Goal: Task Accomplishment & Management: Manage account settings

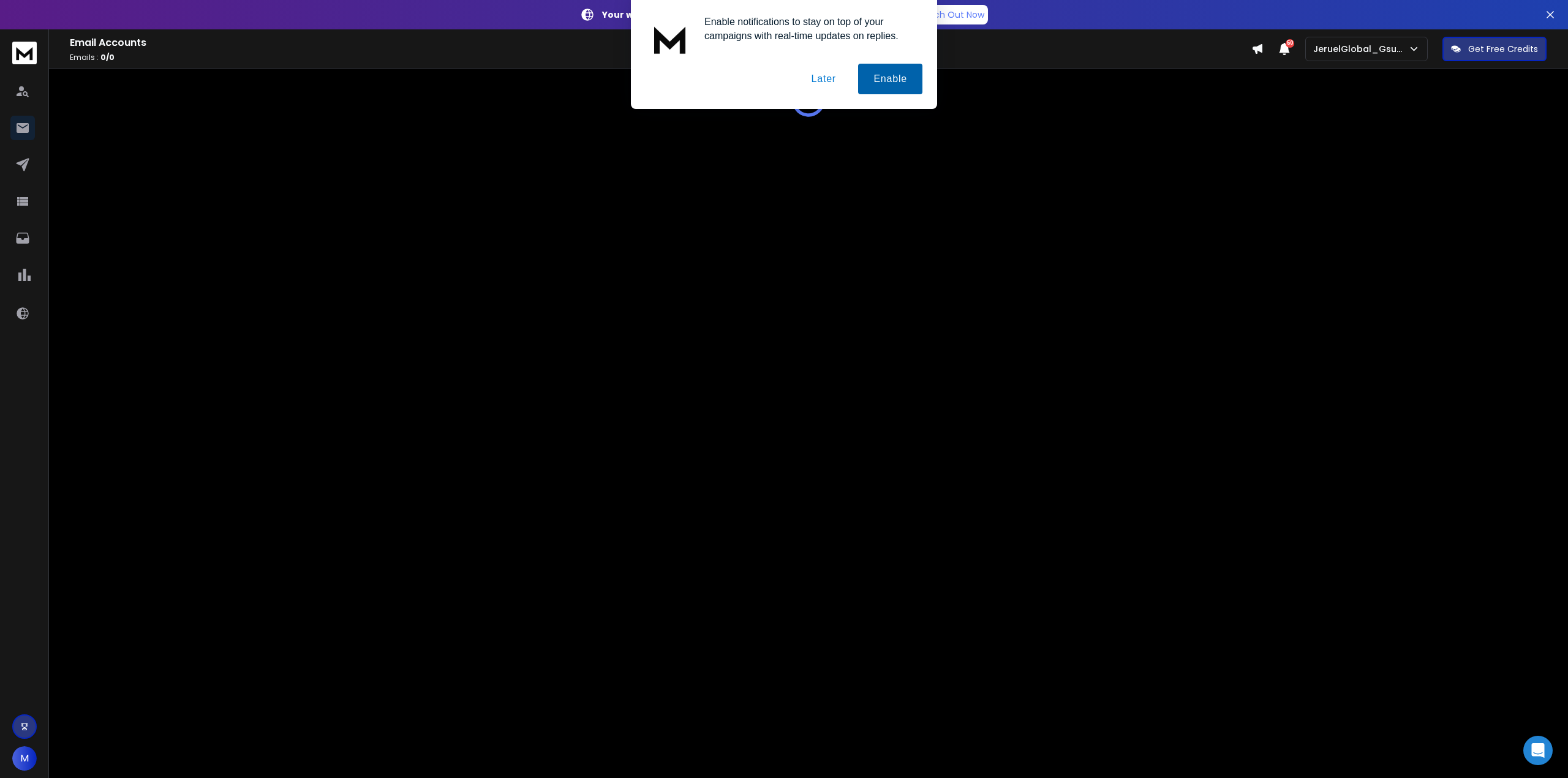
click at [909, 75] on button "Enable" at bounding box center [890, 79] width 64 height 31
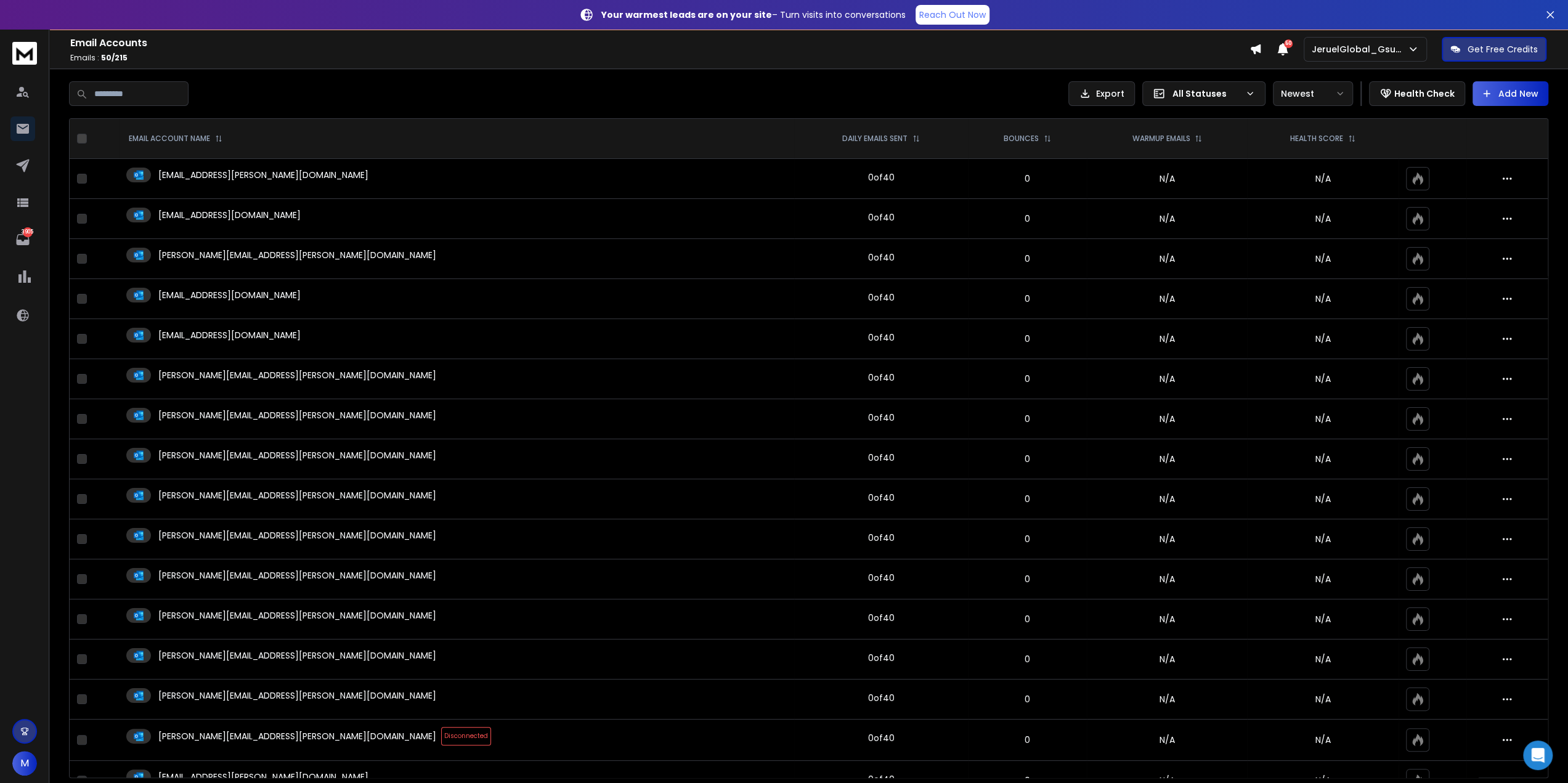
click at [1194, 96] on p "All Statuses" at bounding box center [1206, 93] width 68 height 12
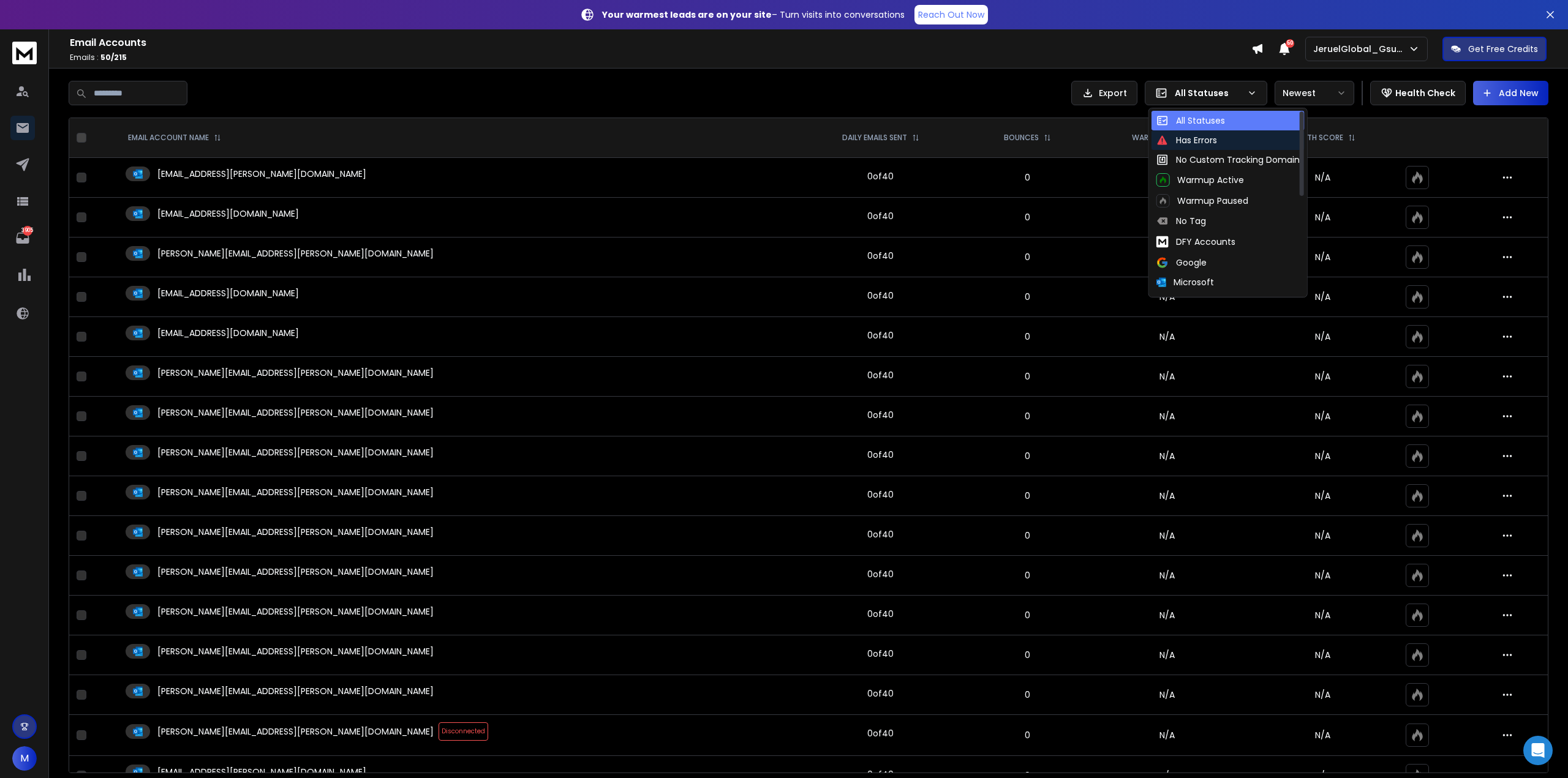
click at [1180, 141] on div "Has Errors" at bounding box center [1187, 140] width 60 height 12
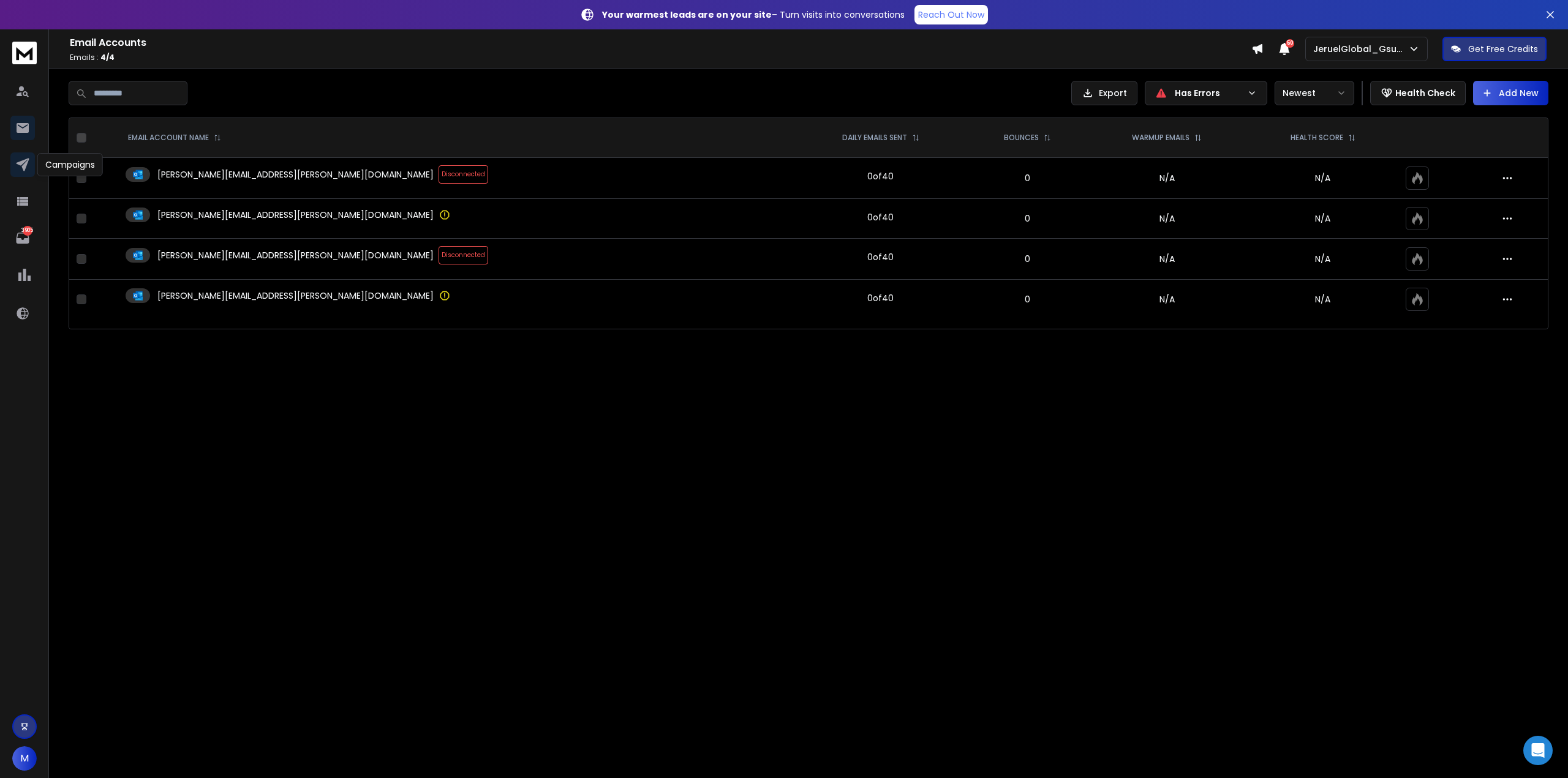
click at [17, 166] on icon at bounding box center [22, 165] width 14 height 14
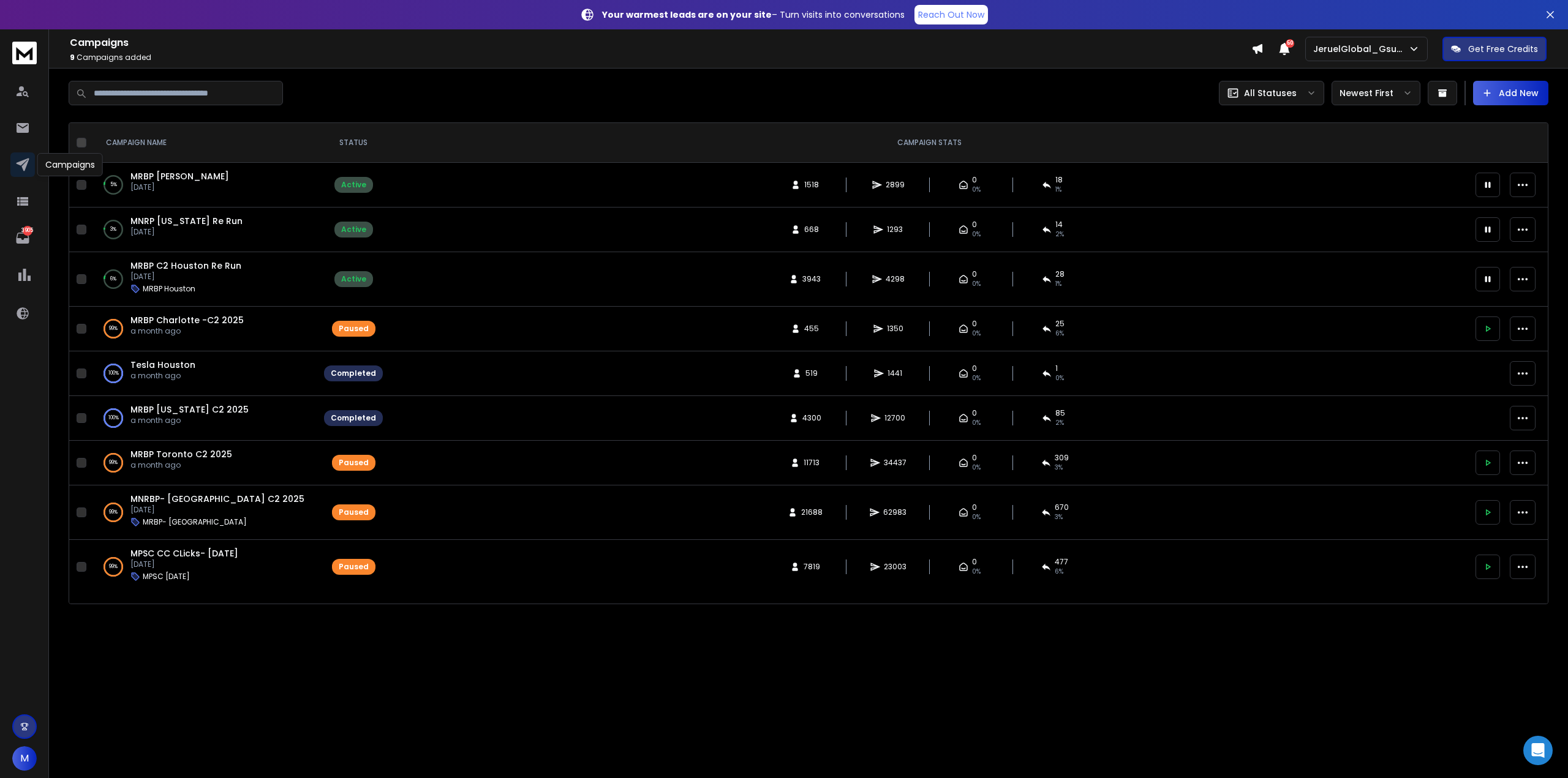
click at [207, 264] on span "MRBP C2 Houston Re Run" at bounding box center [185, 265] width 111 height 12
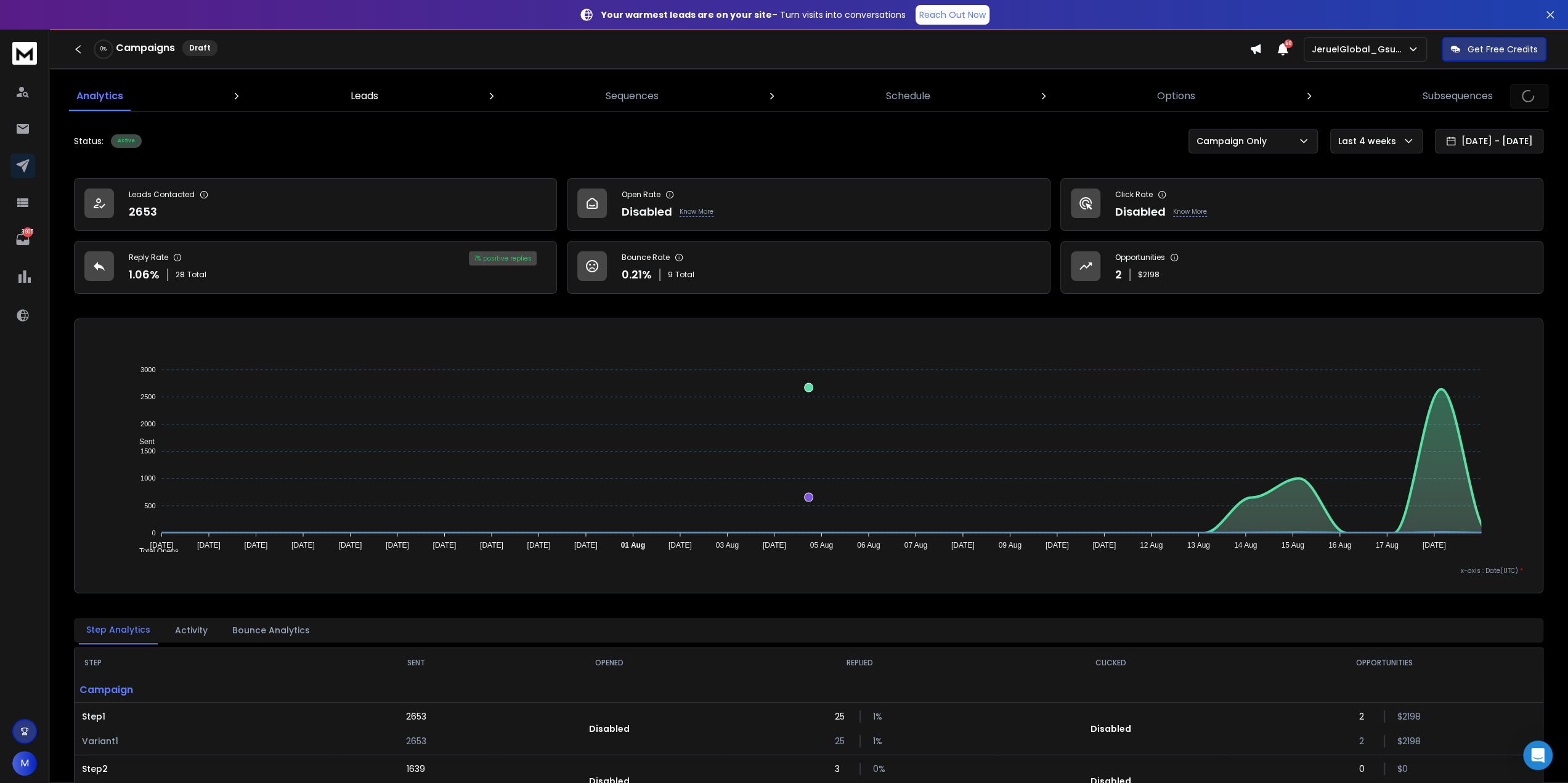
click at [381, 97] on link "Leads" at bounding box center [364, 96] width 42 height 30
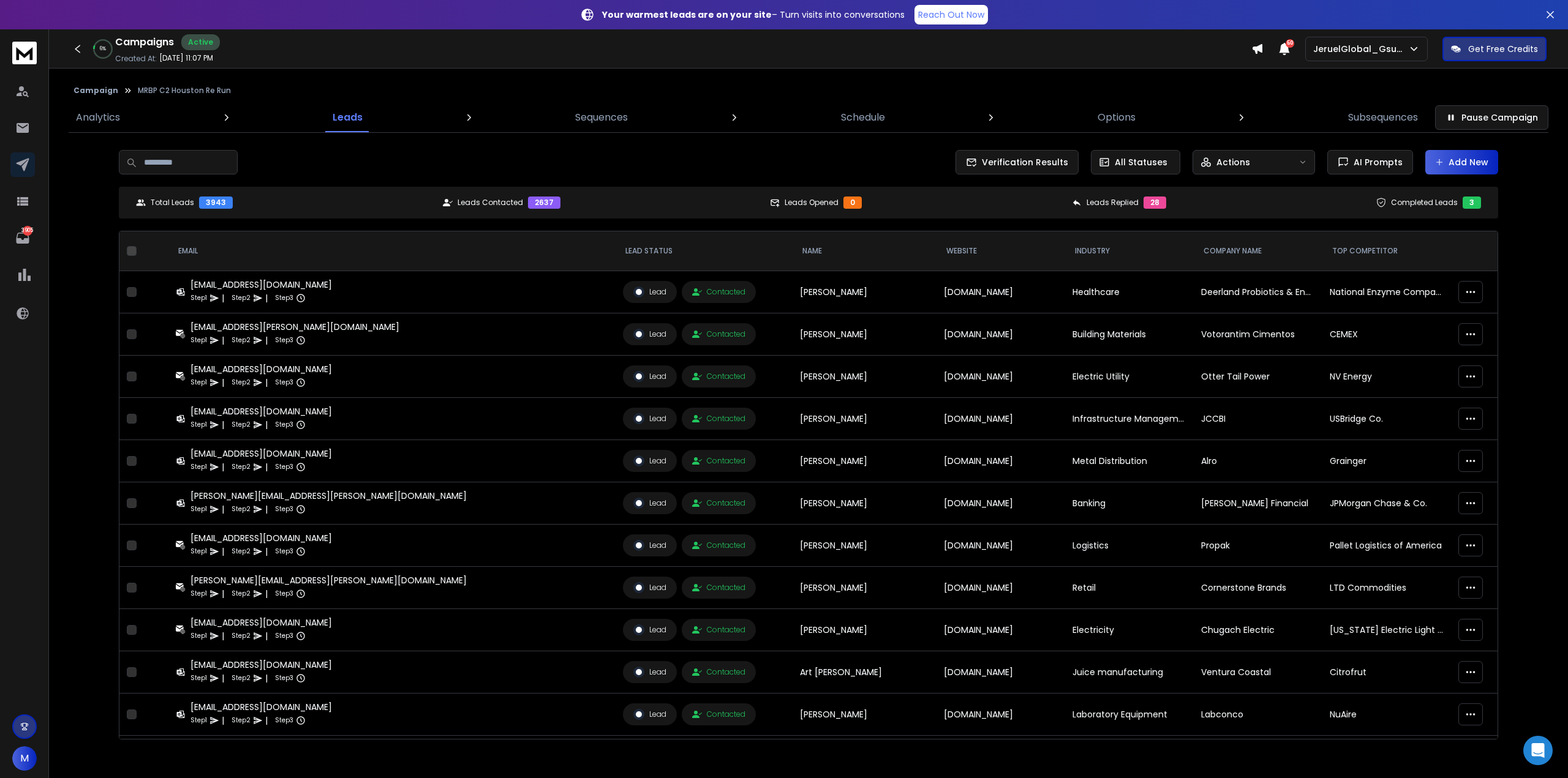
click at [793, 297] on td "Gabriel Voorhees" at bounding box center [864, 292] width 144 height 42
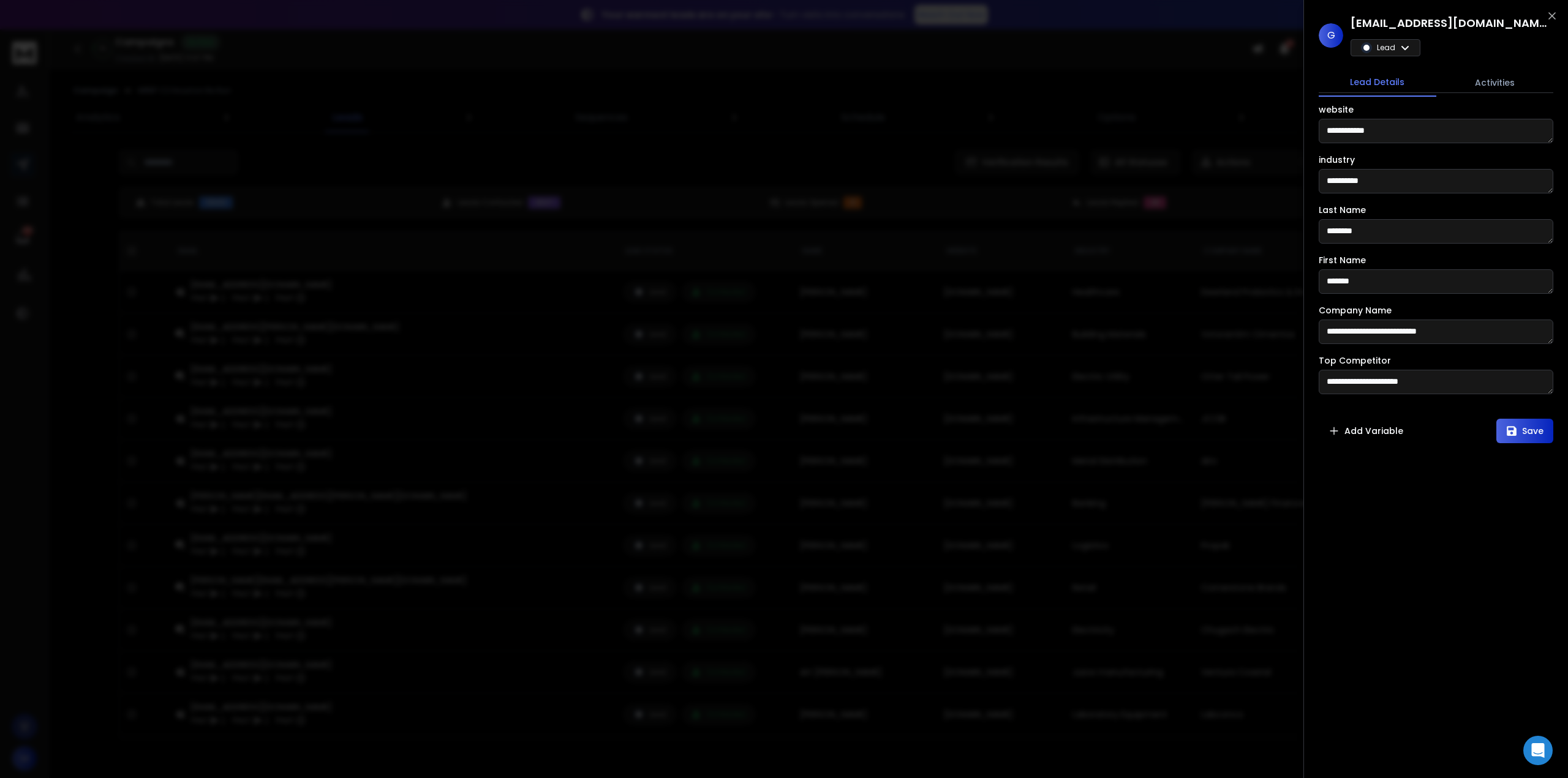
click at [1066, 86] on div at bounding box center [784, 389] width 1568 height 778
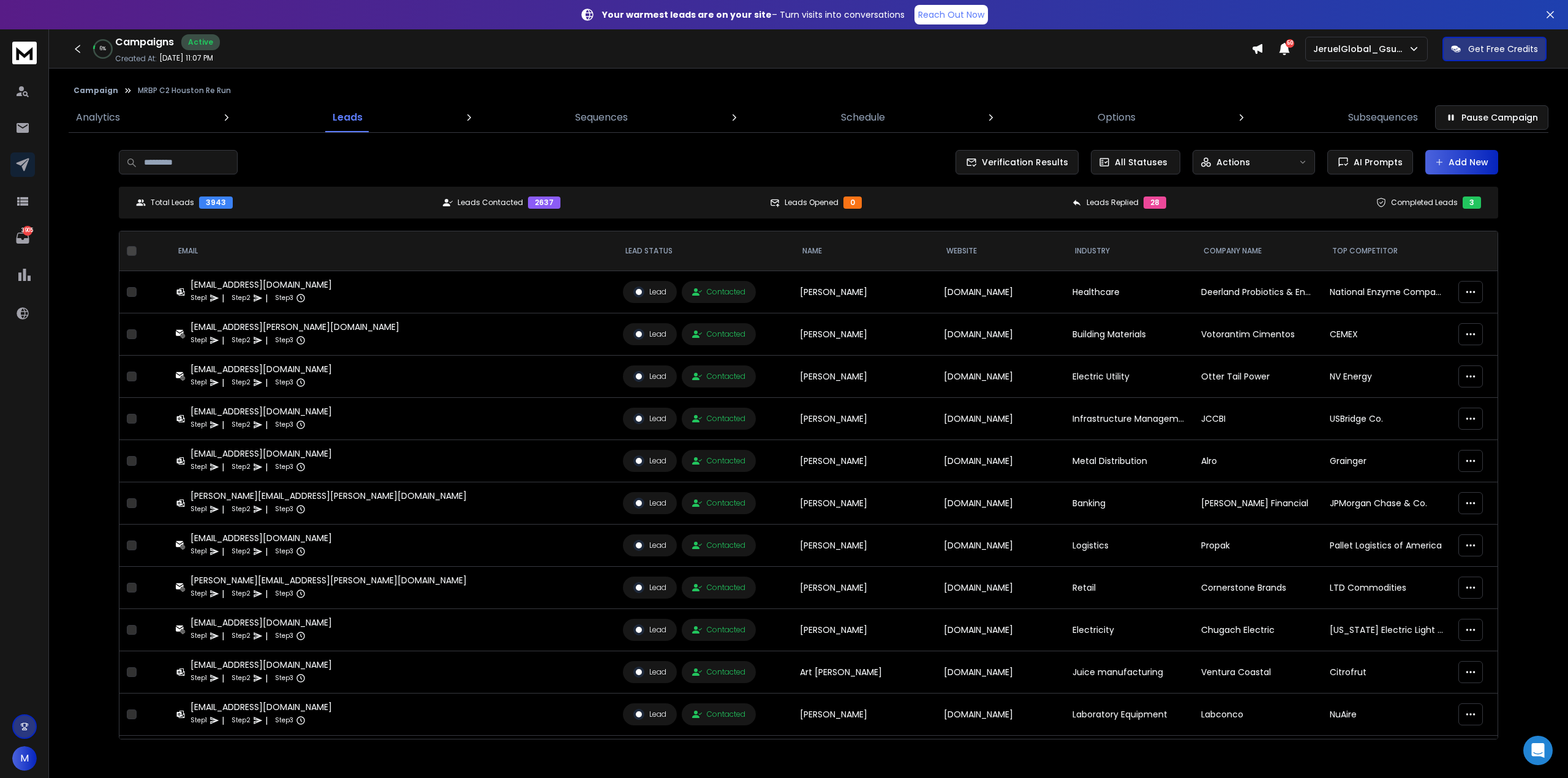
click at [1461, 157] on button "Add New" at bounding box center [1462, 162] width 73 height 25
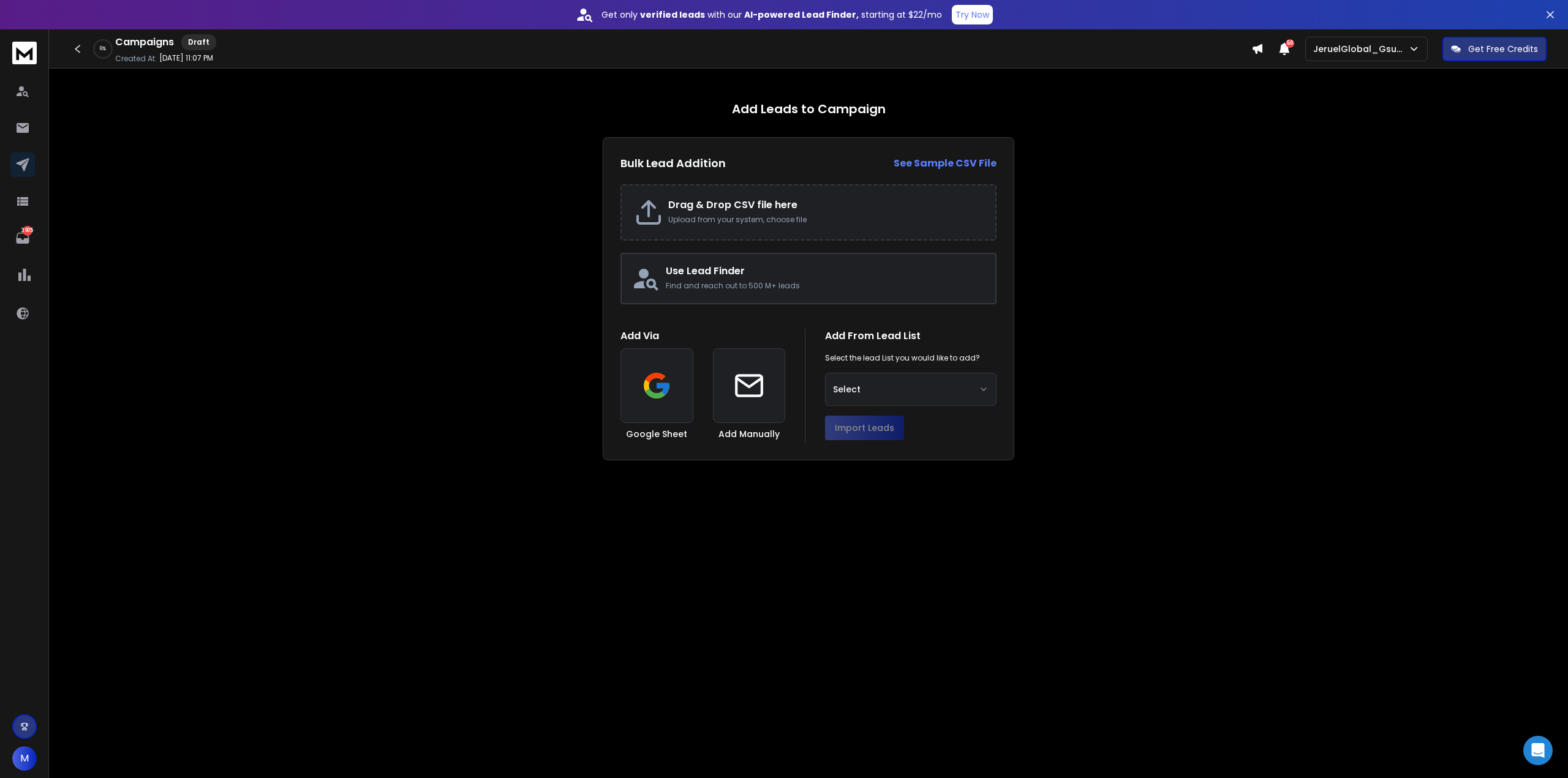
click at [709, 196] on div "Drag & Drop CSV file here Upload from your system, choose file" at bounding box center [808, 212] width 376 height 56
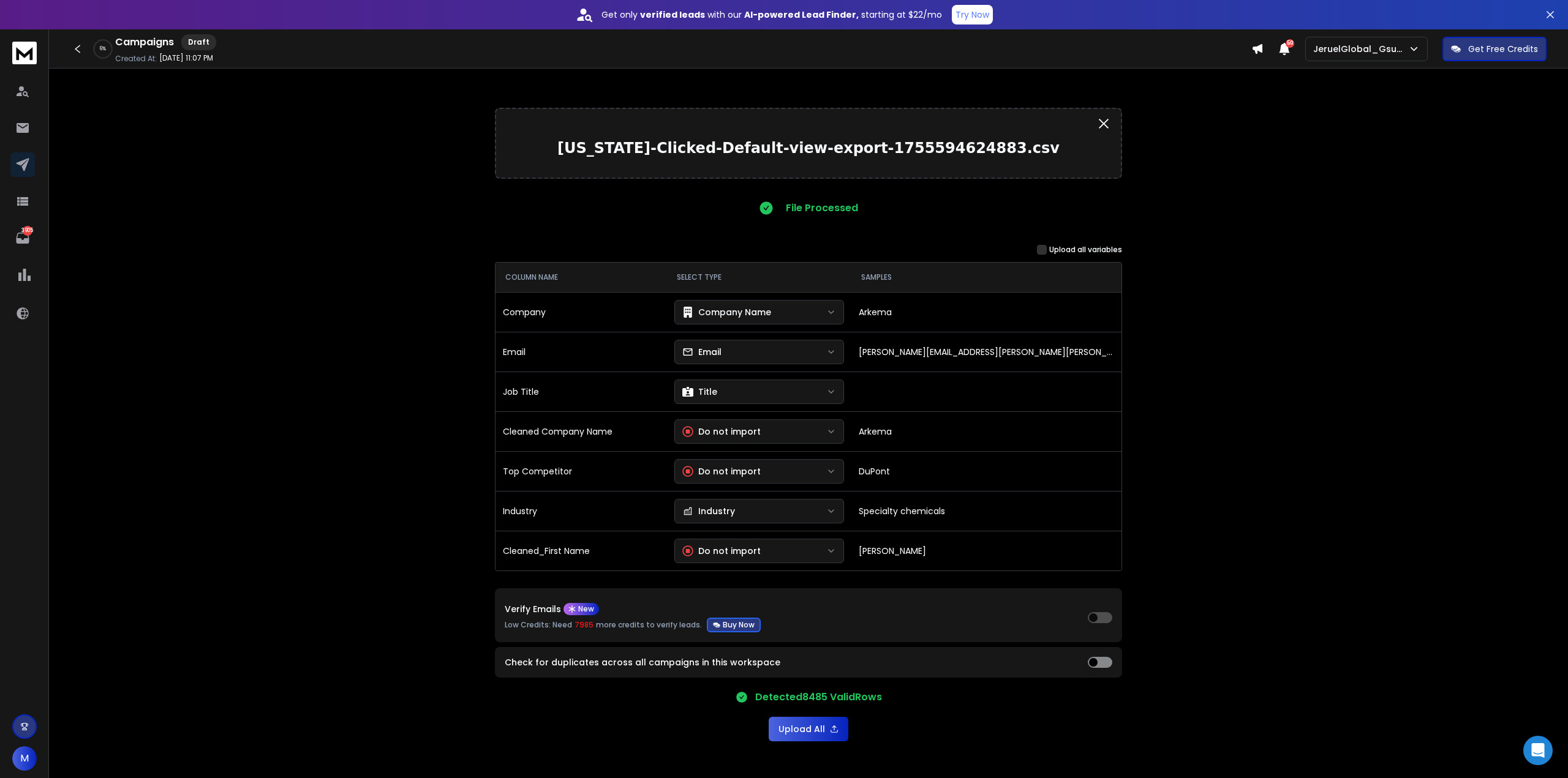
click at [1063, 247] on label "Upload all variables" at bounding box center [1086, 250] width 73 height 10
click at [1047, 247] on button "Upload all variables" at bounding box center [1042, 250] width 10 height 10
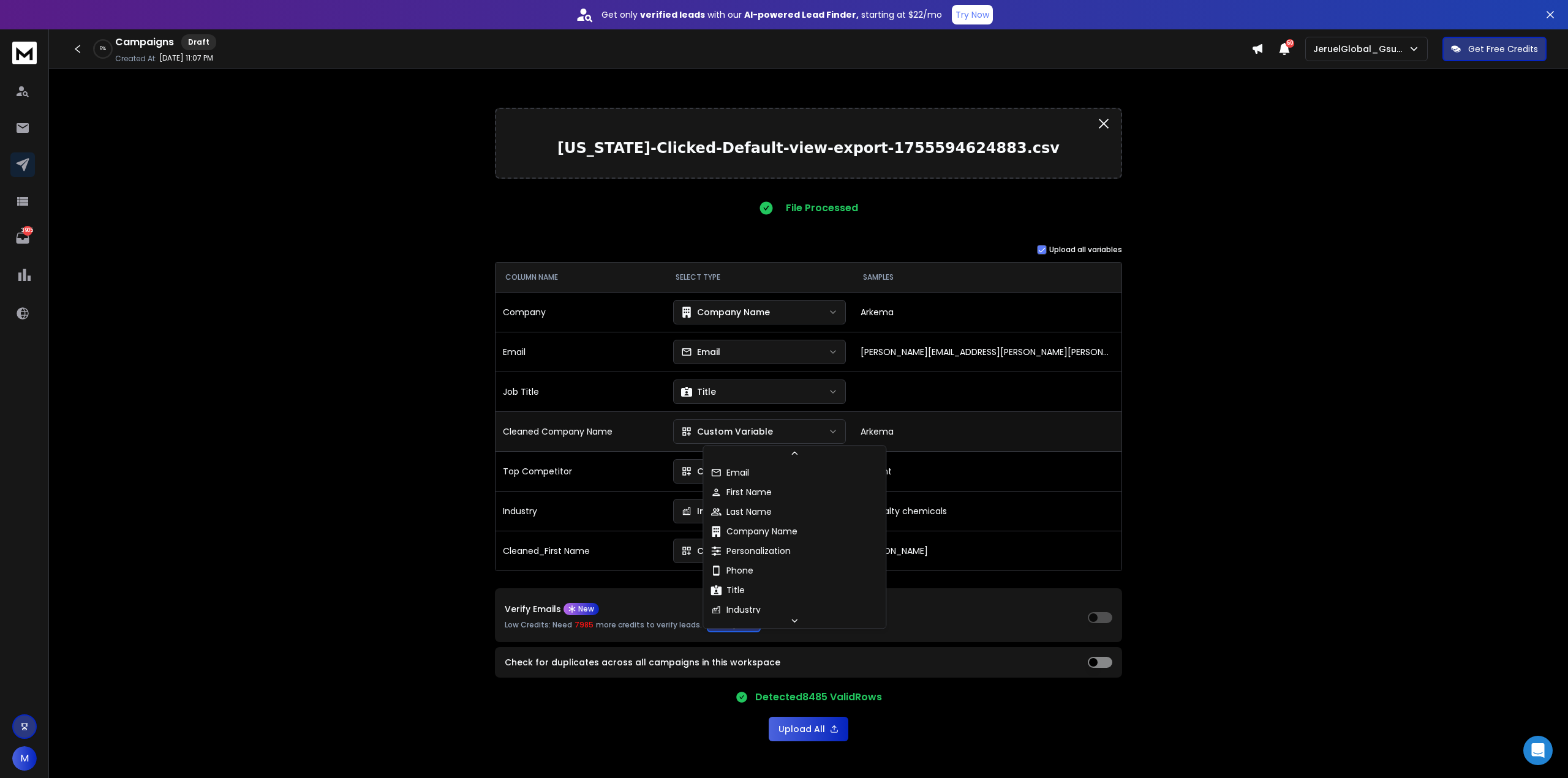
click at [773, 433] on div "Custom Variable" at bounding box center [728, 431] width 92 height 12
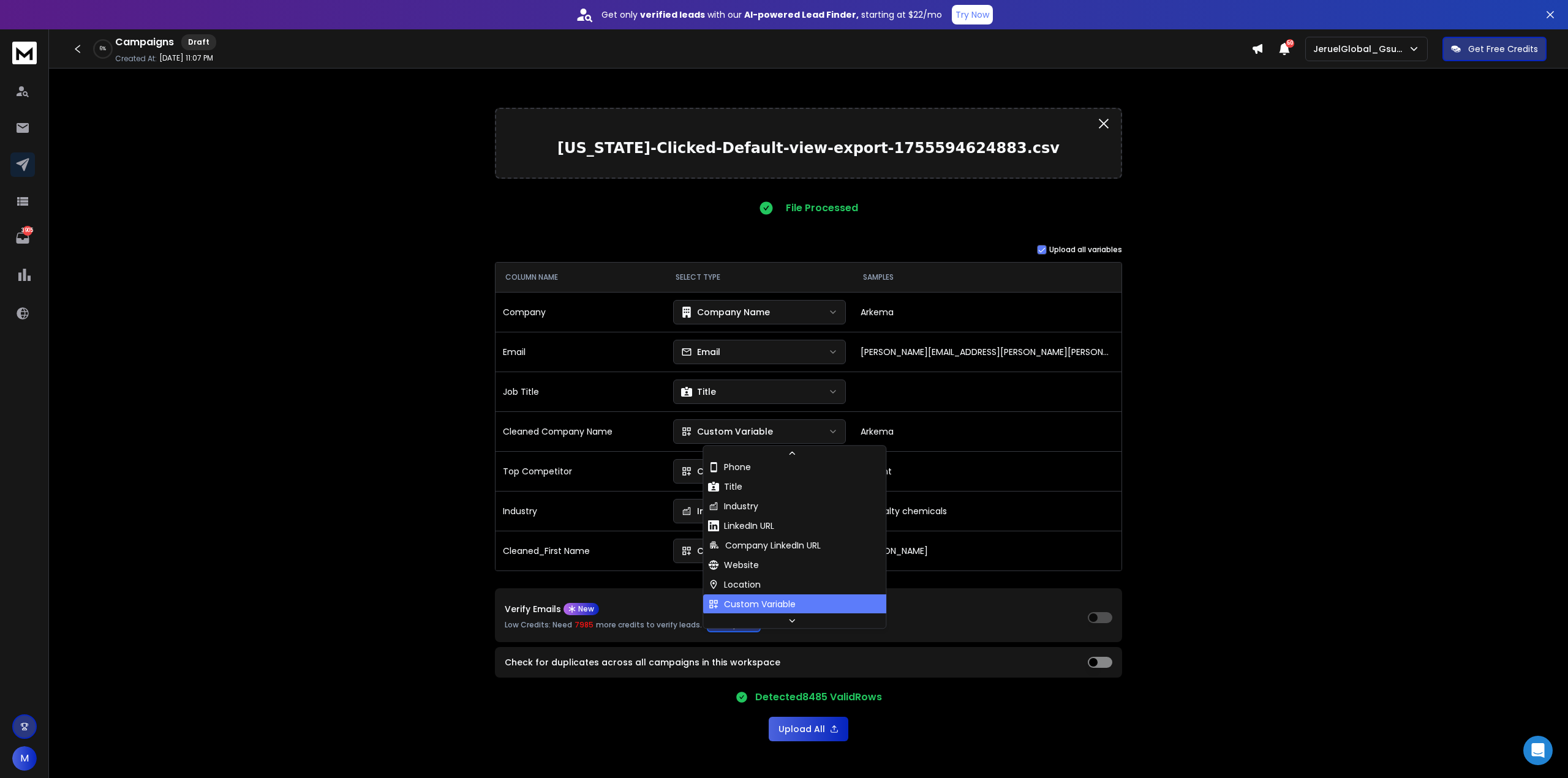
scroll to position [110, 0]
click at [1283, 563] on div "texas-Clicked-Default-view-export-1755594624883.csv File Processed Upload all v…" at bounding box center [784, 395] width 1568 height 732
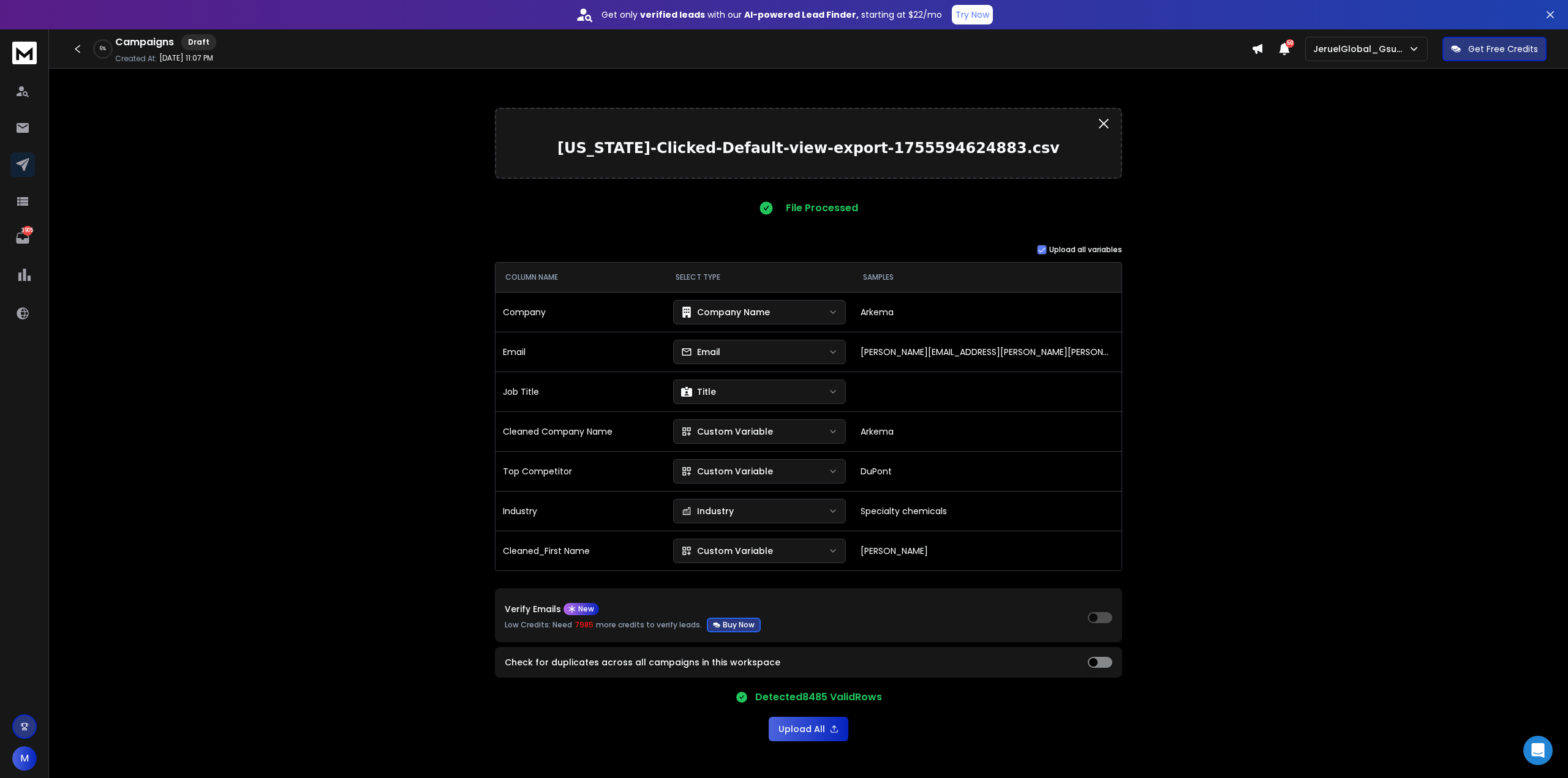
click at [1110, 126] on icon at bounding box center [1104, 123] width 14 height 14
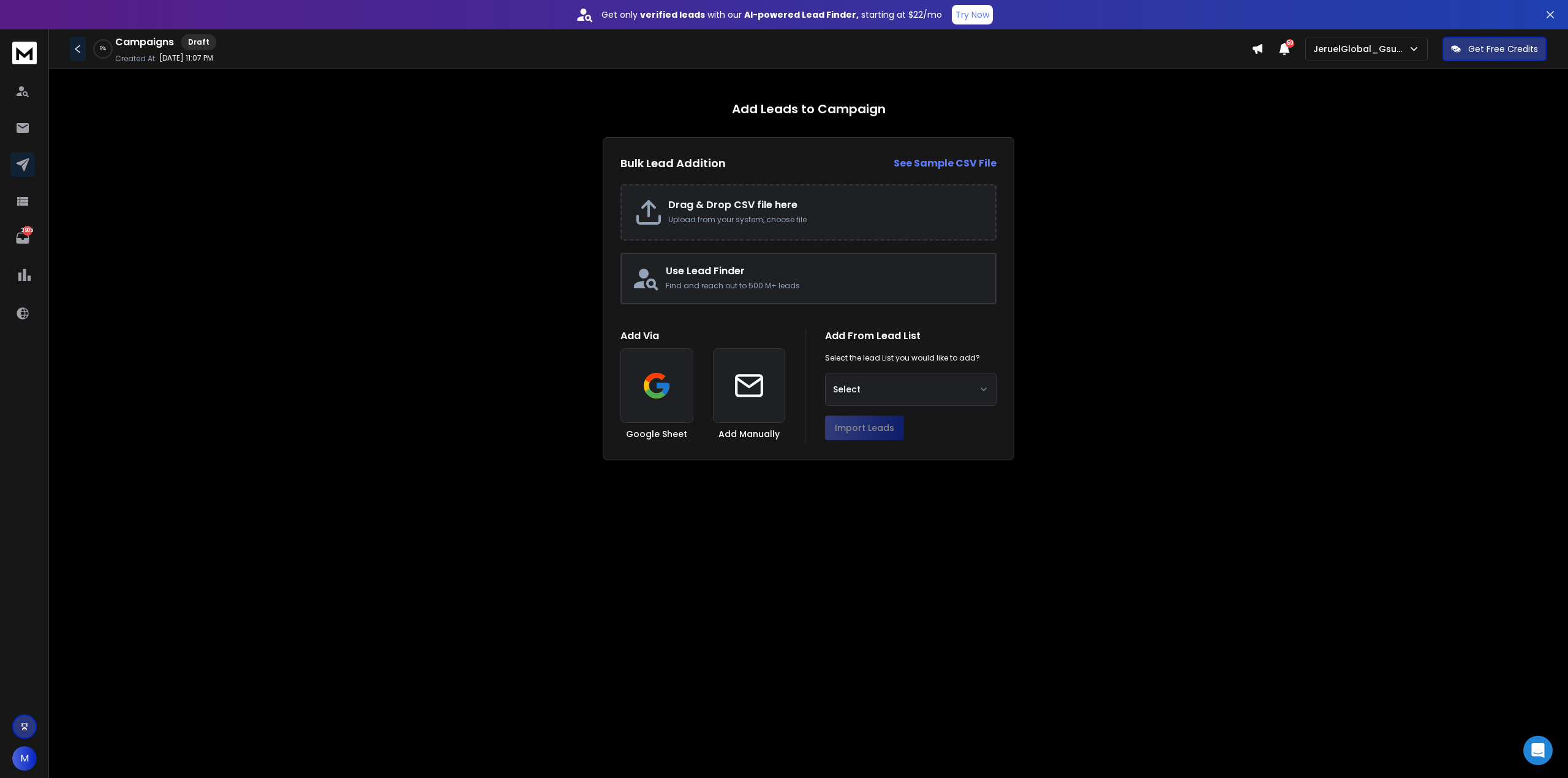
click at [73, 46] on icon at bounding box center [78, 49] width 11 height 11
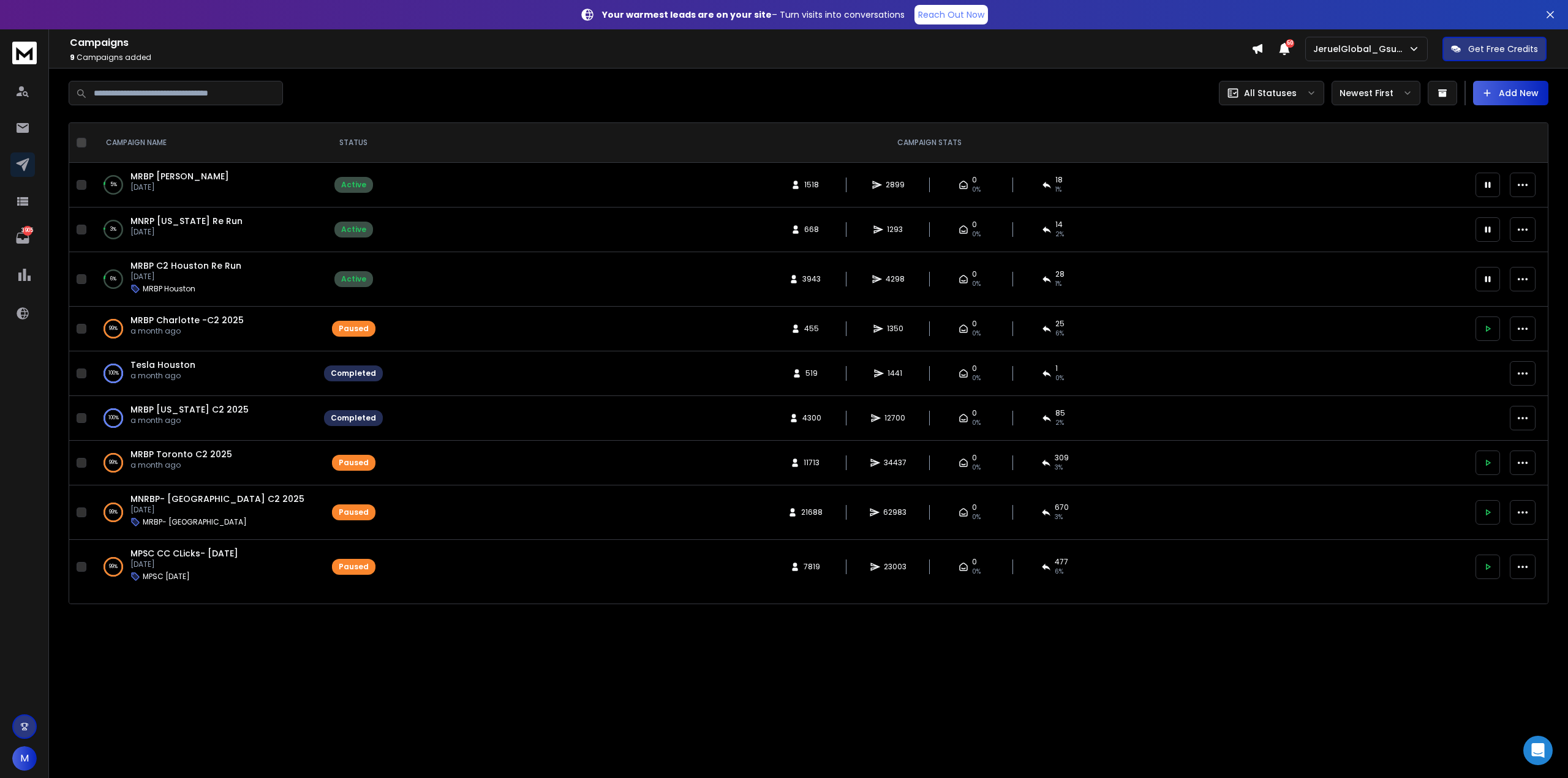
click at [170, 263] on span "MRBP C2 Houston Re Run" at bounding box center [185, 265] width 111 height 12
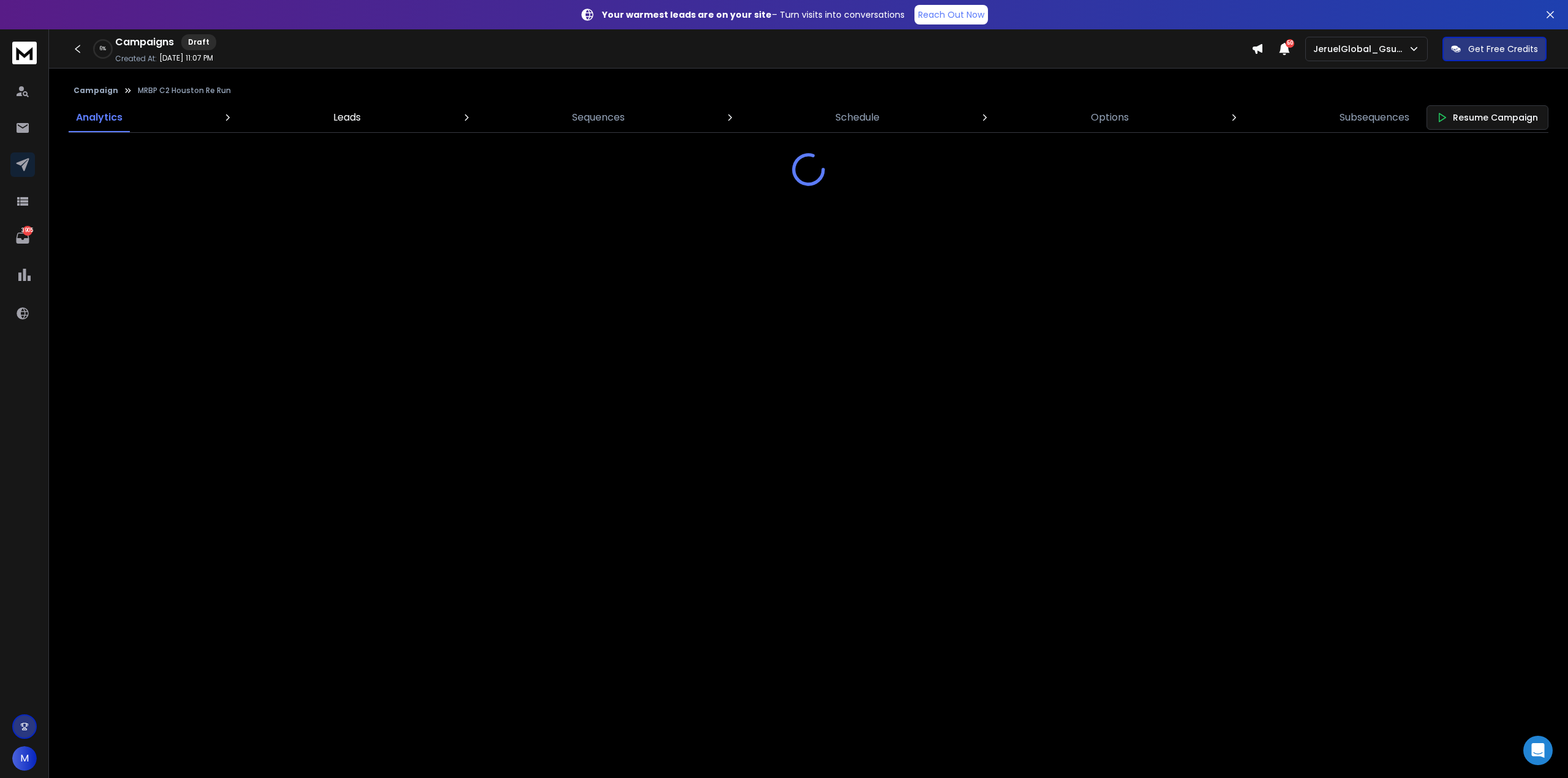
click at [349, 111] on p "Leads" at bounding box center [347, 118] width 28 height 14
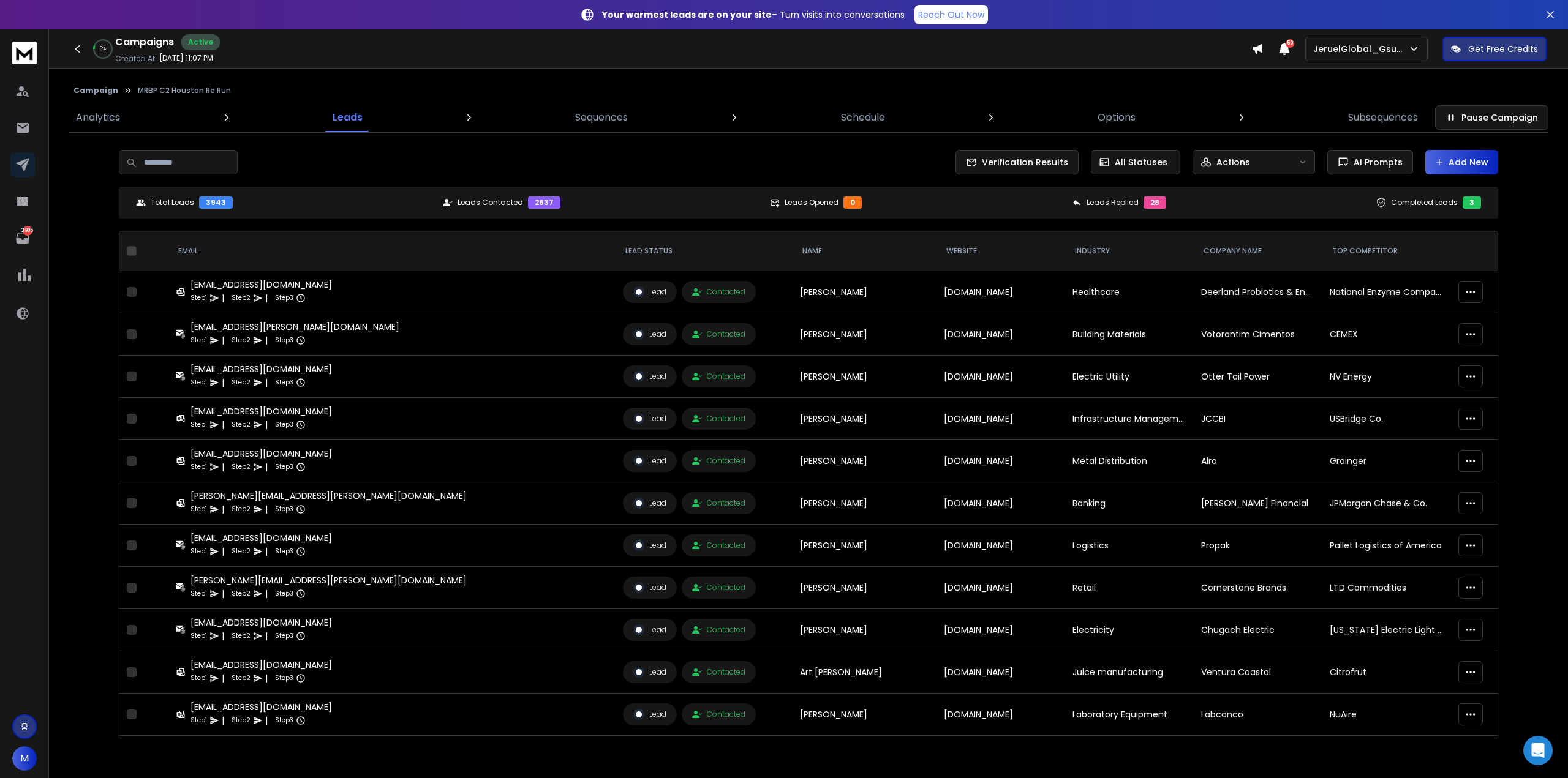
click at [381, 297] on div "gvoorhees@deerland.com Step 1 | Step 2 | Step 3" at bounding box center [392, 292] width 433 height 27
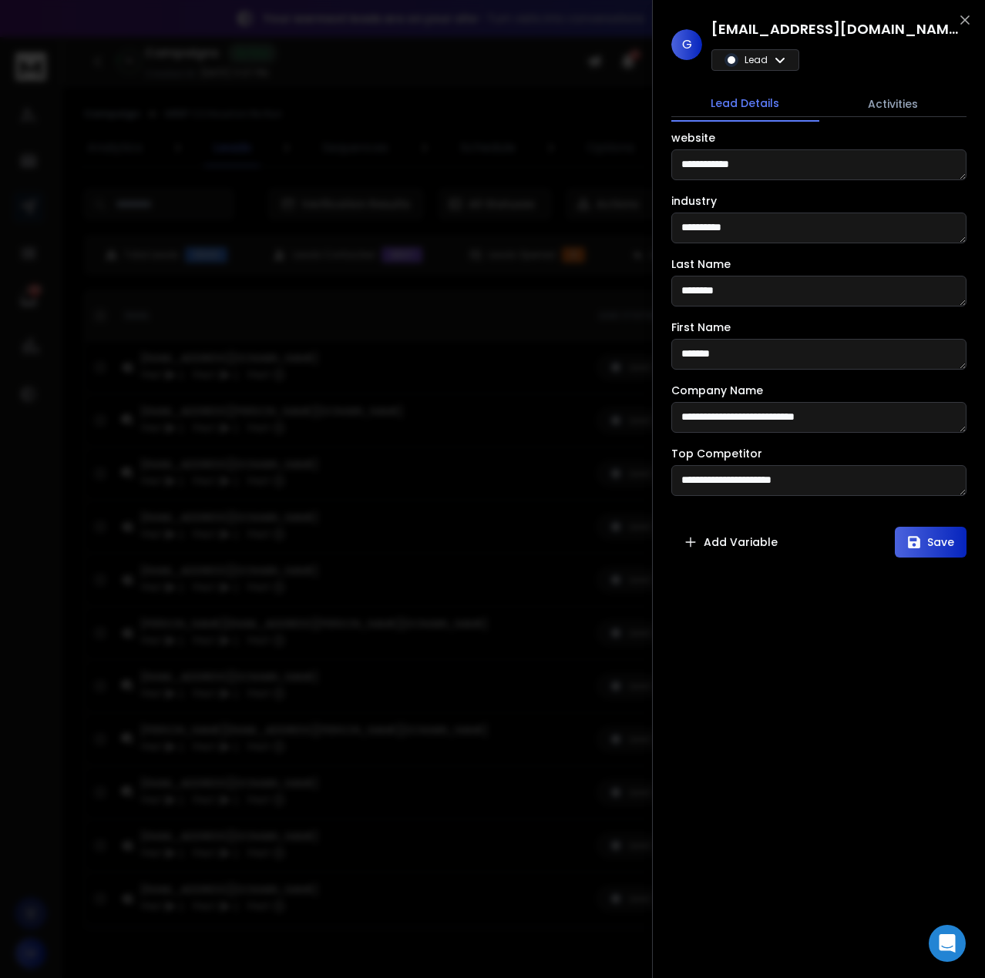
click at [705, 388] on label "Company Name" at bounding box center [717, 390] width 92 height 11
drag, startPoint x: 769, startPoint y: 387, endPoint x: 668, endPoint y: 392, distance: 101.1
click at [668, 392] on div "**********" at bounding box center [818, 489] width 333 height 978
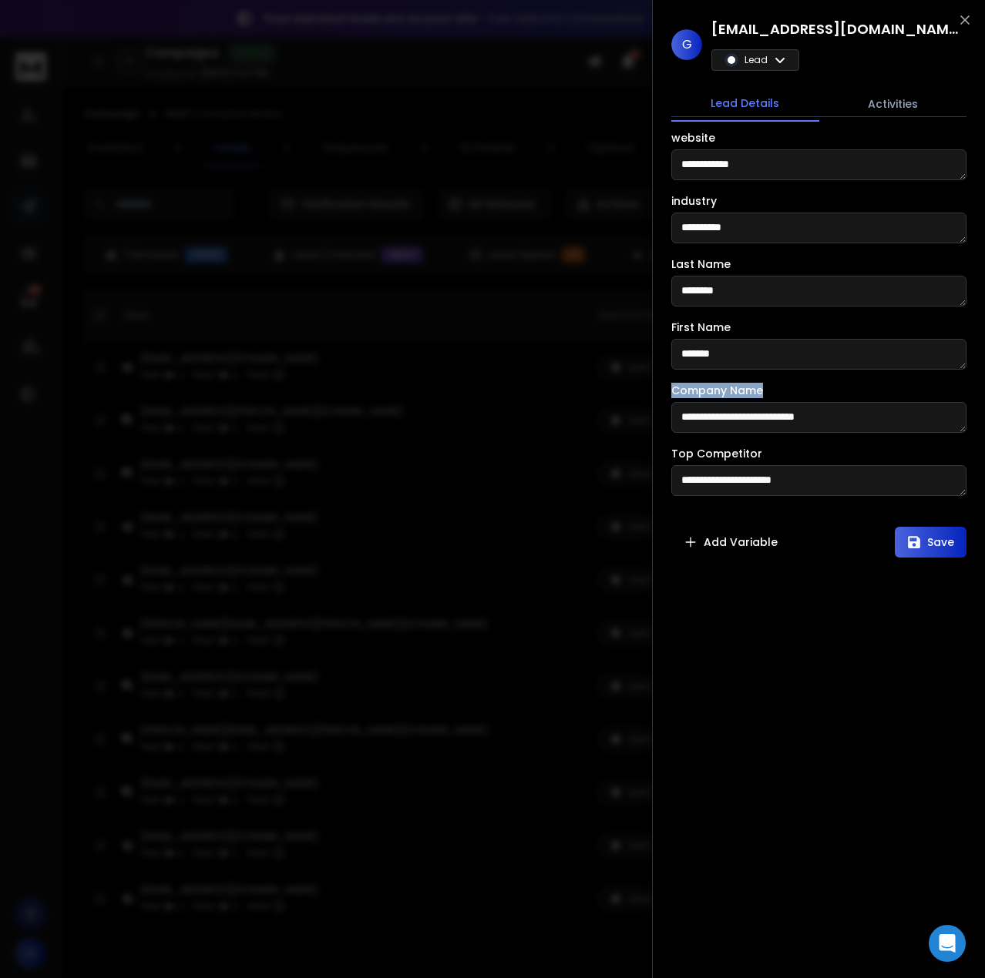
copy label "Company Name"
click at [768, 449] on div "Top Competitor" at bounding box center [818, 453] width 295 height 11
drag, startPoint x: 718, startPoint y: 459, endPoint x: 666, endPoint y: 451, distance: 53.0
click at [666, 451] on div "**********" at bounding box center [818, 489] width 333 height 978
copy label "Top Competitor"
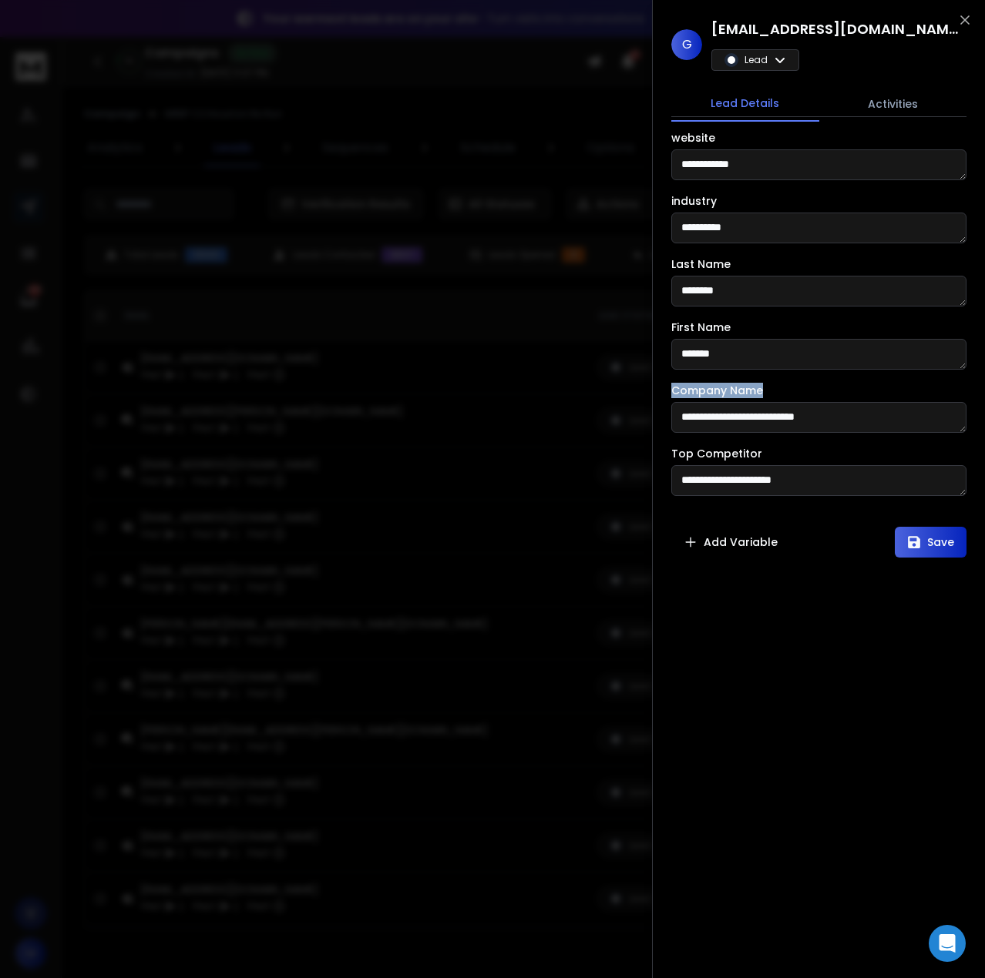
drag, startPoint x: 775, startPoint y: 394, endPoint x: 663, endPoint y: 390, distance: 112.6
click at [663, 390] on div "**********" at bounding box center [818, 489] width 333 height 978
copy label "Company Name"
click at [676, 198] on label "industry" at bounding box center [693, 201] width 45 height 11
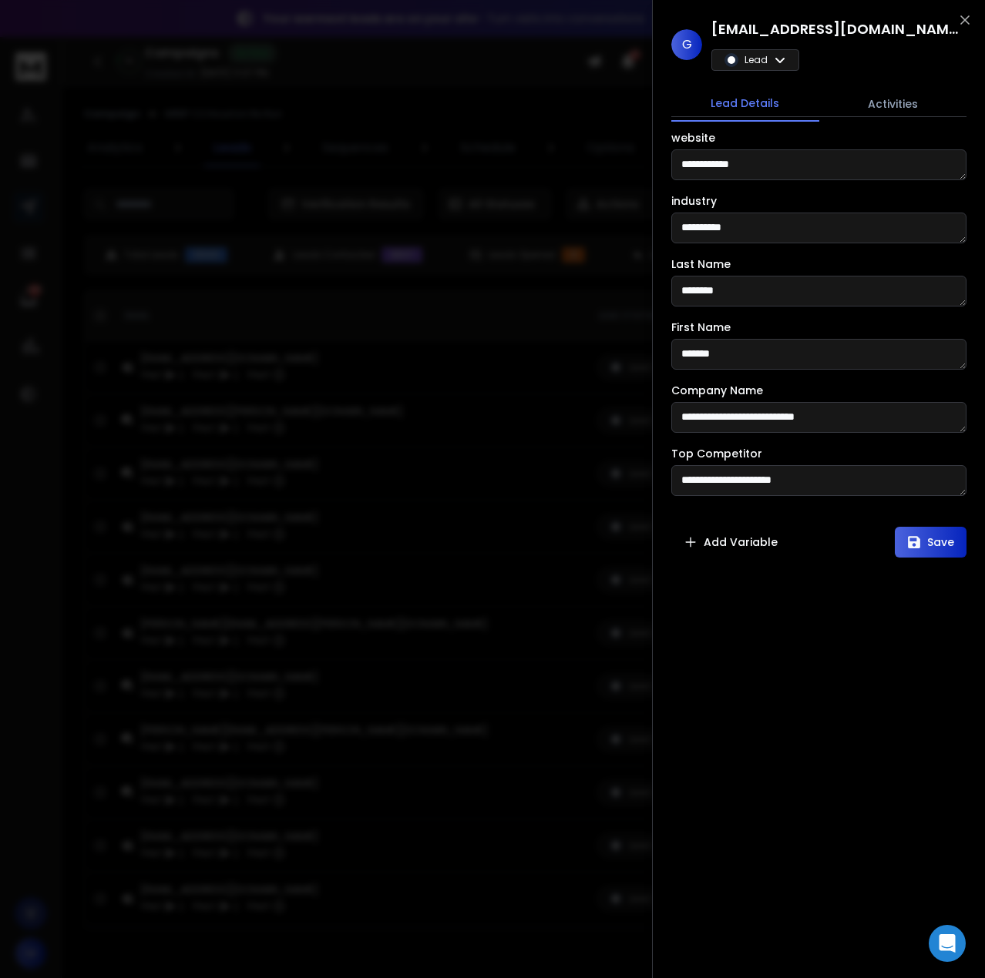
click at [676, 198] on label "industry" at bounding box center [693, 201] width 45 height 11
click at [706, 196] on label "industry" at bounding box center [693, 201] width 45 height 11
click at [696, 200] on label "industry" at bounding box center [693, 201] width 45 height 11
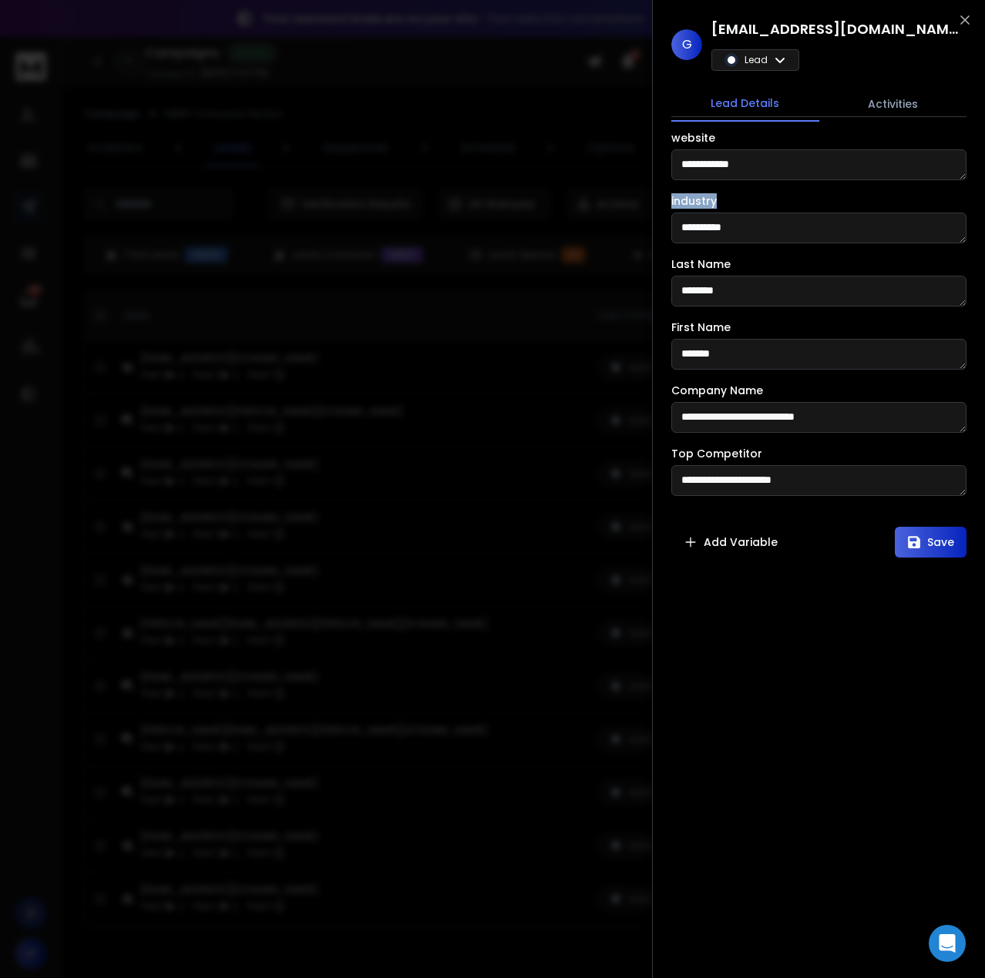
drag, startPoint x: 722, startPoint y: 201, endPoint x: 656, endPoint y: 203, distance: 65.5
click at [656, 203] on div "**********" at bounding box center [818, 489] width 333 height 978
copy label "industry"
click at [712, 385] on label "Company Name" at bounding box center [717, 390] width 92 height 11
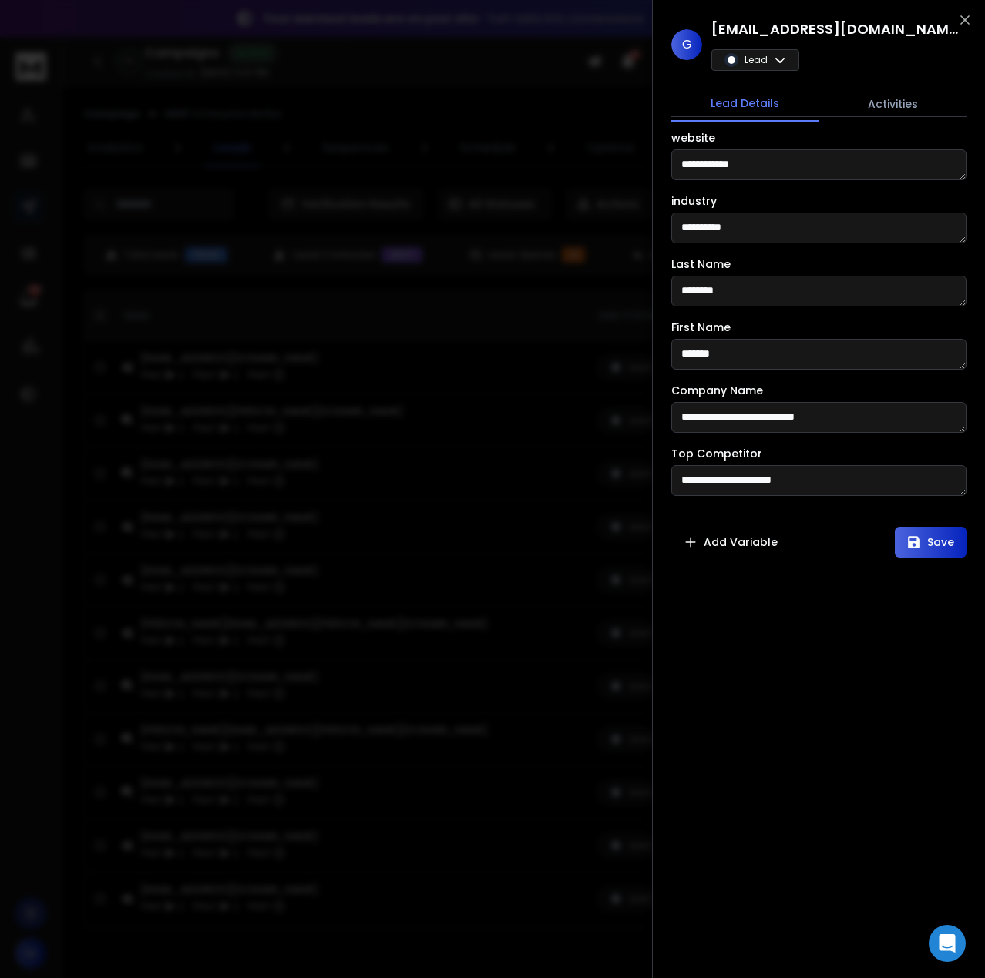
click at [712, 385] on label "Company Name" at bounding box center [717, 390] width 92 height 11
click at [726, 389] on label "Company Name" at bounding box center [717, 390] width 92 height 11
click at [737, 386] on label "Company Name" at bounding box center [717, 390] width 92 height 11
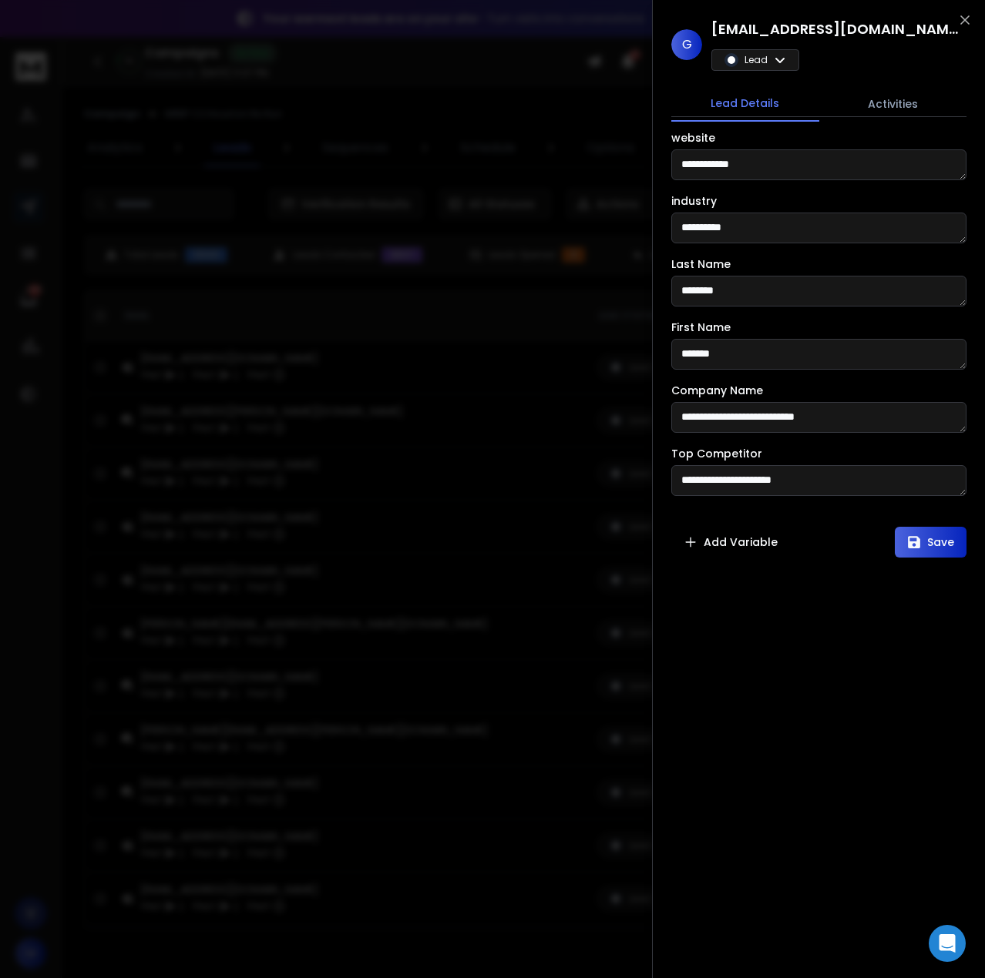
click at [737, 386] on label "Company Name" at bounding box center [717, 390] width 92 height 11
drag, startPoint x: 770, startPoint y: 388, endPoint x: 665, endPoint y: 391, distance: 104.9
click at [665, 391] on div "**********" at bounding box center [818, 489] width 333 height 978
copy label "Company Name"
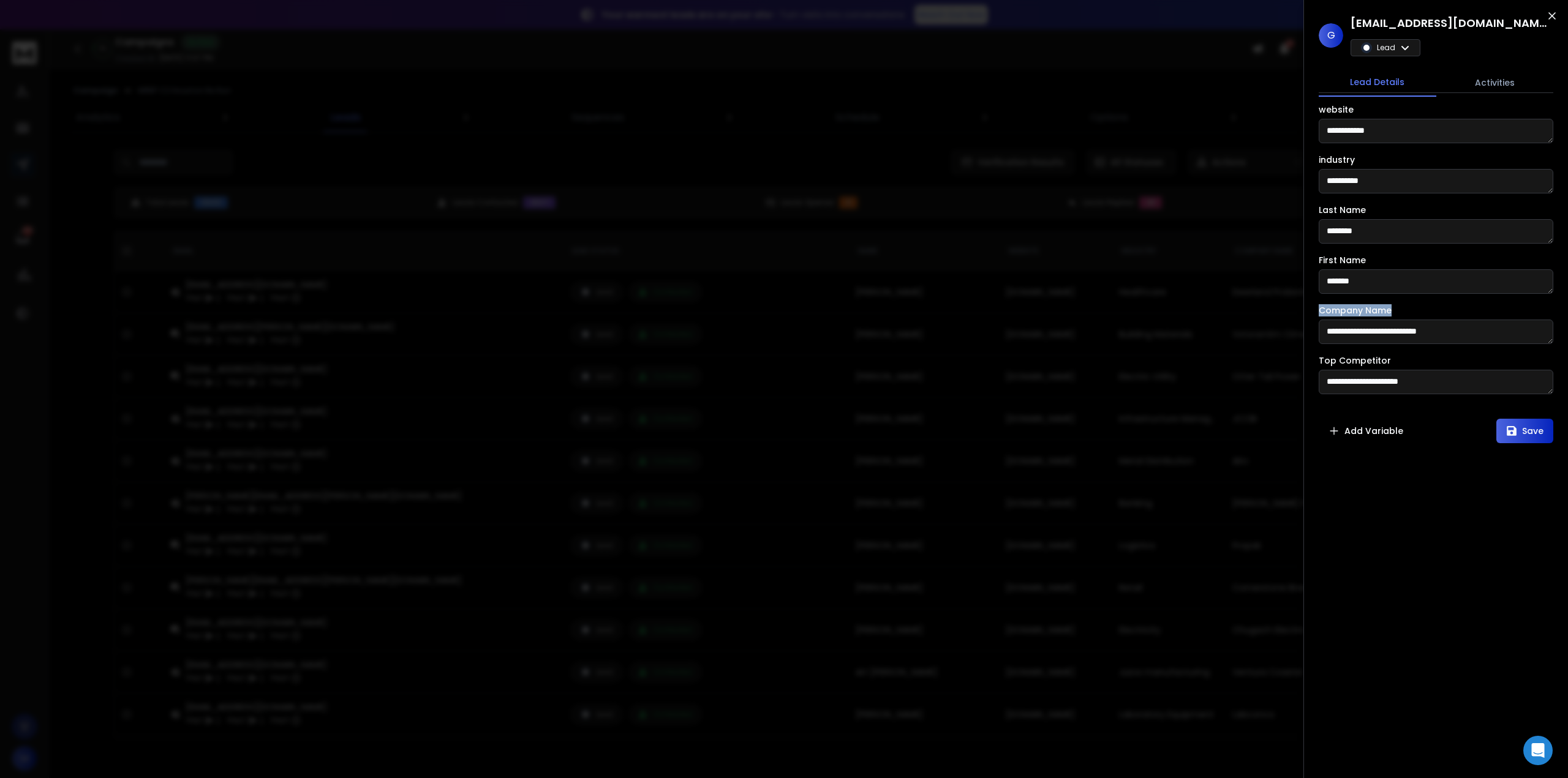
click at [1547, 14] on icon "button" at bounding box center [1552, 15] width 12 height 12
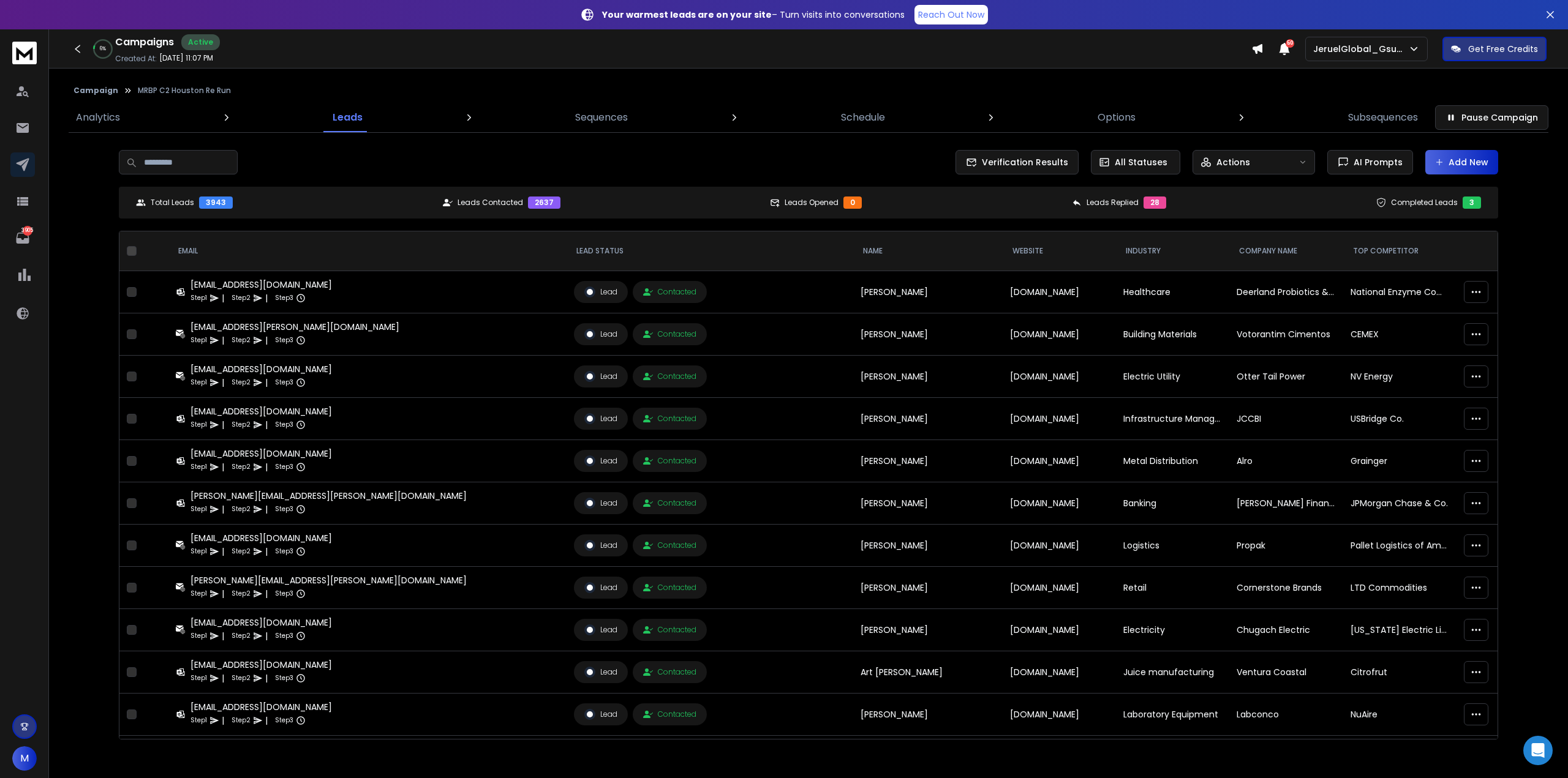
click at [1480, 162] on button "Add New" at bounding box center [1462, 162] width 73 height 25
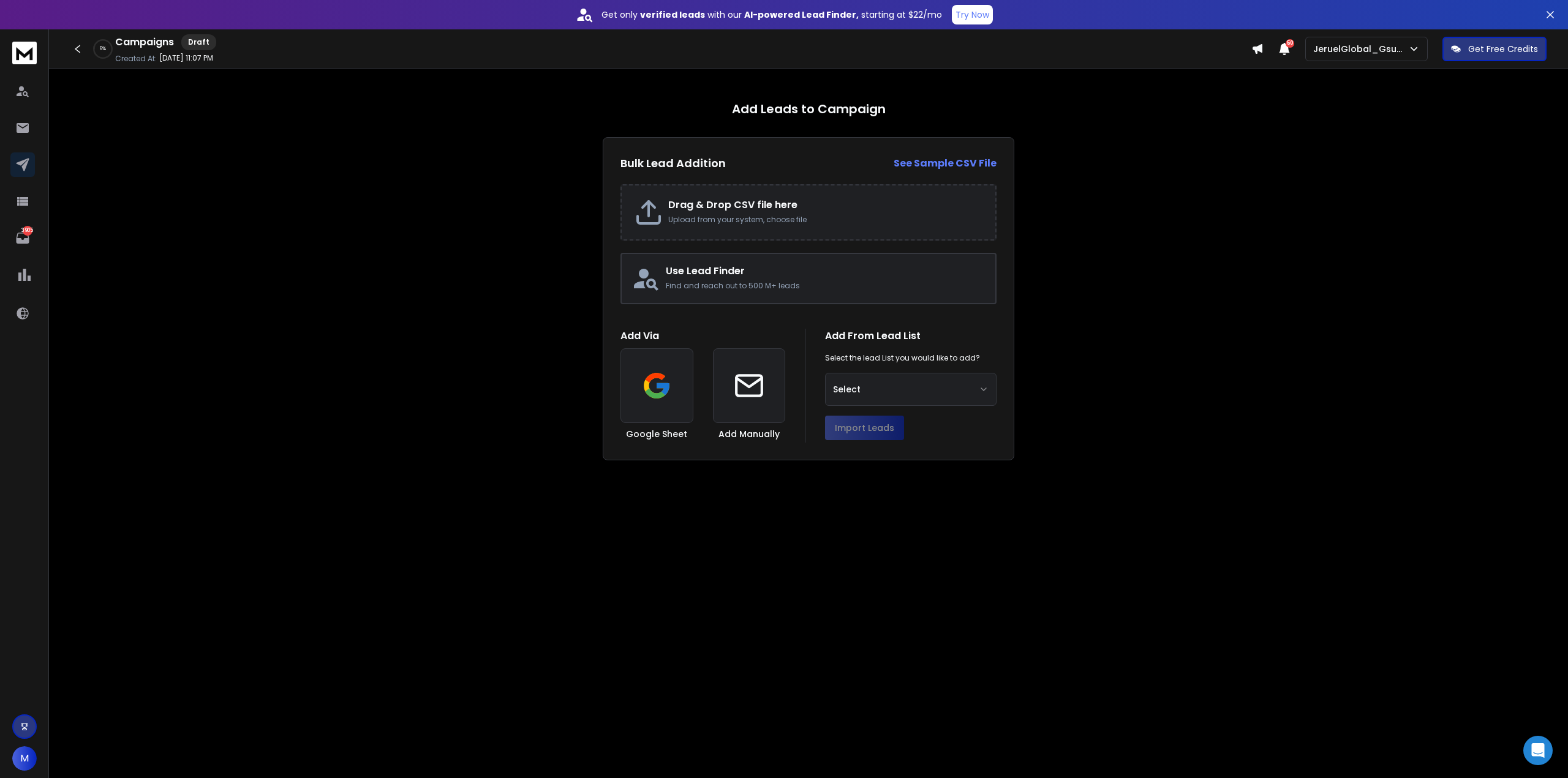
click at [679, 226] on div "Drag & Drop CSV file here Upload from your system, choose file" at bounding box center [826, 212] width 315 height 29
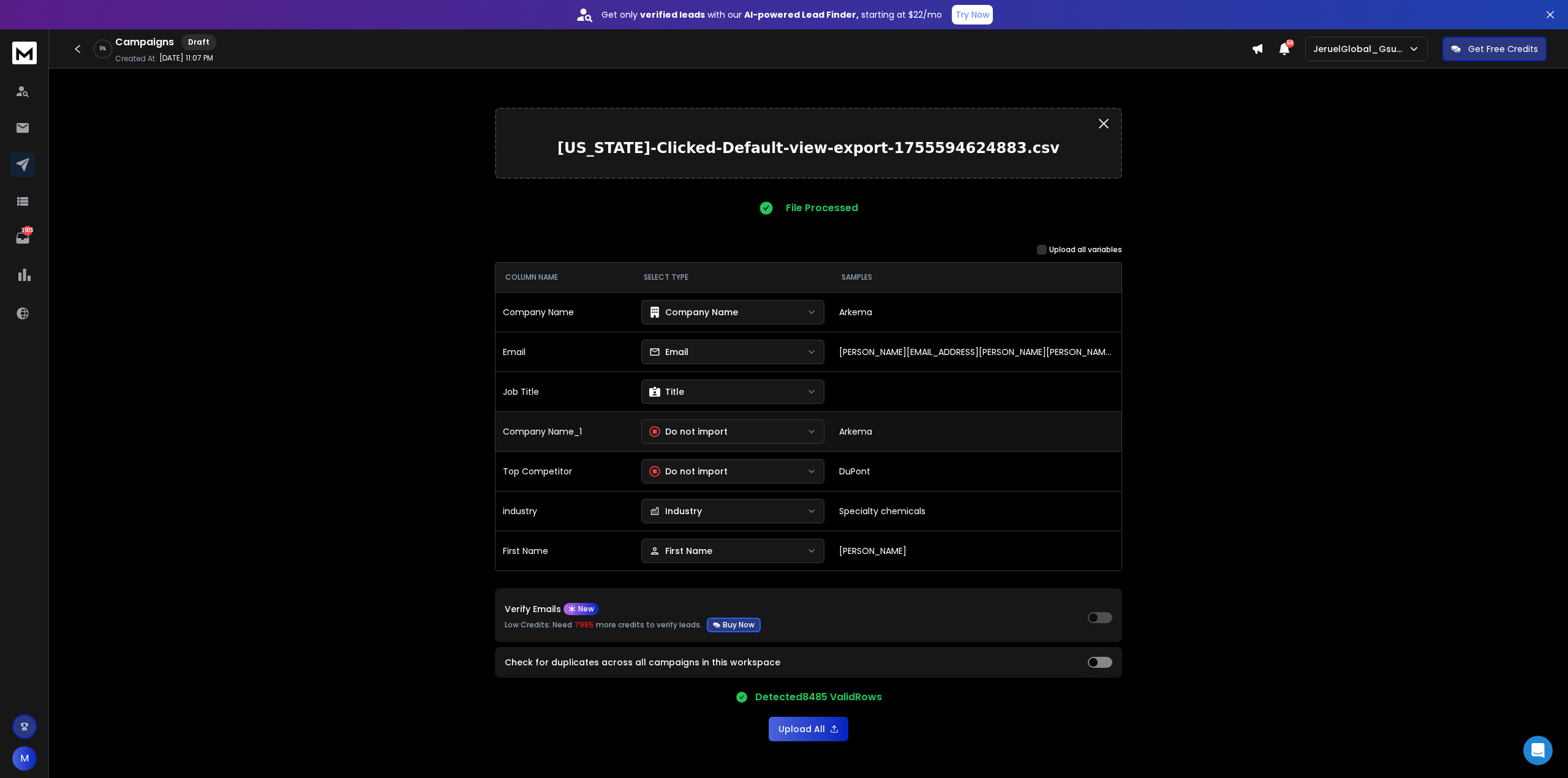
click at [714, 431] on div "Do not import" at bounding box center [689, 431] width 79 height 12
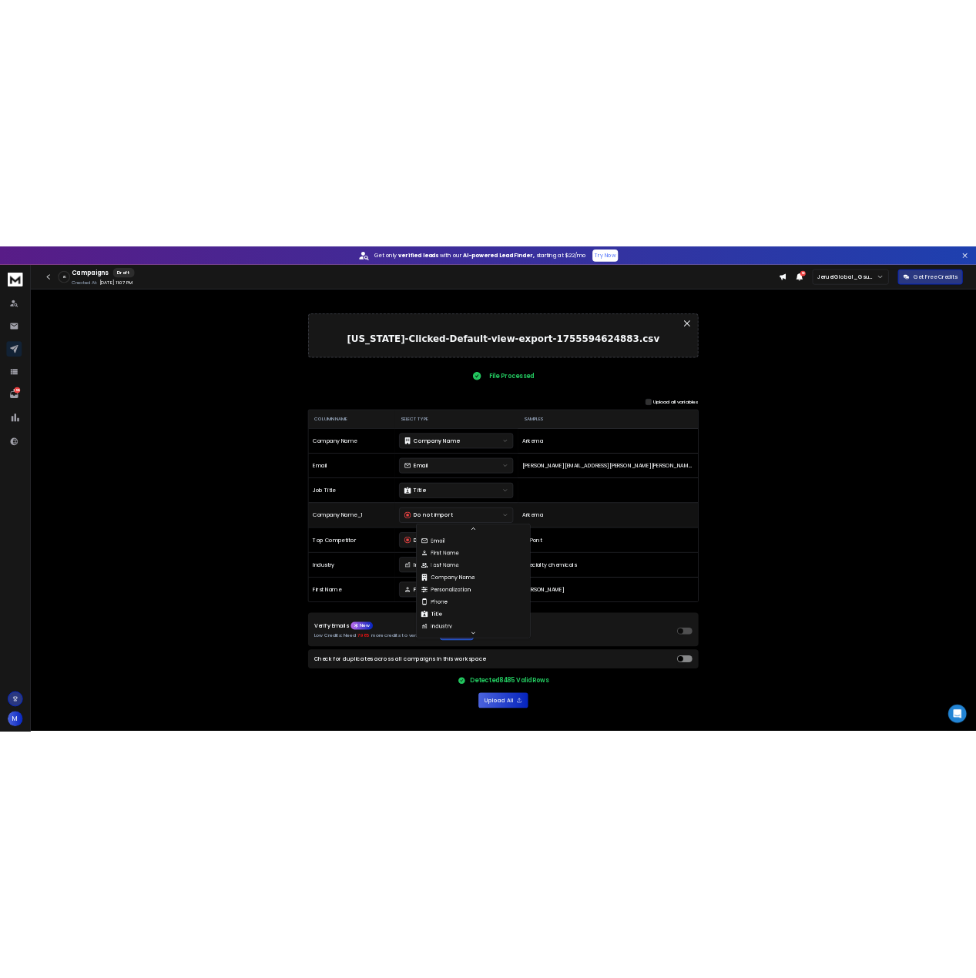
scroll to position [155, 0]
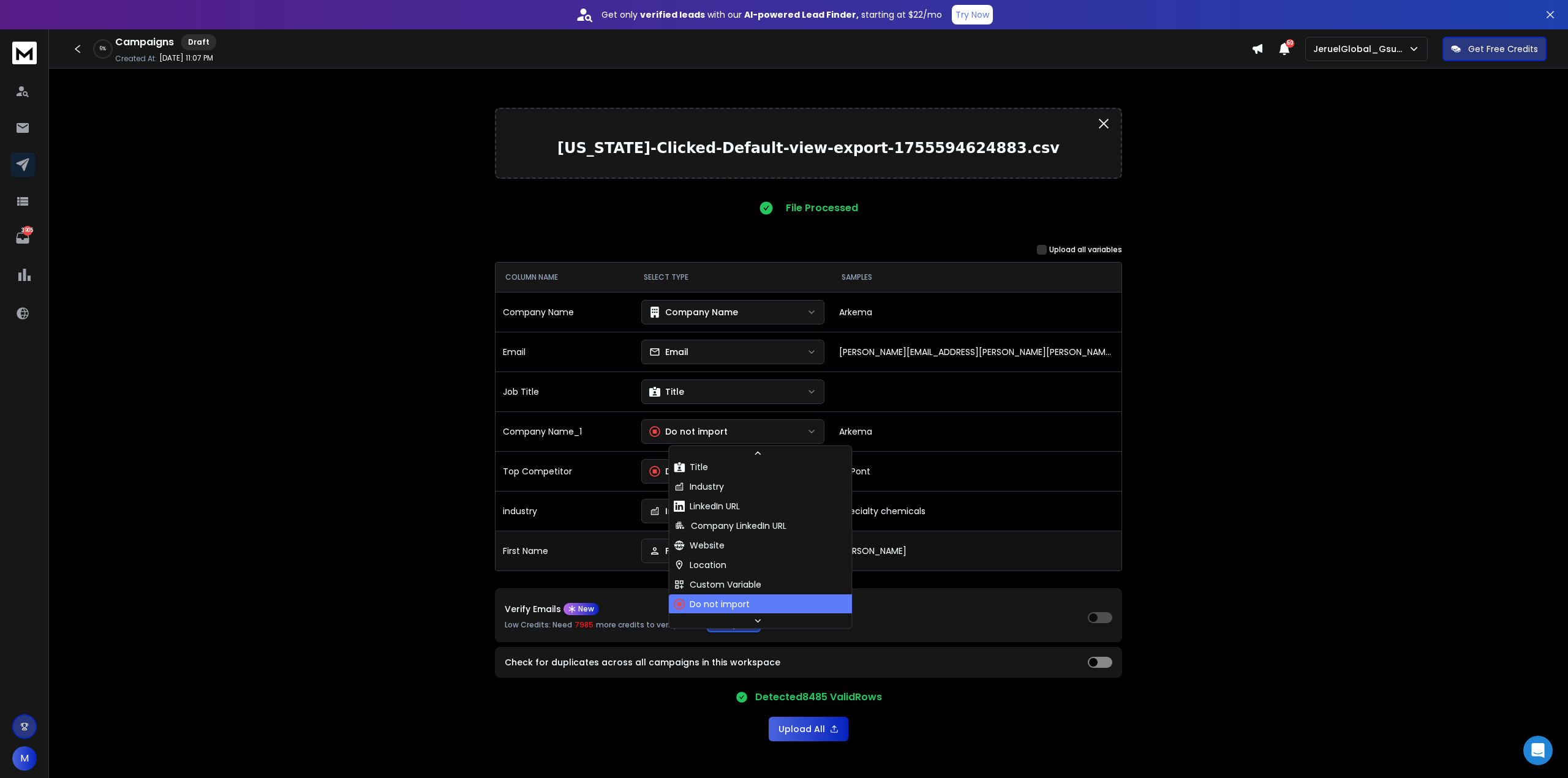
click at [1051, 558] on td "Mayur" at bounding box center [976, 551] width 289 height 40
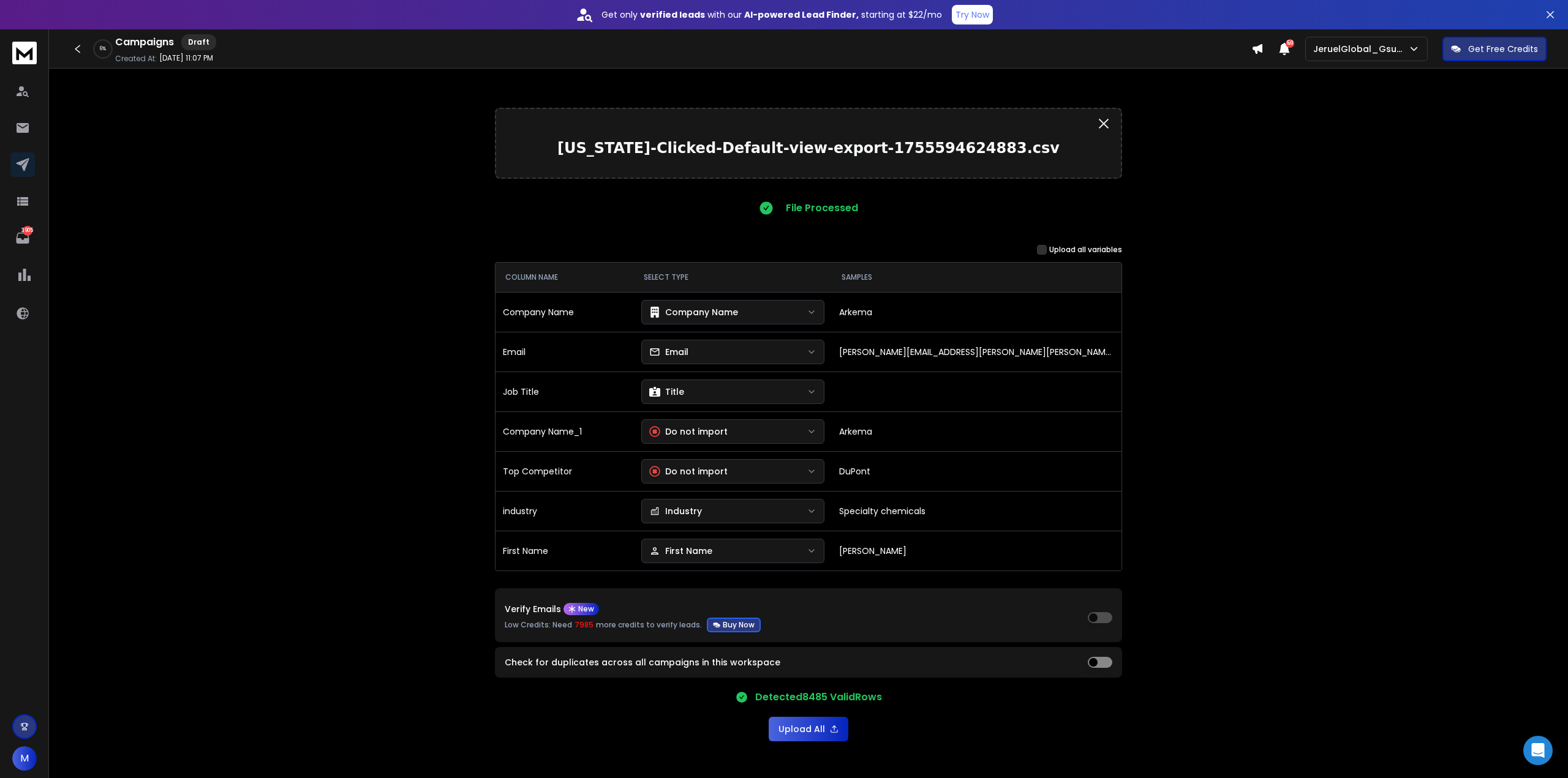
click at [1038, 246] on button "Upload all variables" at bounding box center [1042, 250] width 10 height 10
click at [1108, 121] on icon at bounding box center [1104, 123] width 14 height 14
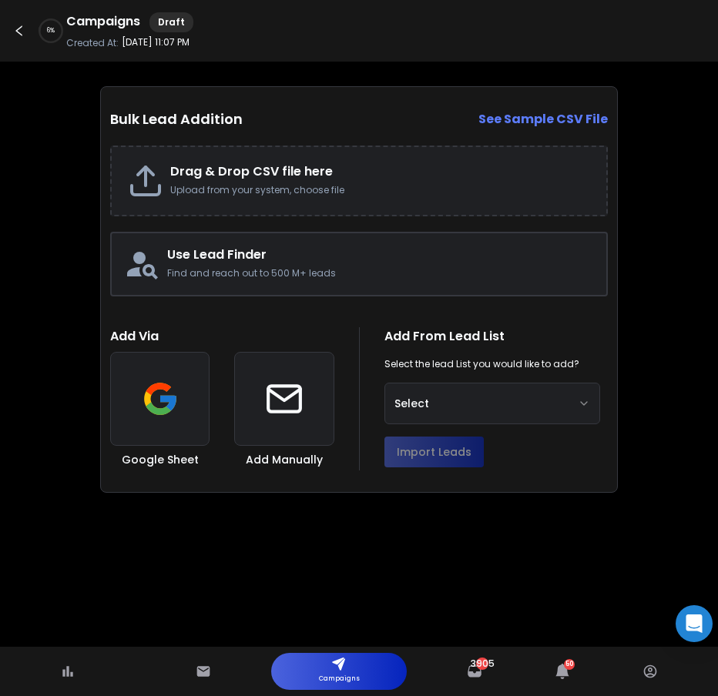
click at [496, 36] on div "6 % Campaigns Draft Created At: Aug 14, 2025, 11:07 PM" at bounding box center [359, 31] width 718 height 62
click at [25, 21] on button at bounding box center [19, 30] width 20 height 31
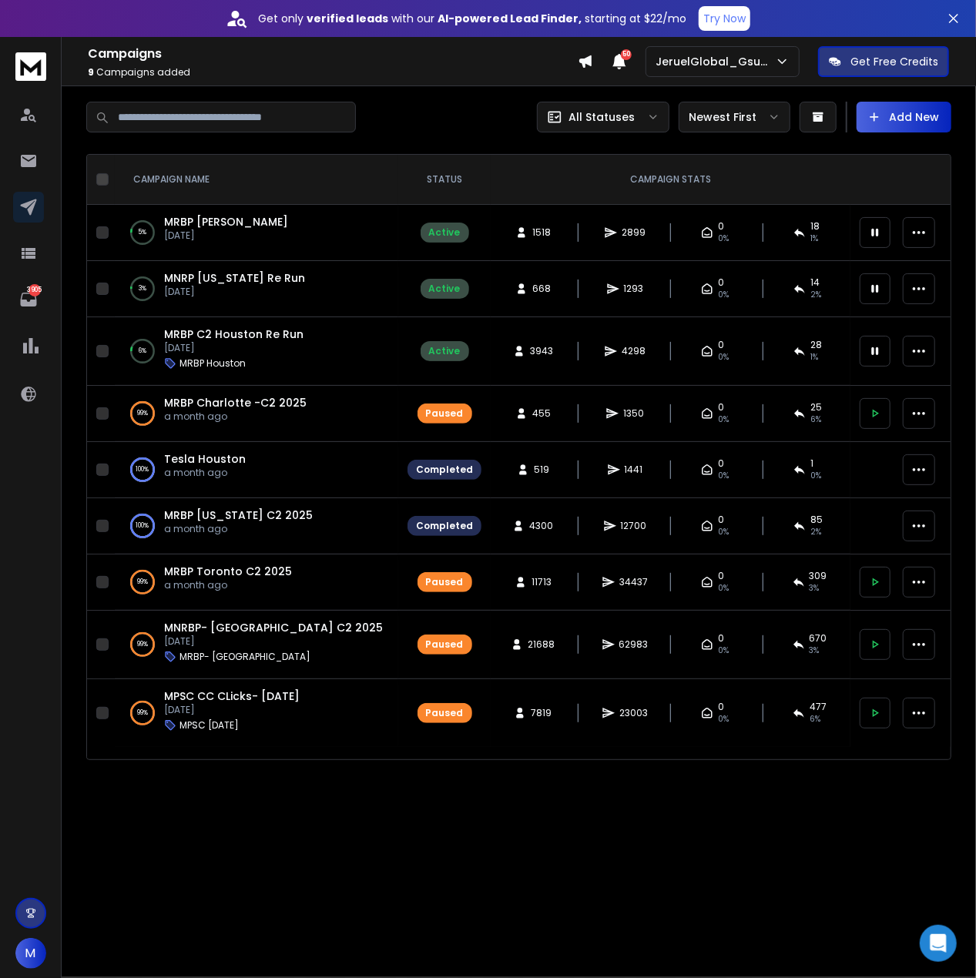
click at [252, 340] on span "MRBP C2 Houston Re Run" at bounding box center [233, 334] width 139 height 15
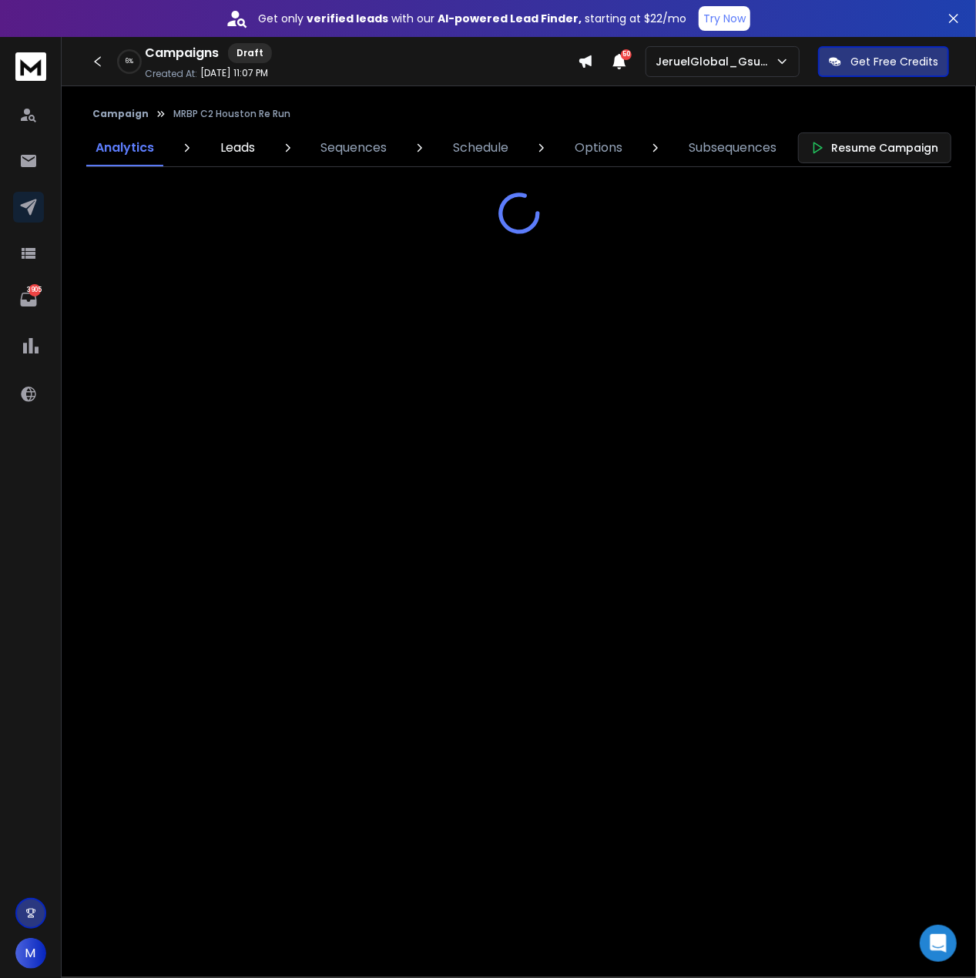
click at [257, 149] on link "Leads" at bounding box center [237, 147] width 53 height 37
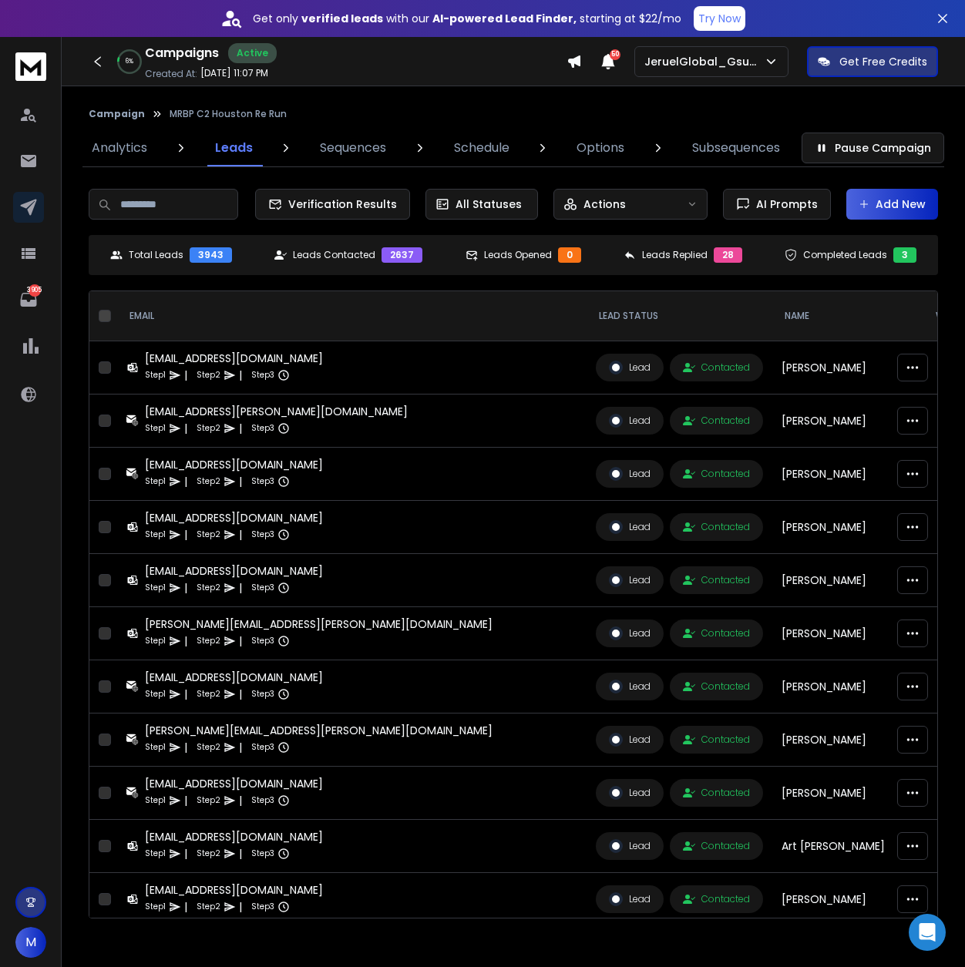
click at [772, 423] on td "Tariq Zahid" at bounding box center [847, 420] width 151 height 53
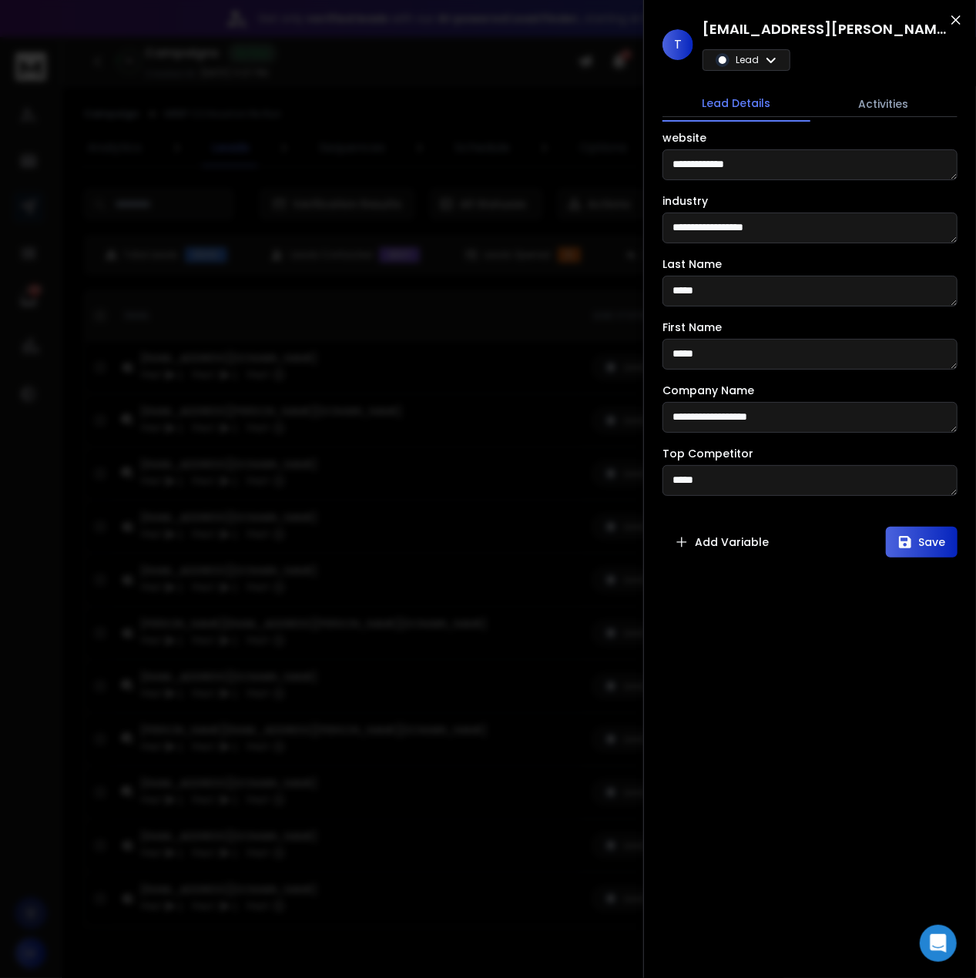
click at [955, 18] on icon "button" at bounding box center [956, 20] width 8 height 8
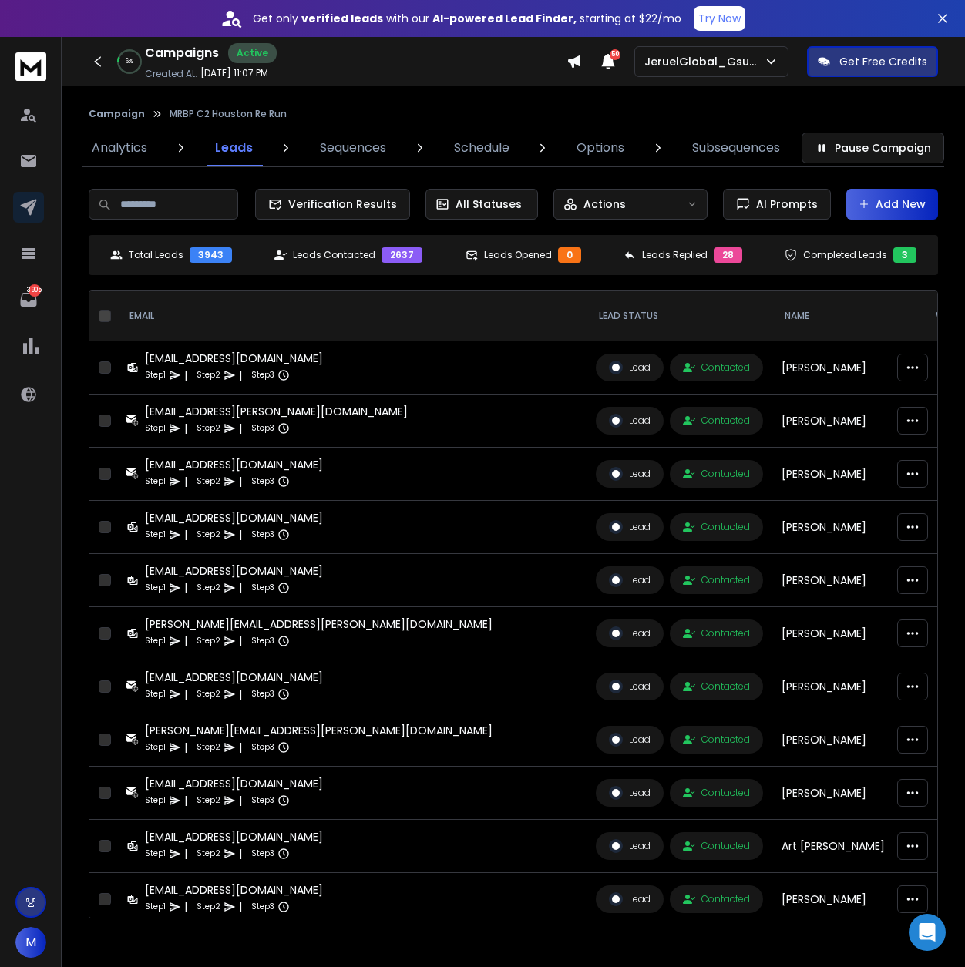
click at [878, 205] on button "Add New" at bounding box center [892, 204] width 92 height 31
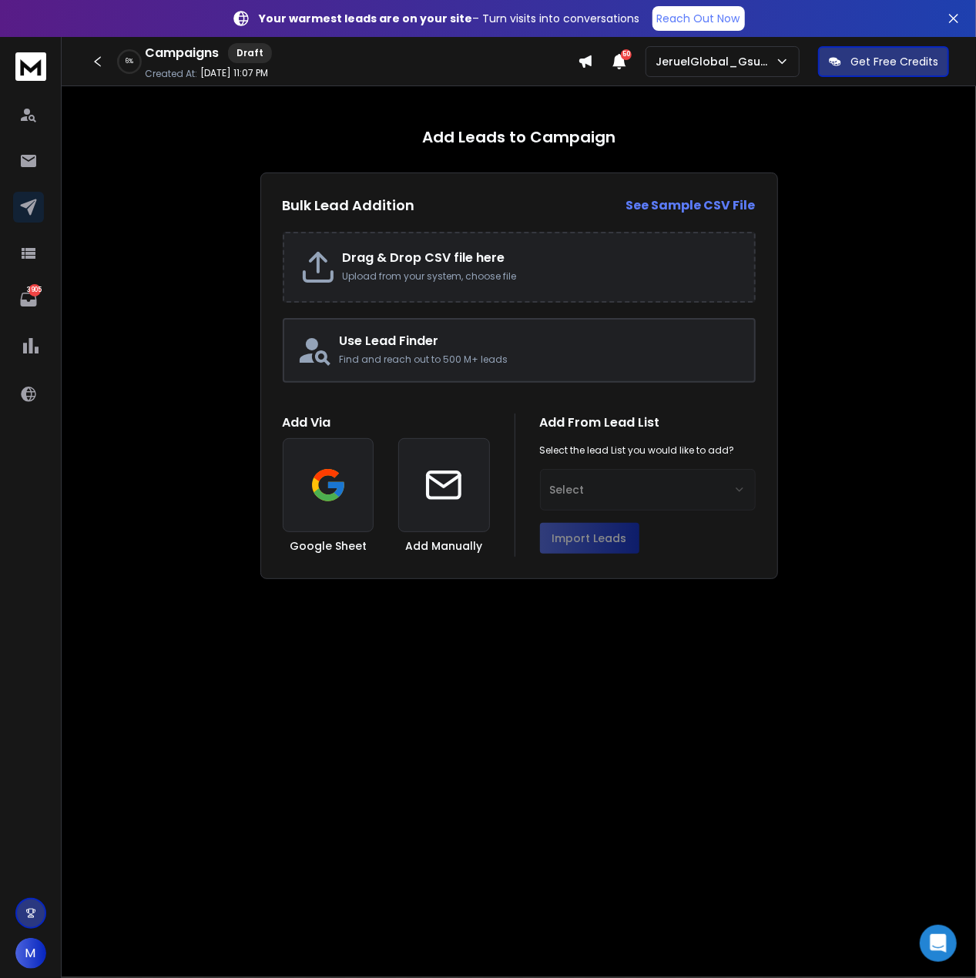
click at [507, 264] on h2 "Drag & Drop CSV file here" at bounding box center [541, 258] width 396 height 18
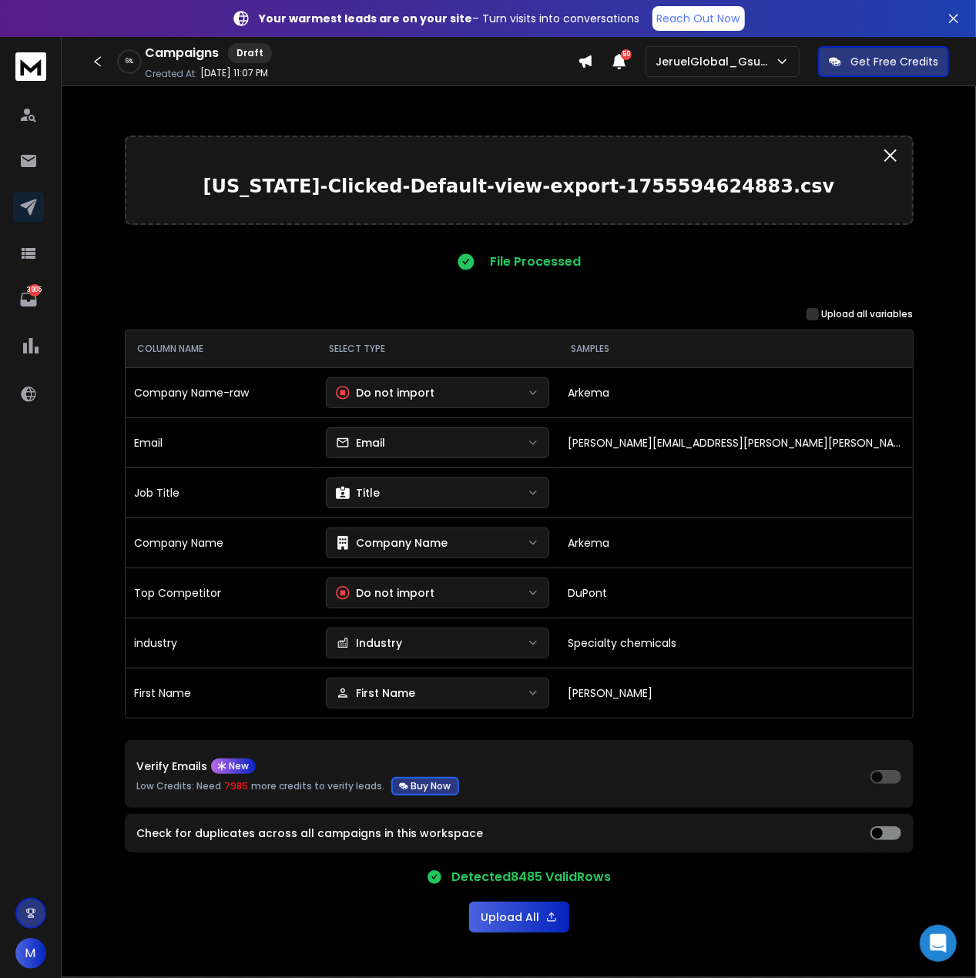
click at [807, 315] on button "Upload all variables" at bounding box center [813, 314] width 12 height 12
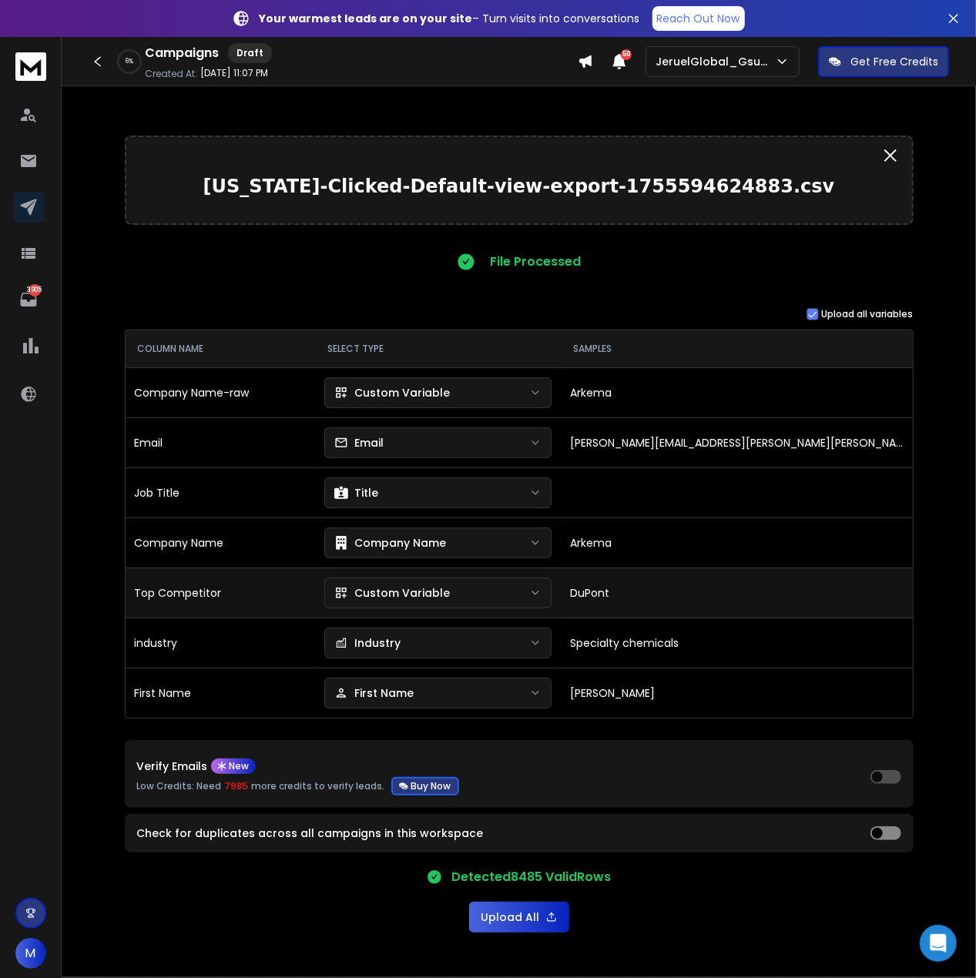
click at [450, 592] on div "Custom Variable" at bounding box center [392, 593] width 116 height 15
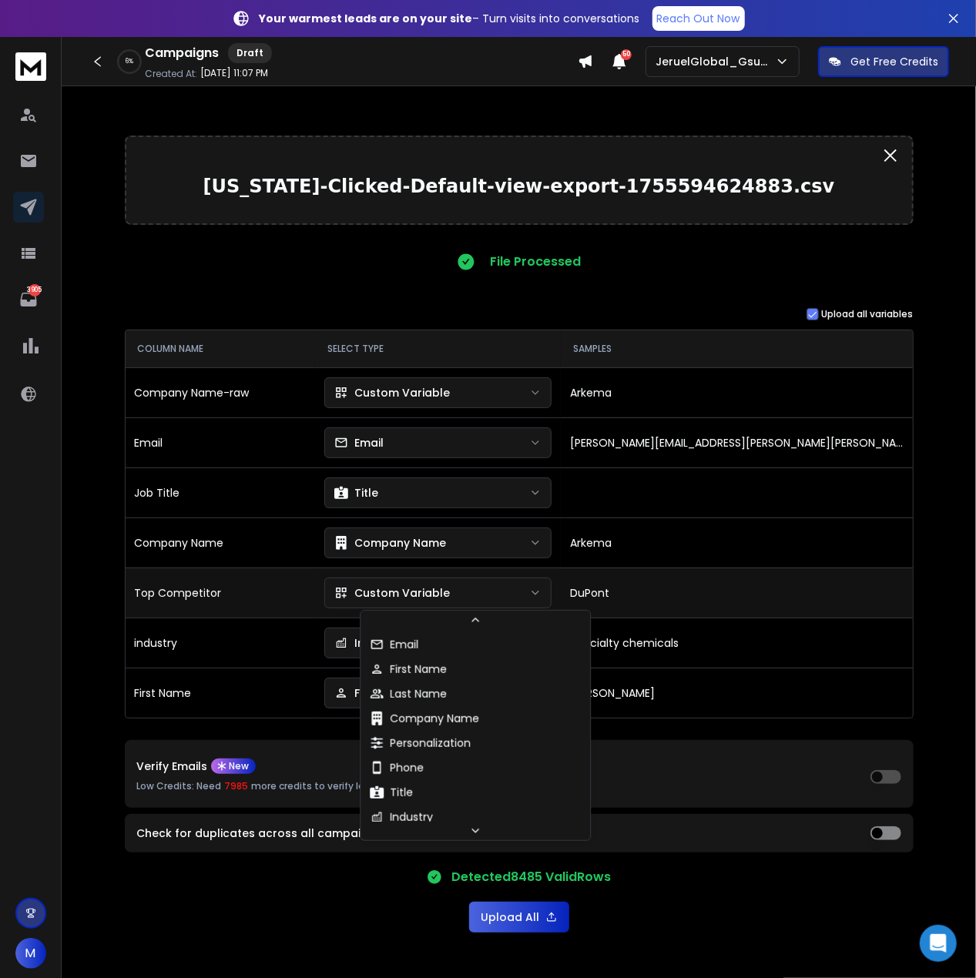
scroll to position [130, 0]
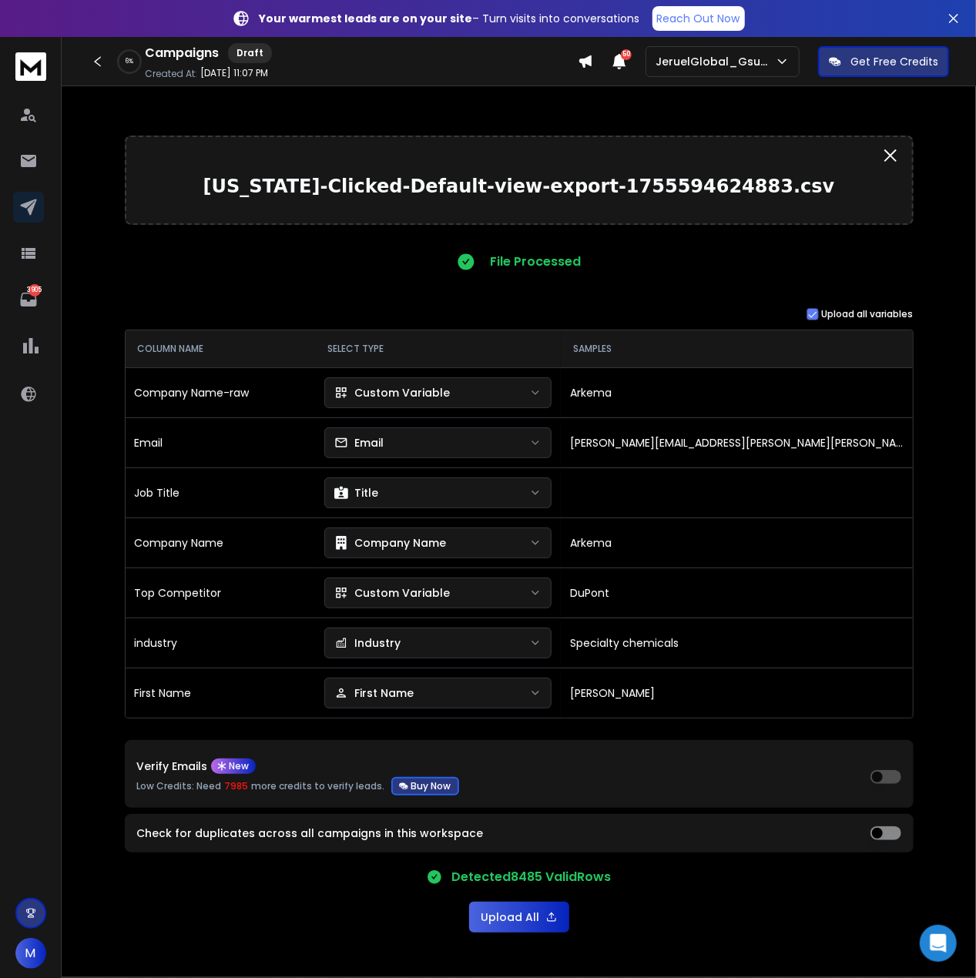
click at [949, 16] on icon at bounding box center [954, 19] width 14 height 14
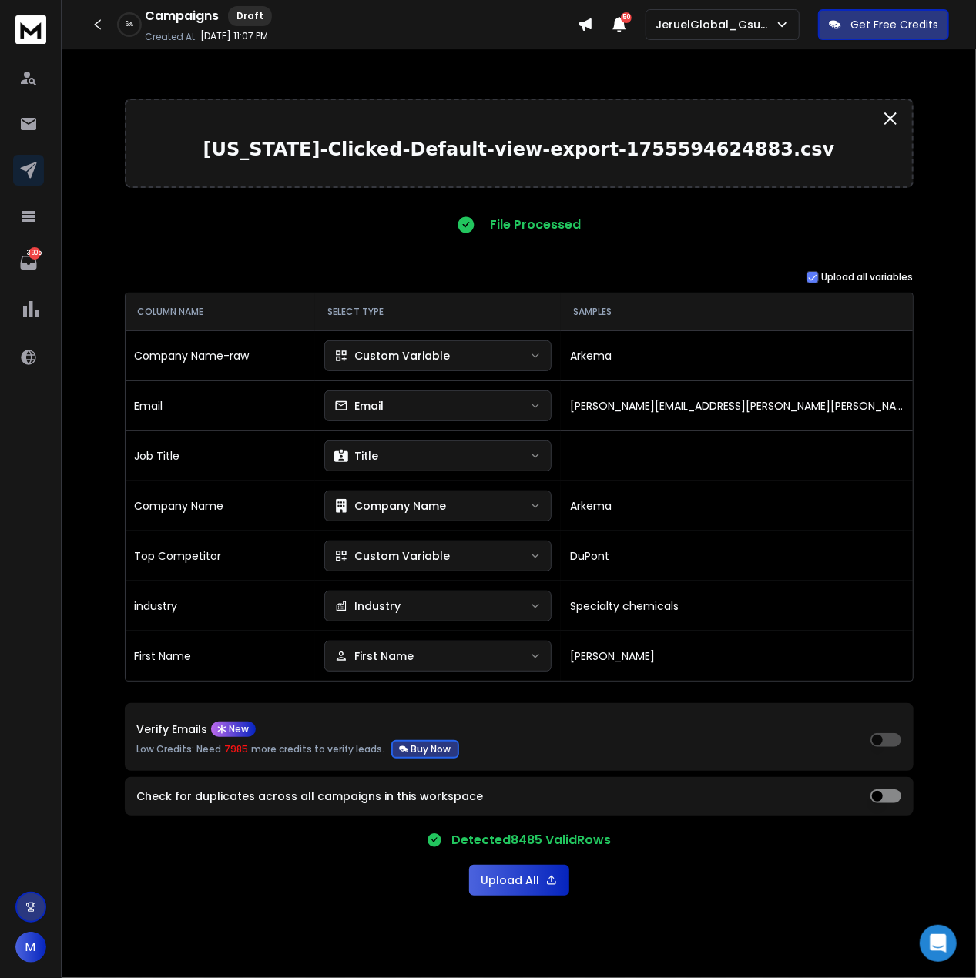
click at [888, 122] on icon at bounding box center [890, 118] width 12 height 12
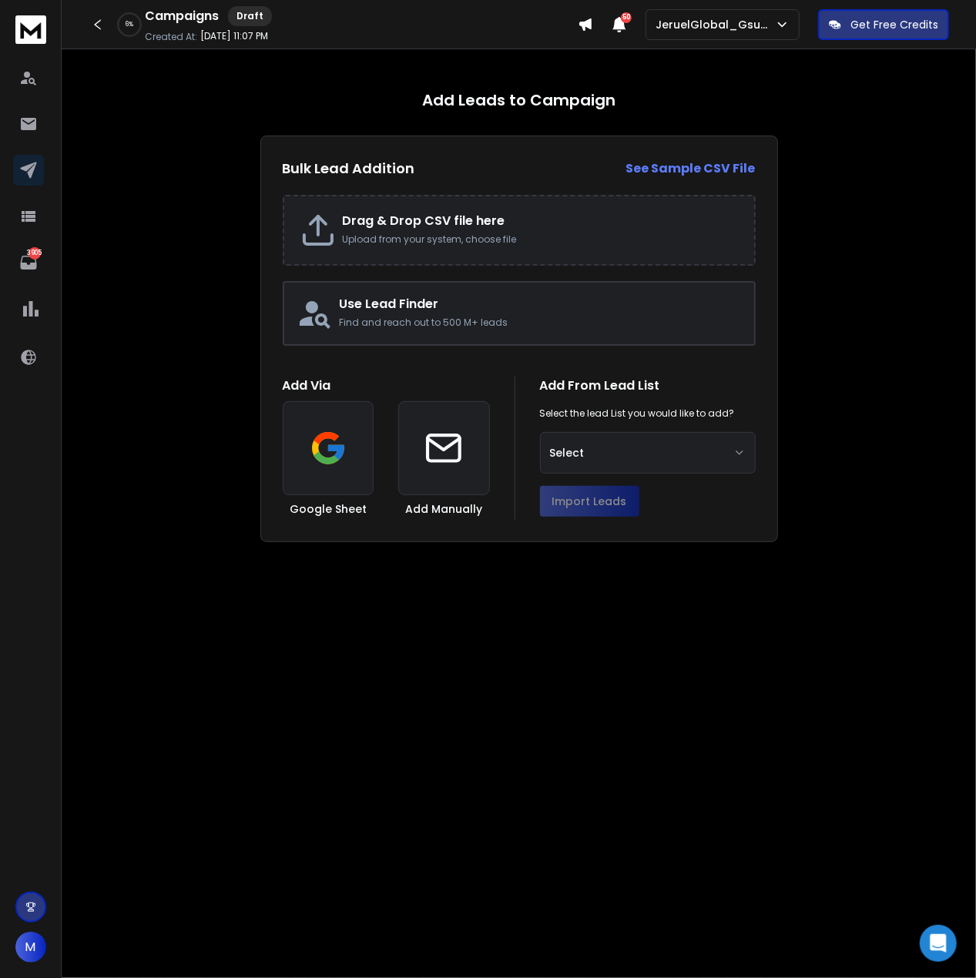
click at [86, 23] on div "6 % Campaigns Draft Created At: Aug 14, 2025, 11:07 PM 50 JeruelGlobal_Gsuite G…" at bounding box center [488, 24] width 976 height 49
click at [89, 22] on button at bounding box center [98, 24] width 20 height 31
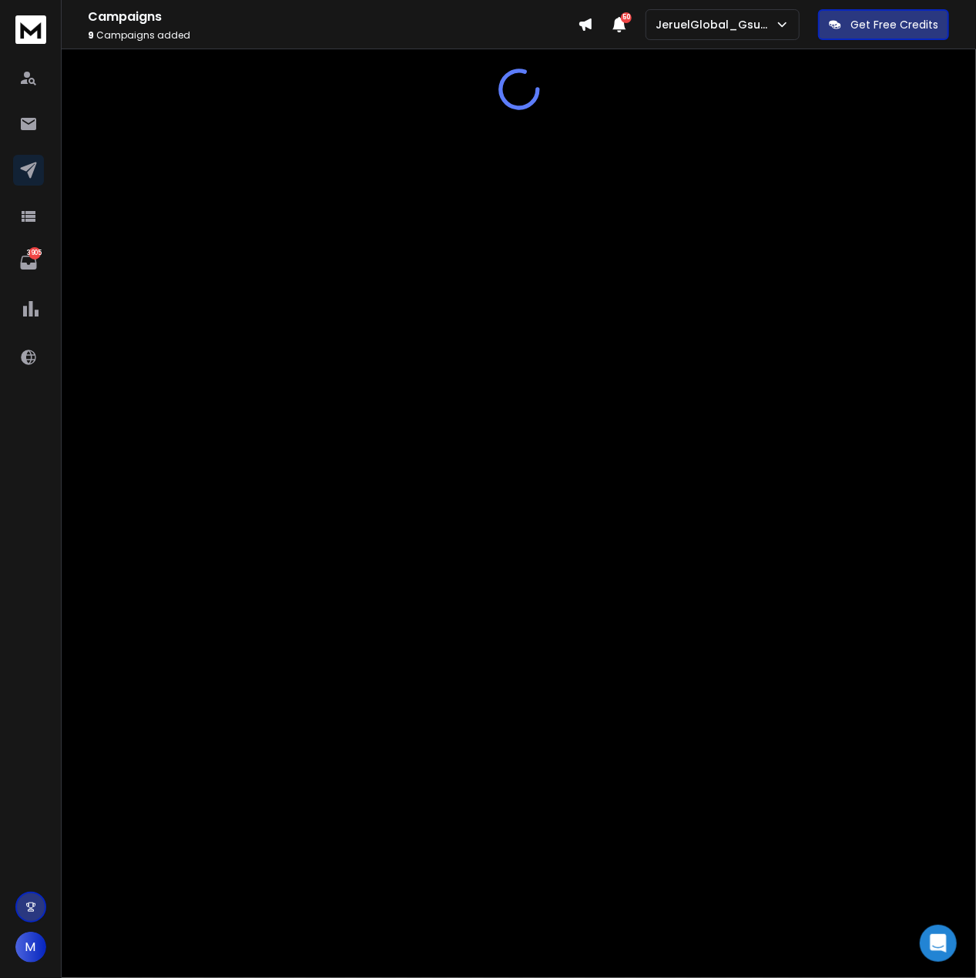
click at [95, 25] on h1 "Campaigns" at bounding box center [333, 17] width 490 height 18
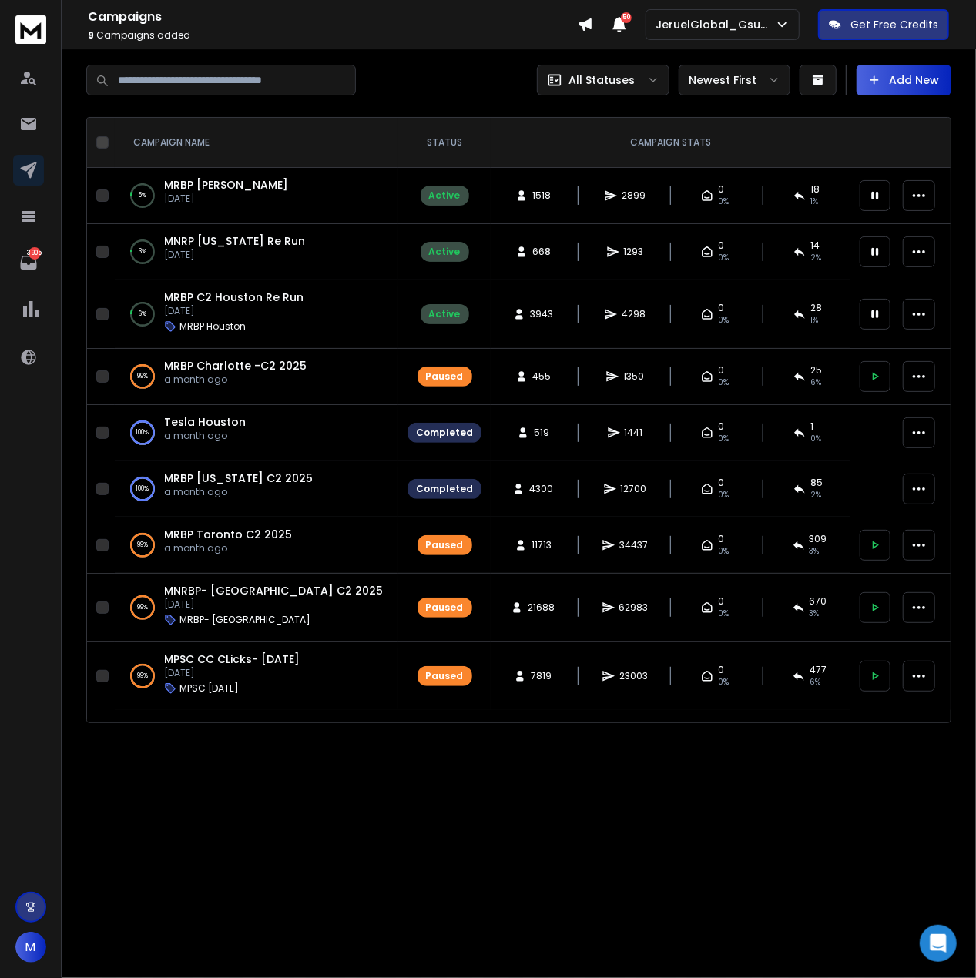
click at [239, 294] on span "MRBP C2 Houston Re Run" at bounding box center [233, 297] width 139 height 15
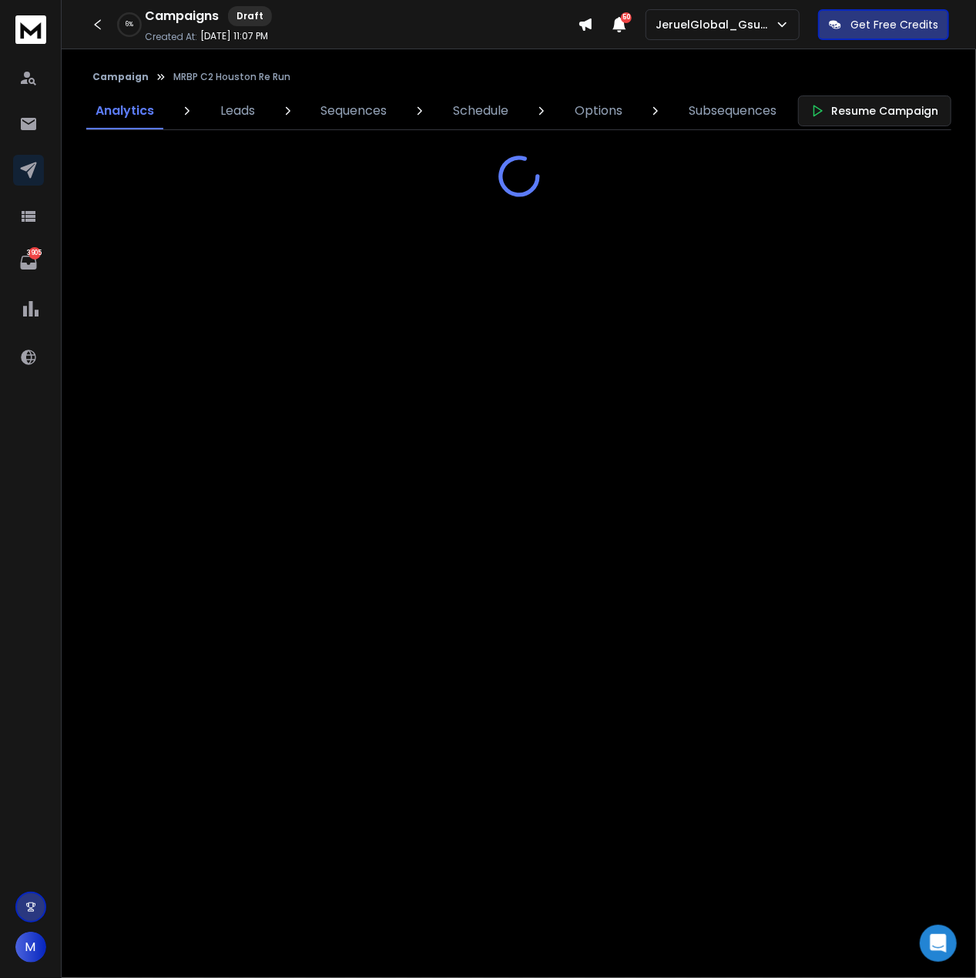
click at [398, 104] on div "Analytics Leads Sequences Schedule Options Subsequences" at bounding box center [436, 110] width 700 height 37
click at [368, 106] on p "Sequences" at bounding box center [354, 111] width 66 height 18
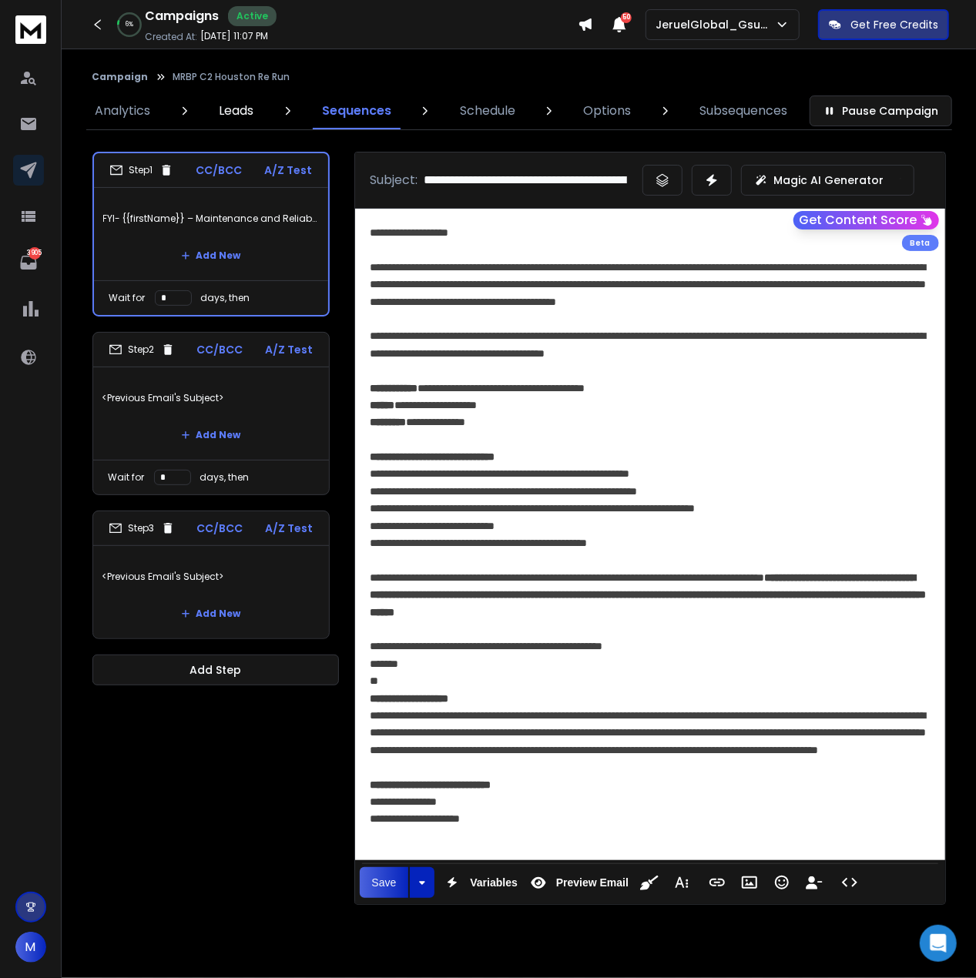
click at [250, 109] on p "Leads" at bounding box center [236, 111] width 35 height 18
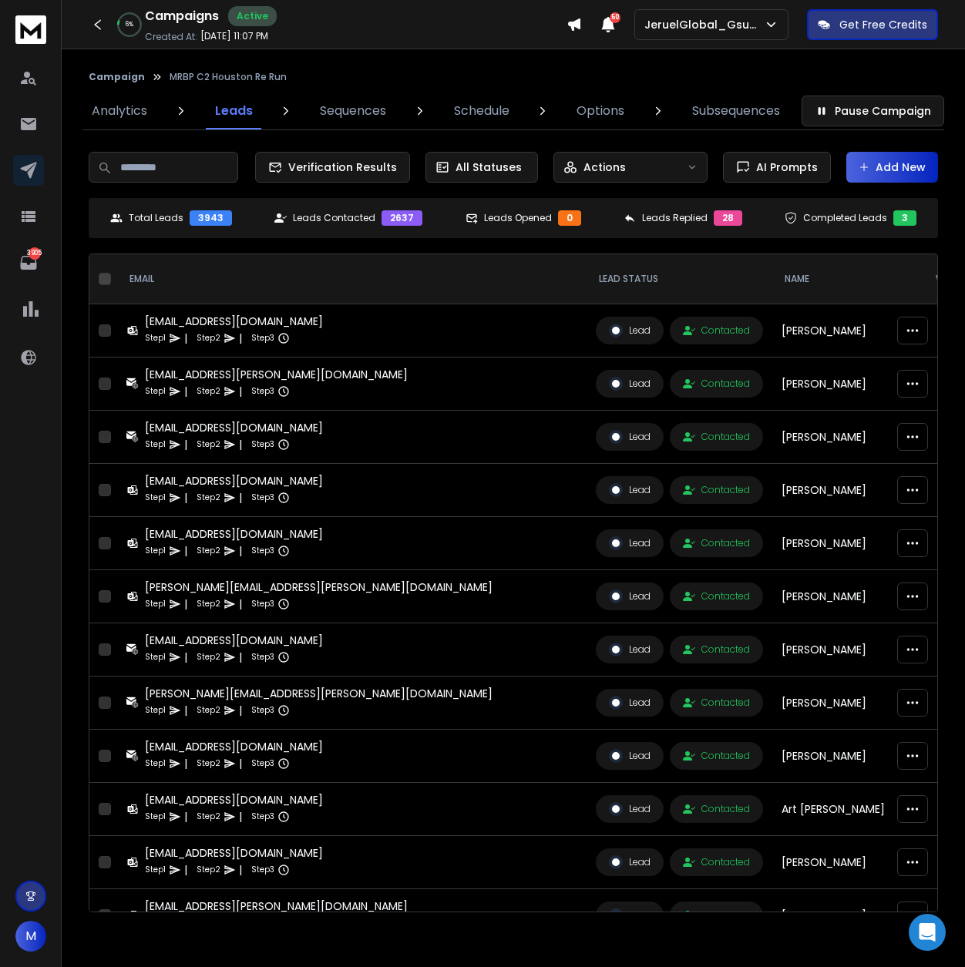
click at [305, 383] on div "tariq.zahid@vcimentos.com Step 1 | Step 2 | Step 3" at bounding box center [351, 384] width 451 height 34
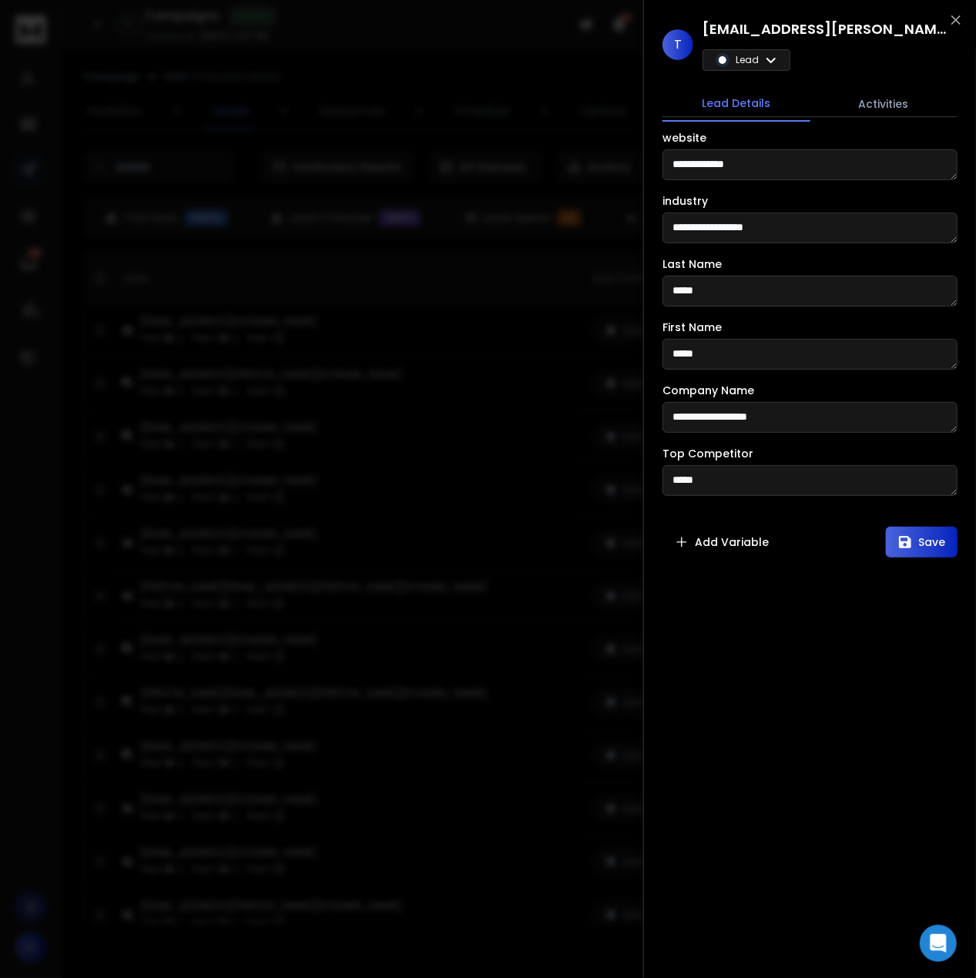
click at [726, 461] on div "Top Competitor *****" at bounding box center [810, 472] width 295 height 48
click at [725, 454] on label "Top Competitor" at bounding box center [708, 453] width 91 height 11
drag, startPoint x: 750, startPoint y: 455, endPoint x: 653, endPoint y: 449, distance: 97.2
click at [653, 449] on div "**********" at bounding box center [809, 489] width 333 height 978
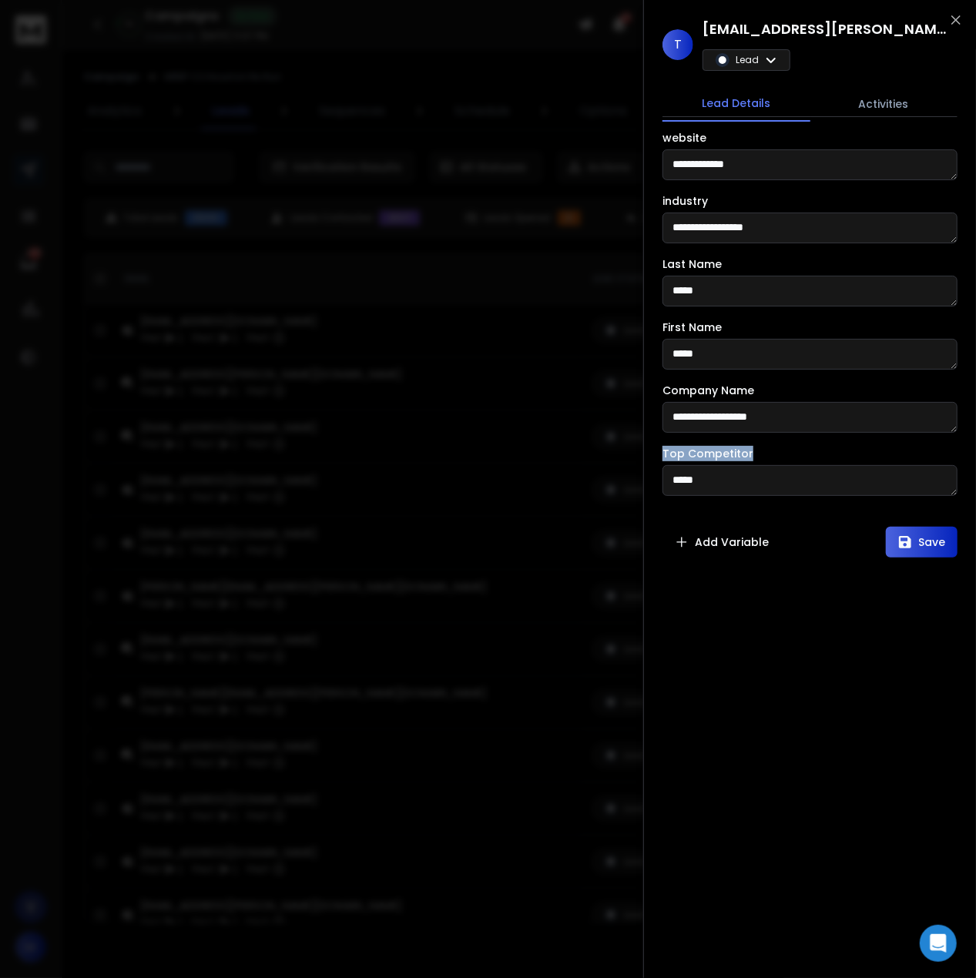
copy label "Top Competitor"
click at [952, 18] on icon "button" at bounding box center [955, 19] width 15 height 15
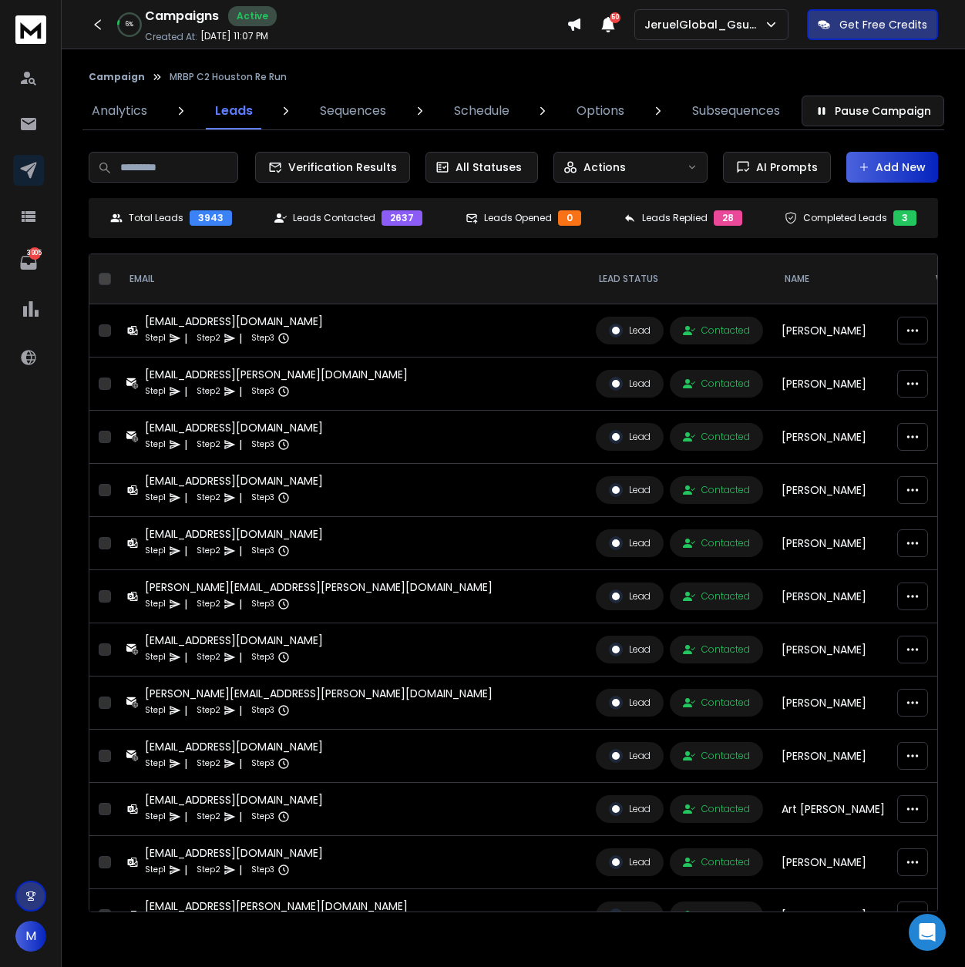
click at [891, 164] on button "Add New" at bounding box center [892, 167] width 92 height 31
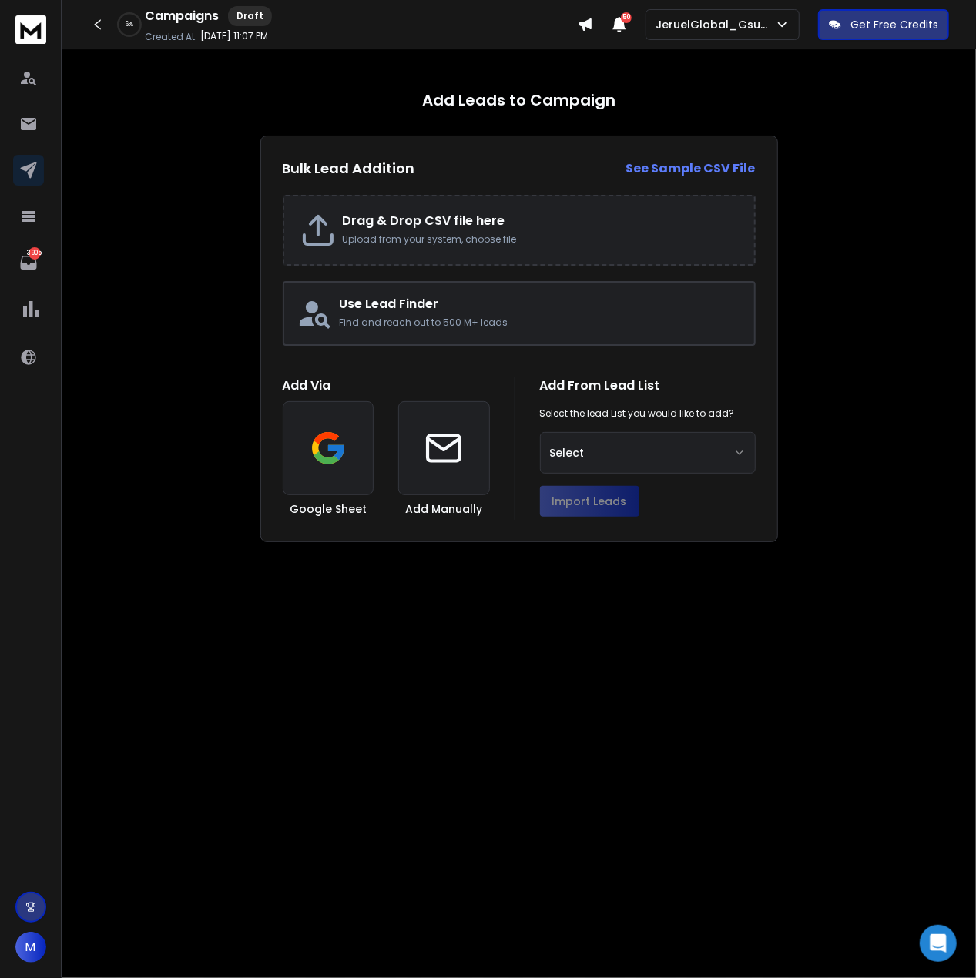
click at [428, 233] on p "Upload from your system, choose file" at bounding box center [541, 239] width 396 height 12
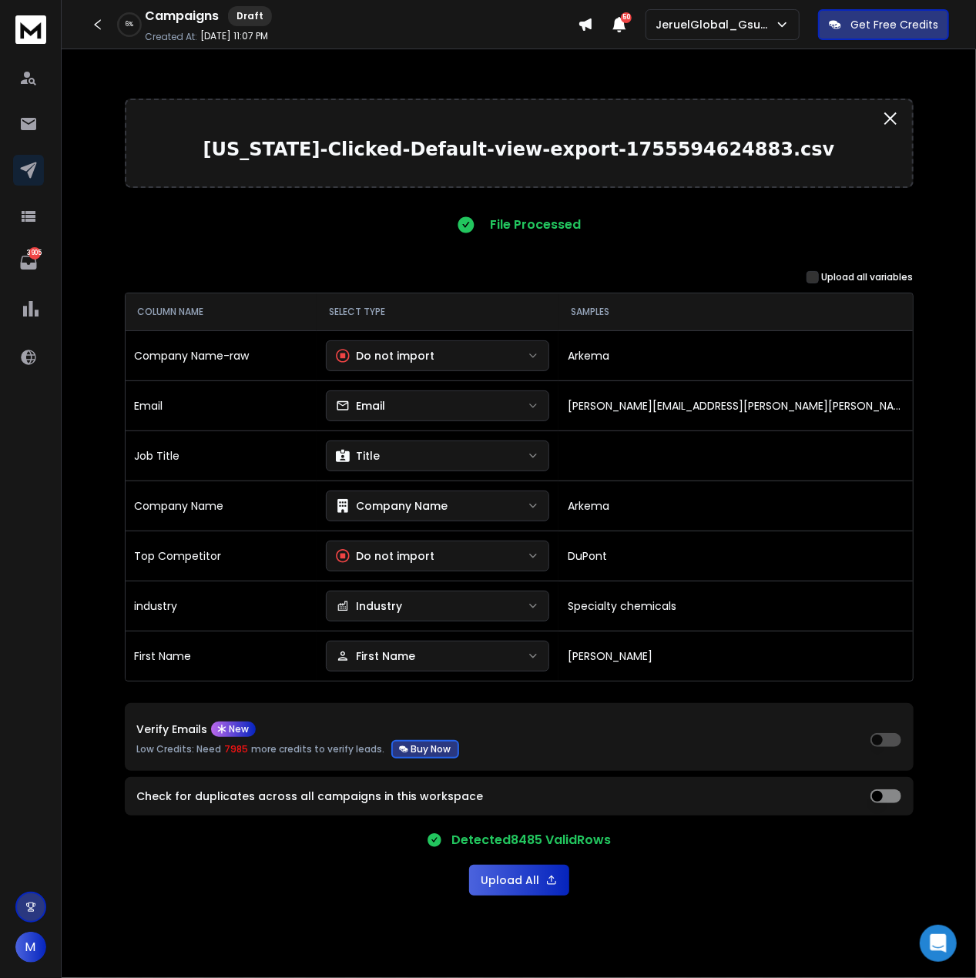
click at [810, 269] on div "Upload all variables" at bounding box center [519, 277] width 789 height 31
click at [815, 272] on button "Upload all variables" at bounding box center [813, 277] width 12 height 12
click at [535, 877] on button "Upload All" at bounding box center [519, 880] width 100 height 31
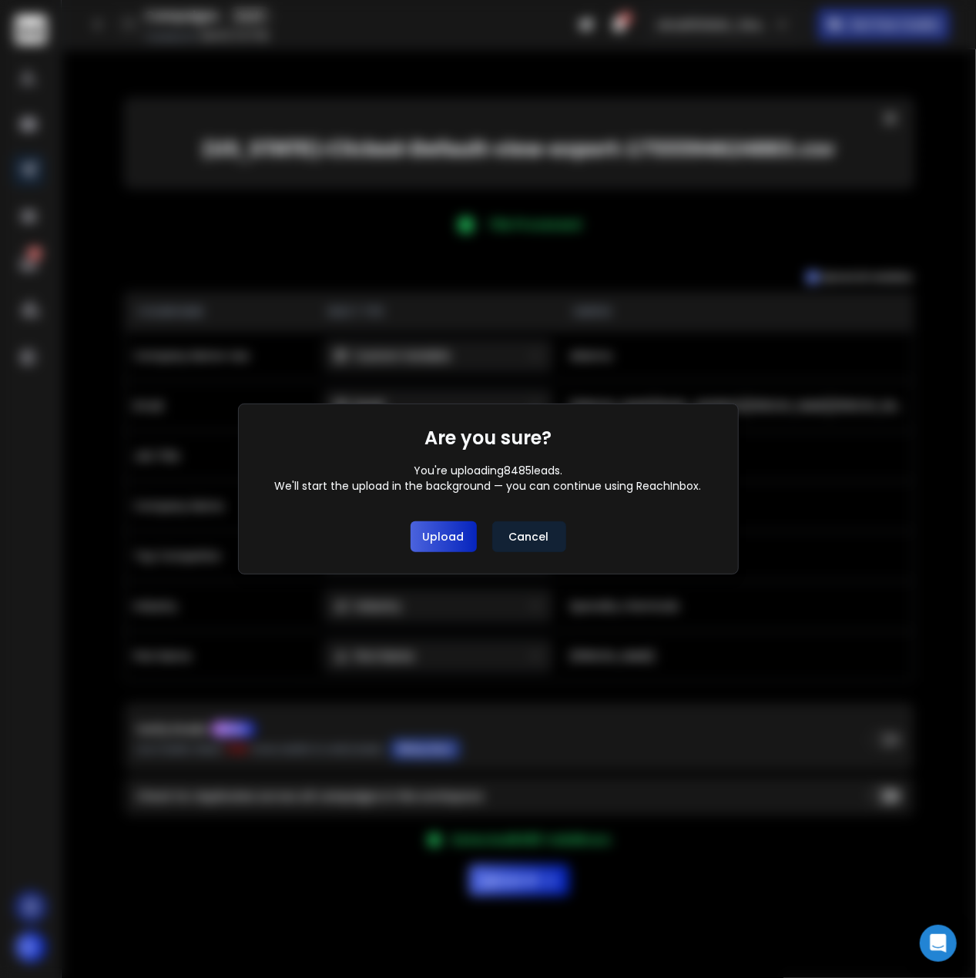
click at [462, 548] on button "Upload" at bounding box center [444, 537] width 66 height 31
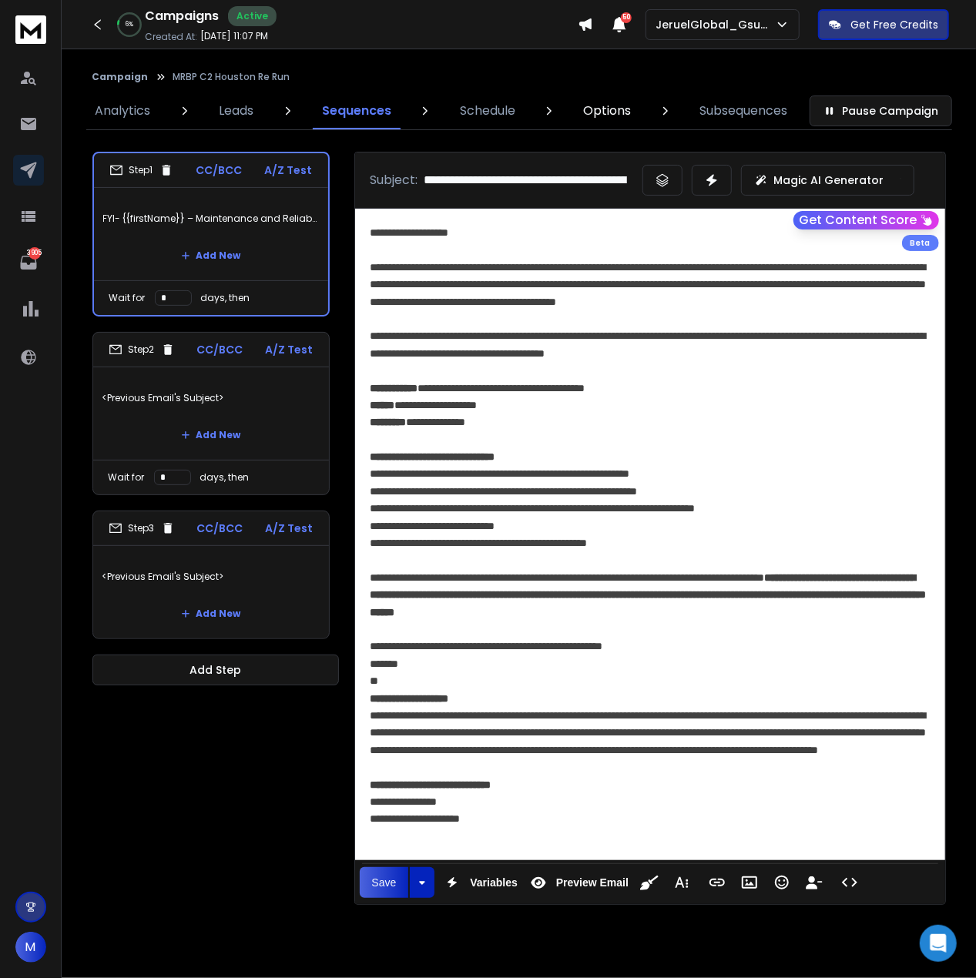
click at [606, 110] on p "Options" at bounding box center [608, 111] width 48 height 18
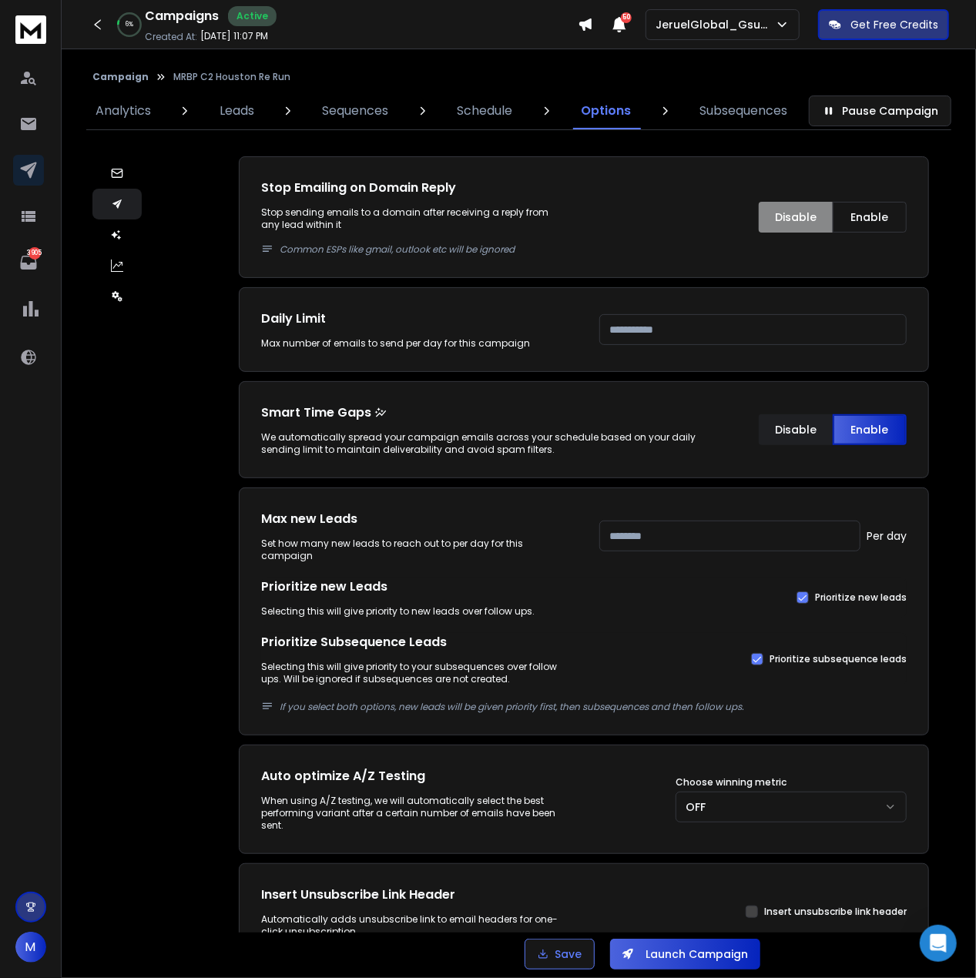
scroll to position [385, 0]
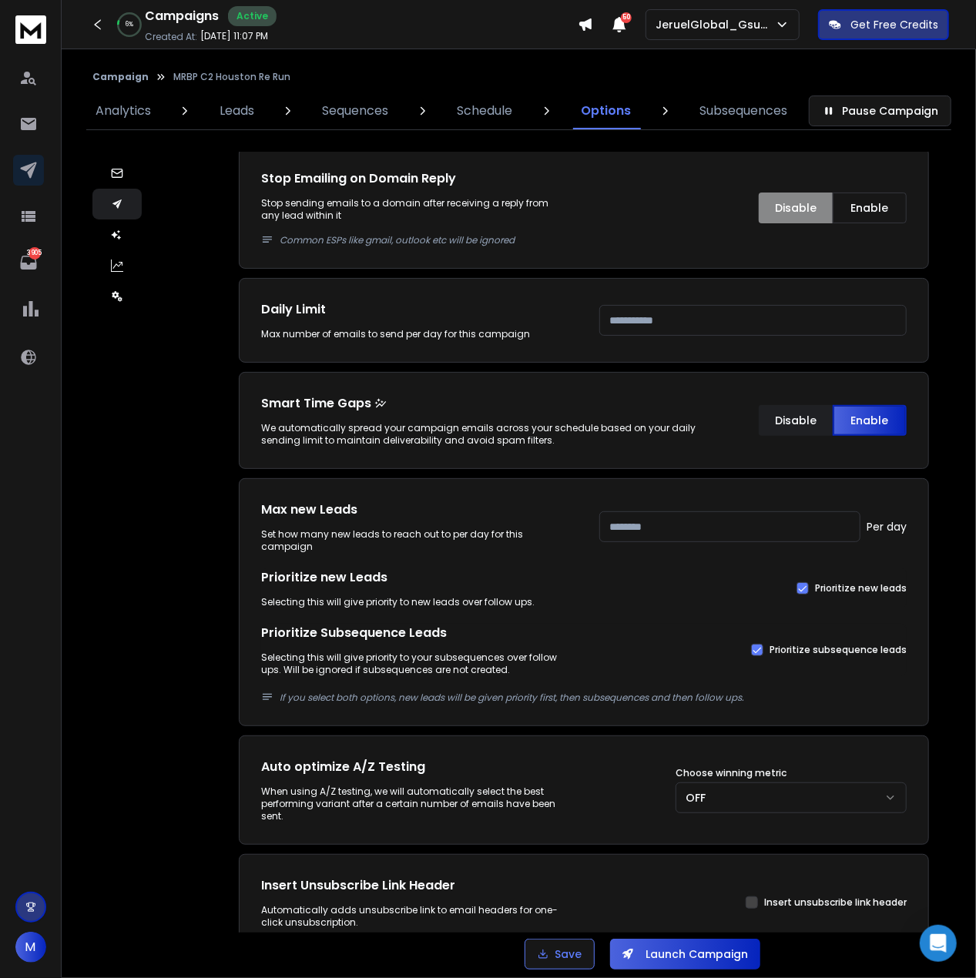
click at [713, 961] on button "Launch Campaign" at bounding box center [685, 954] width 150 height 31
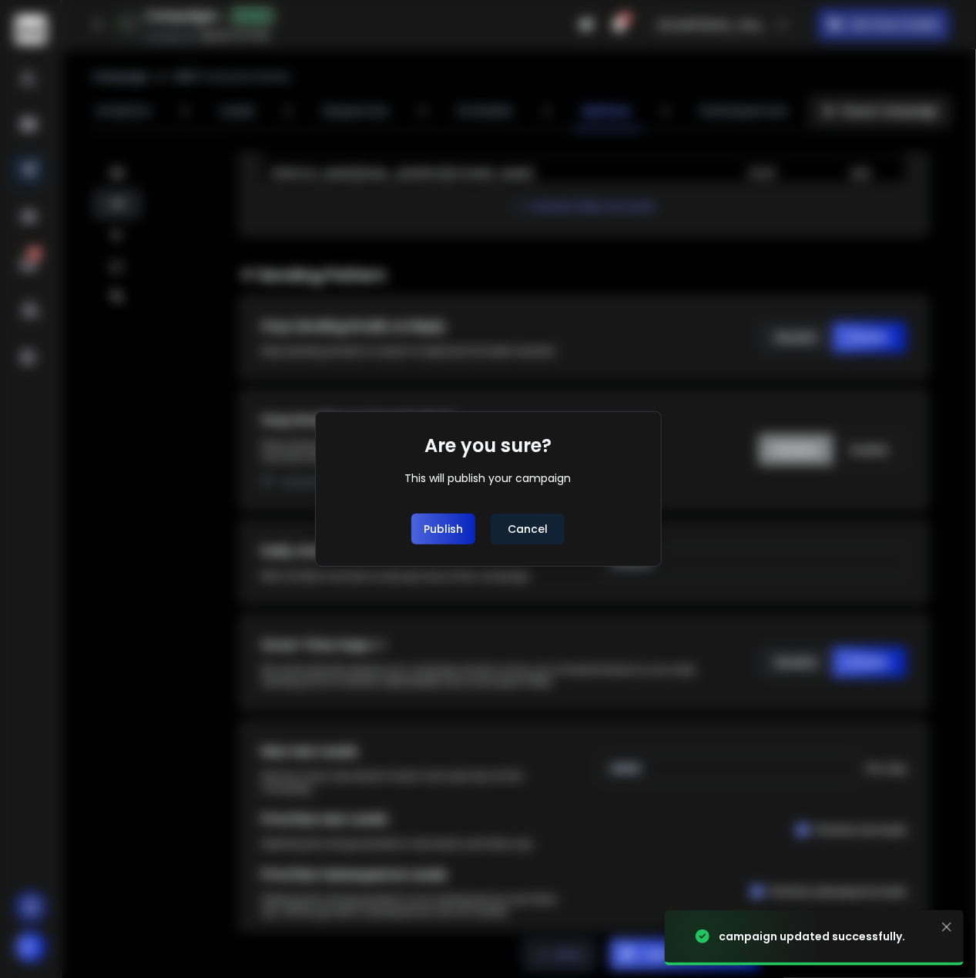
scroll to position [627, 0]
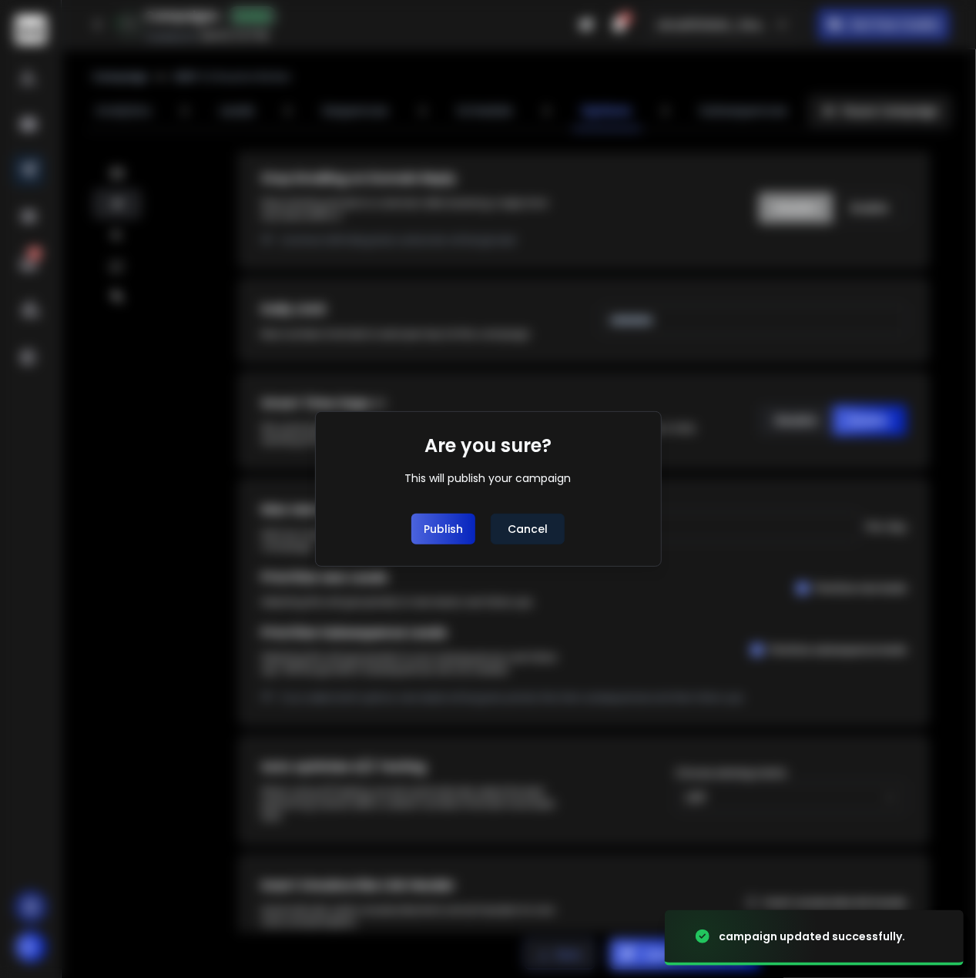
click at [452, 533] on button "Publish" at bounding box center [443, 529] width 64 height 31
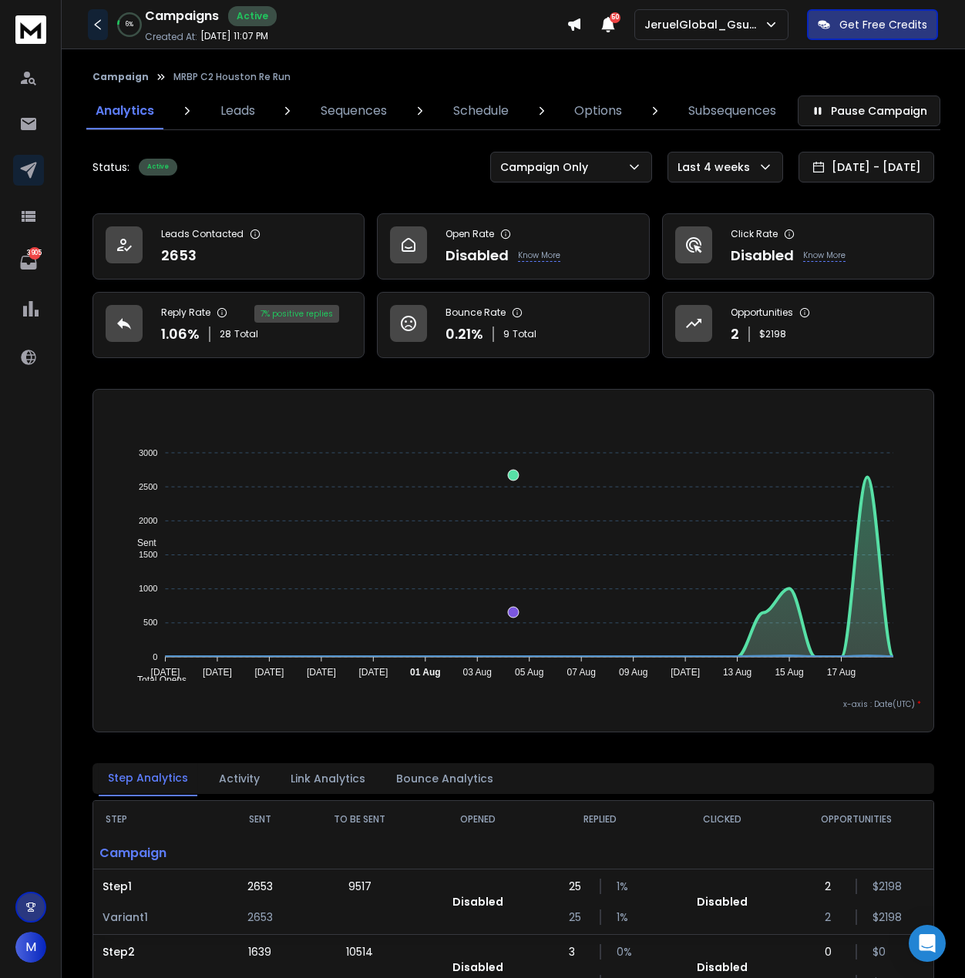
click at [96, 32] on button at bounding box center [98, 24] width 20 height 31
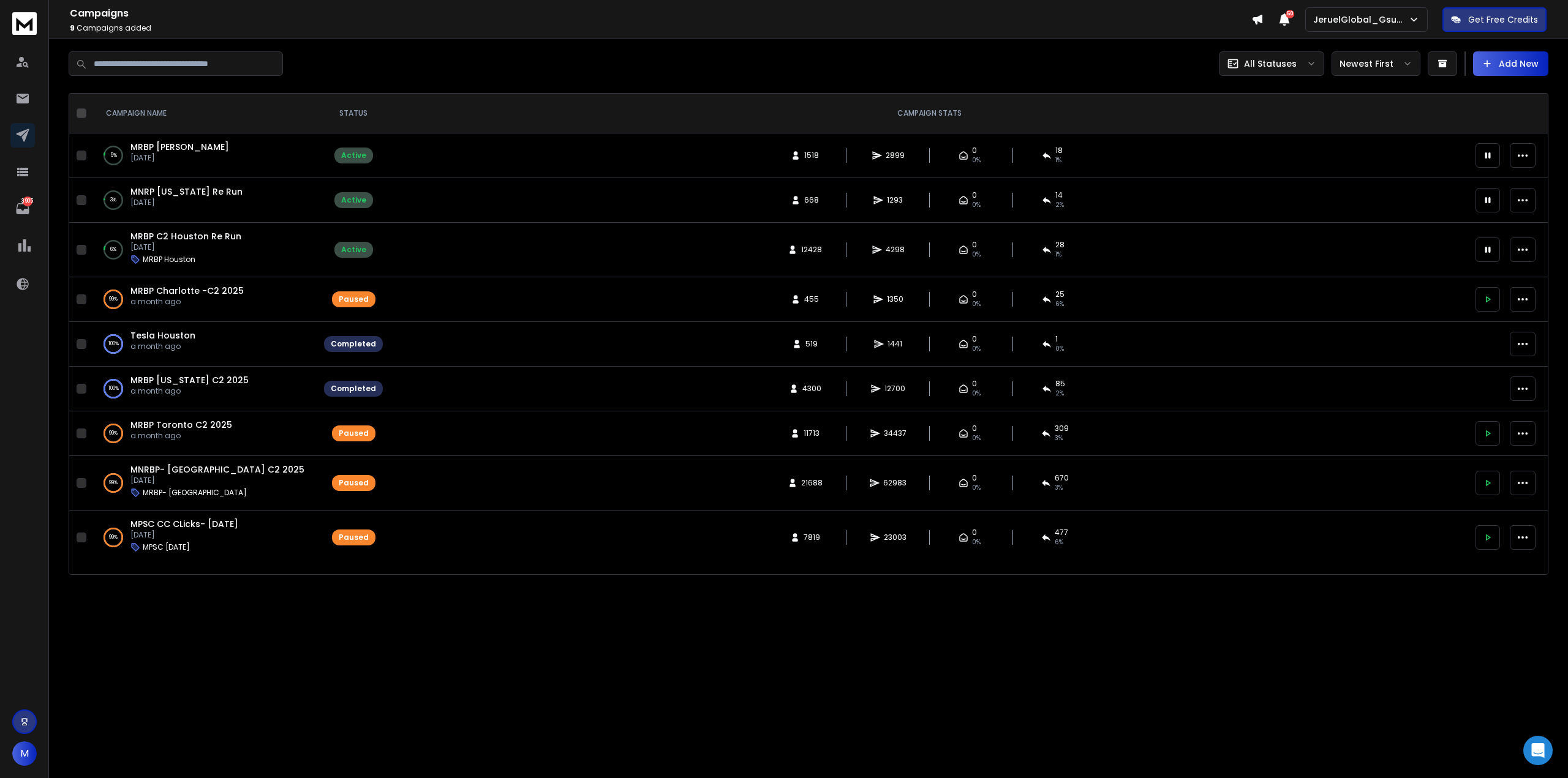
click at [179, 195] on span "MNRP [US_STATE] Re Run" at bounding box center [186, 191] width 112 height 12
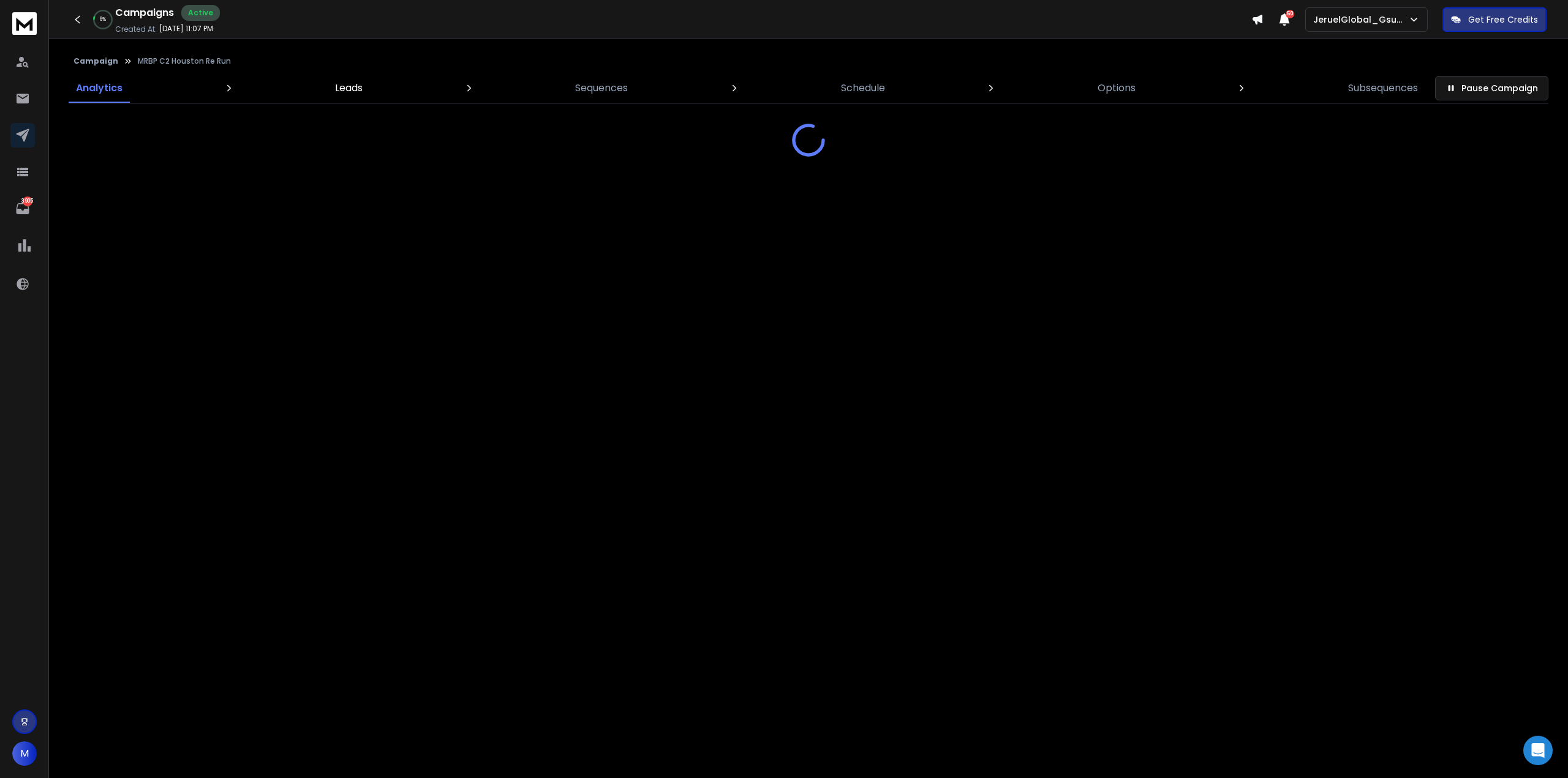
click at [364, 91] on link "Leads" at bounding box center [348, 87] width 42 height 29
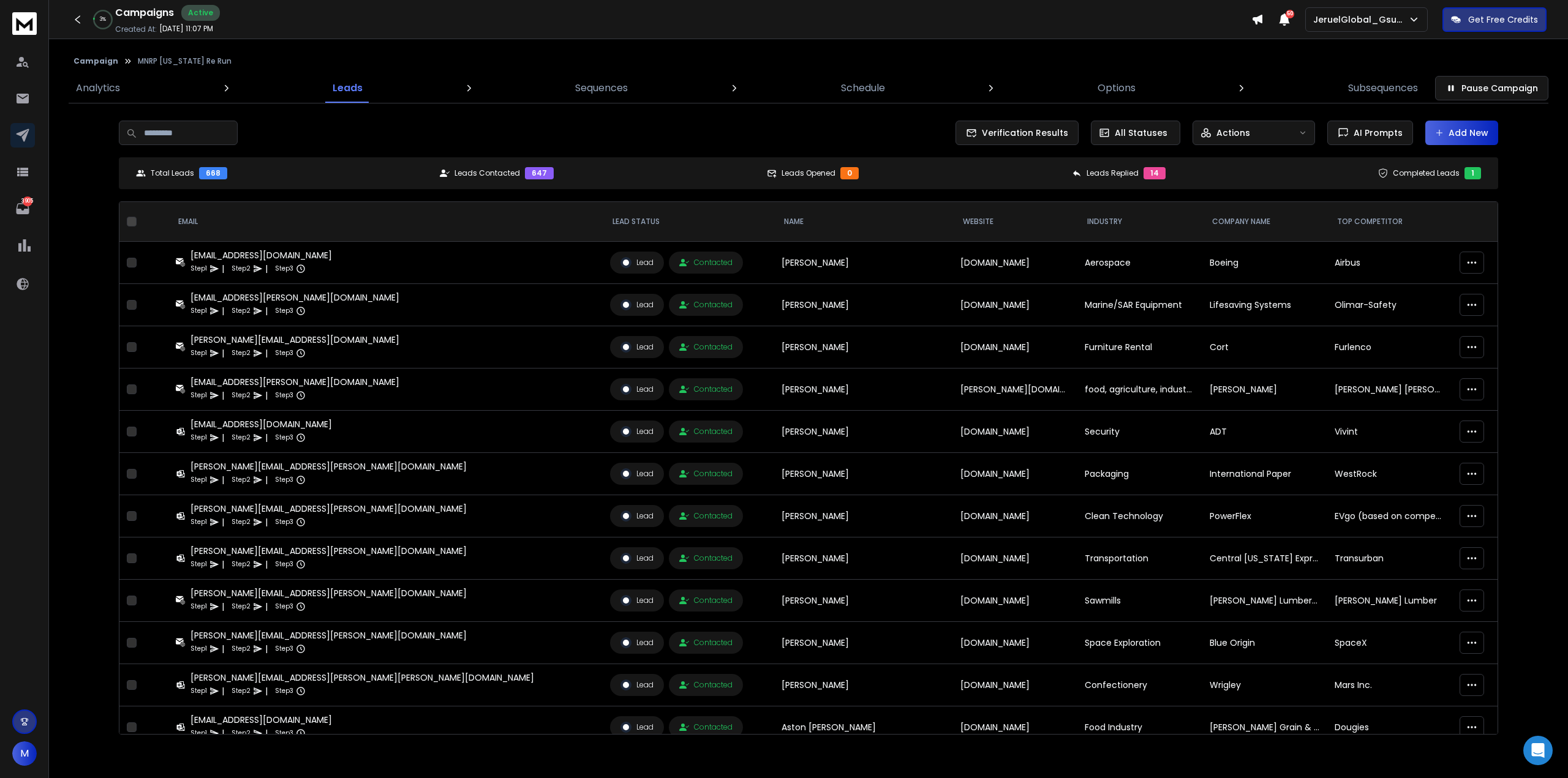
click at [391, 259] on div "mark.mansfield@boeing.com Step 1 | Step 2 | Step 3" at bounding box center [386, 263] width 420 height 27
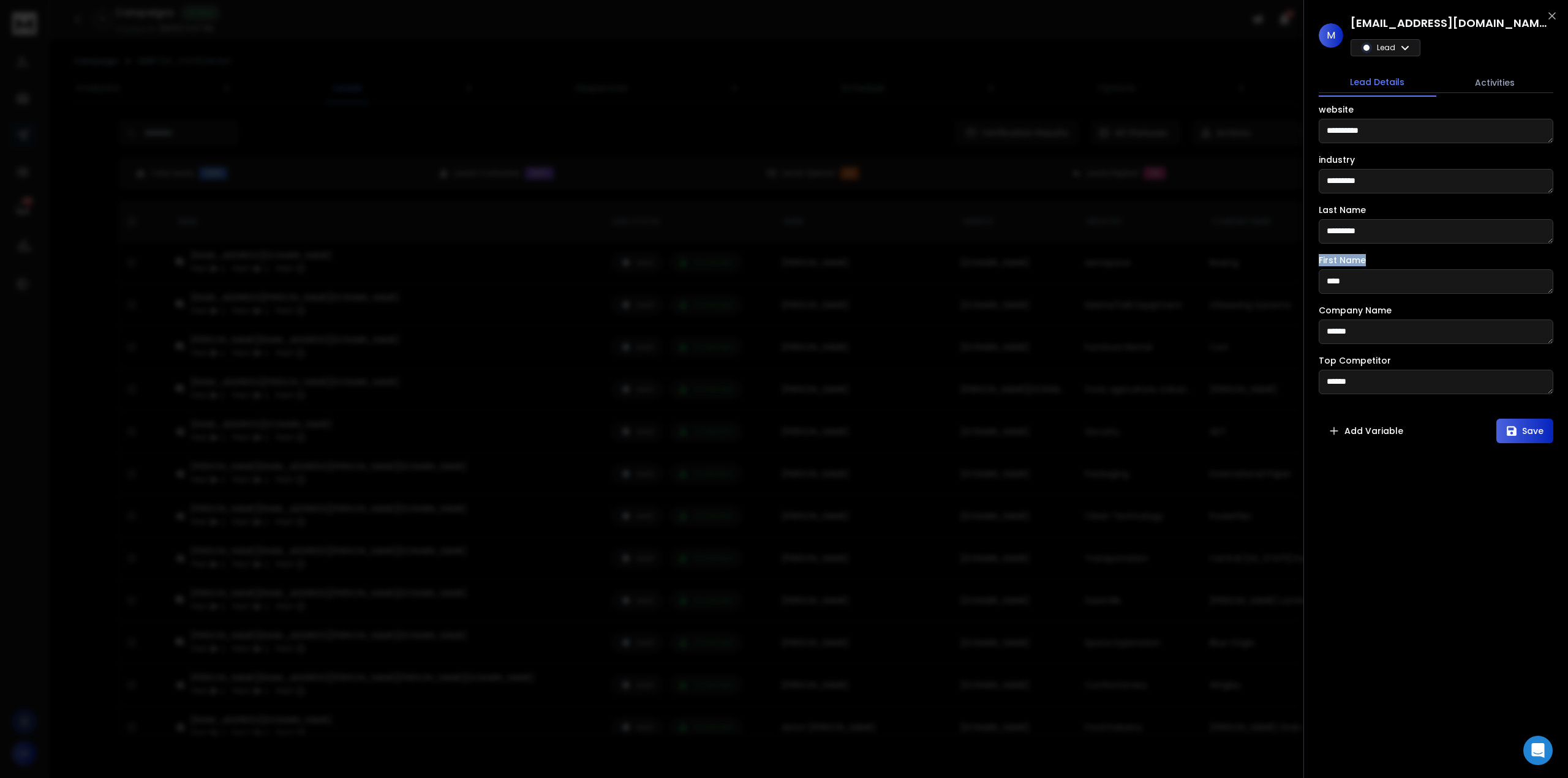
drag, startPoint x: 1368, startPoint y: 257, endPoint x: 1317, endPoint y: 257, distance: 51.0
click at [775, 257] on div "**********" at bounding box center [1435, 389] width 265 height 778
copy label "First Name"
click at [775, 156] on label "industry" at bounding box center [1337, 160] width 36 height 9
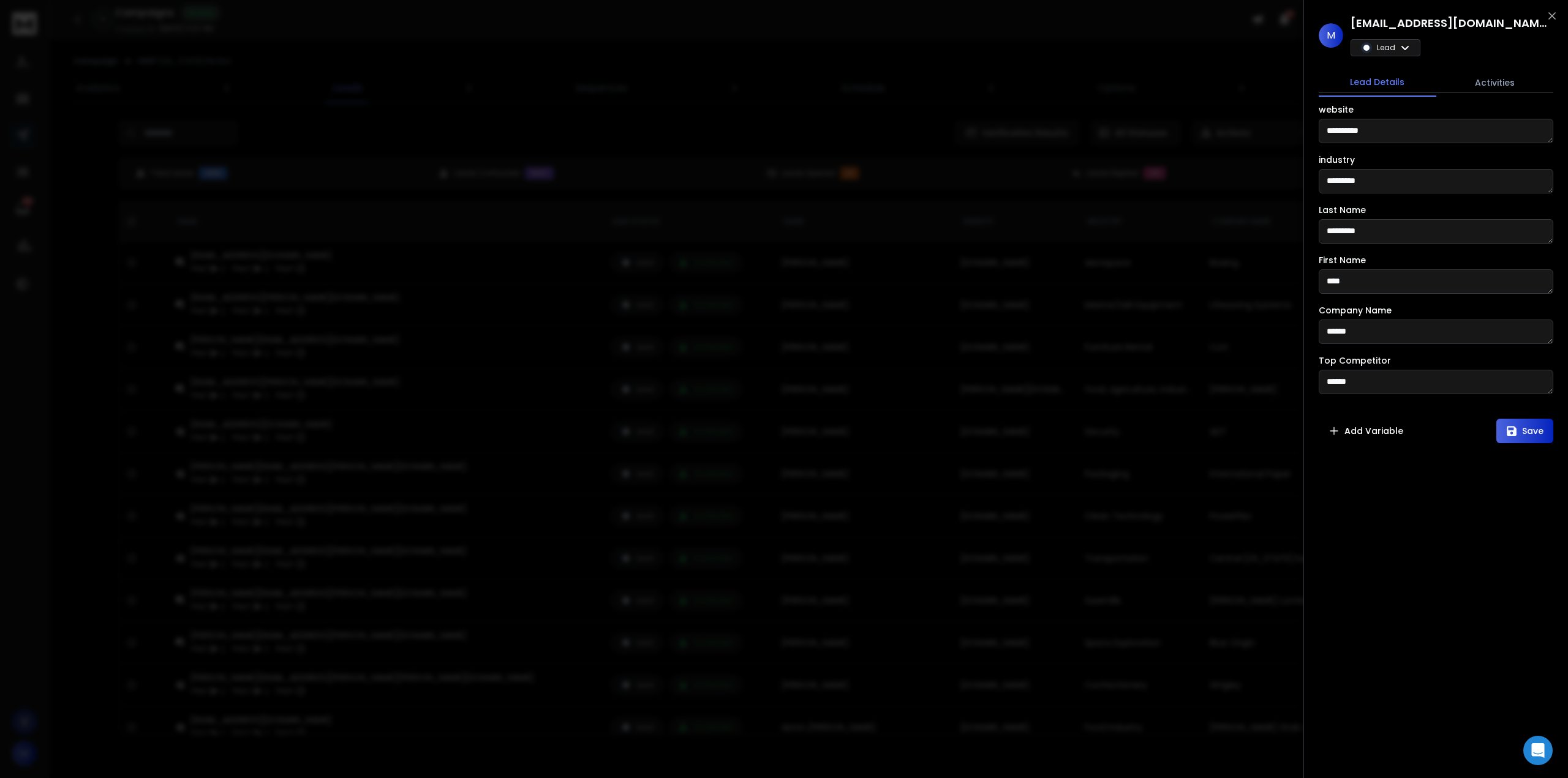
click at [775, 157] on label "industry" at bounding box center [1337, 160] width 36 height 9
drag, startPoint x: 1360, startPoint y: 161, endPoint x: 1303, endPoint y: 159, distance: 57.0
click at [775, 159] on div "**********" at bounding box center [1435, 389] width 265 height 778
copy label "industry"
click at [775, 36] on div at bounding box center [784, 389] width 1568 height 778
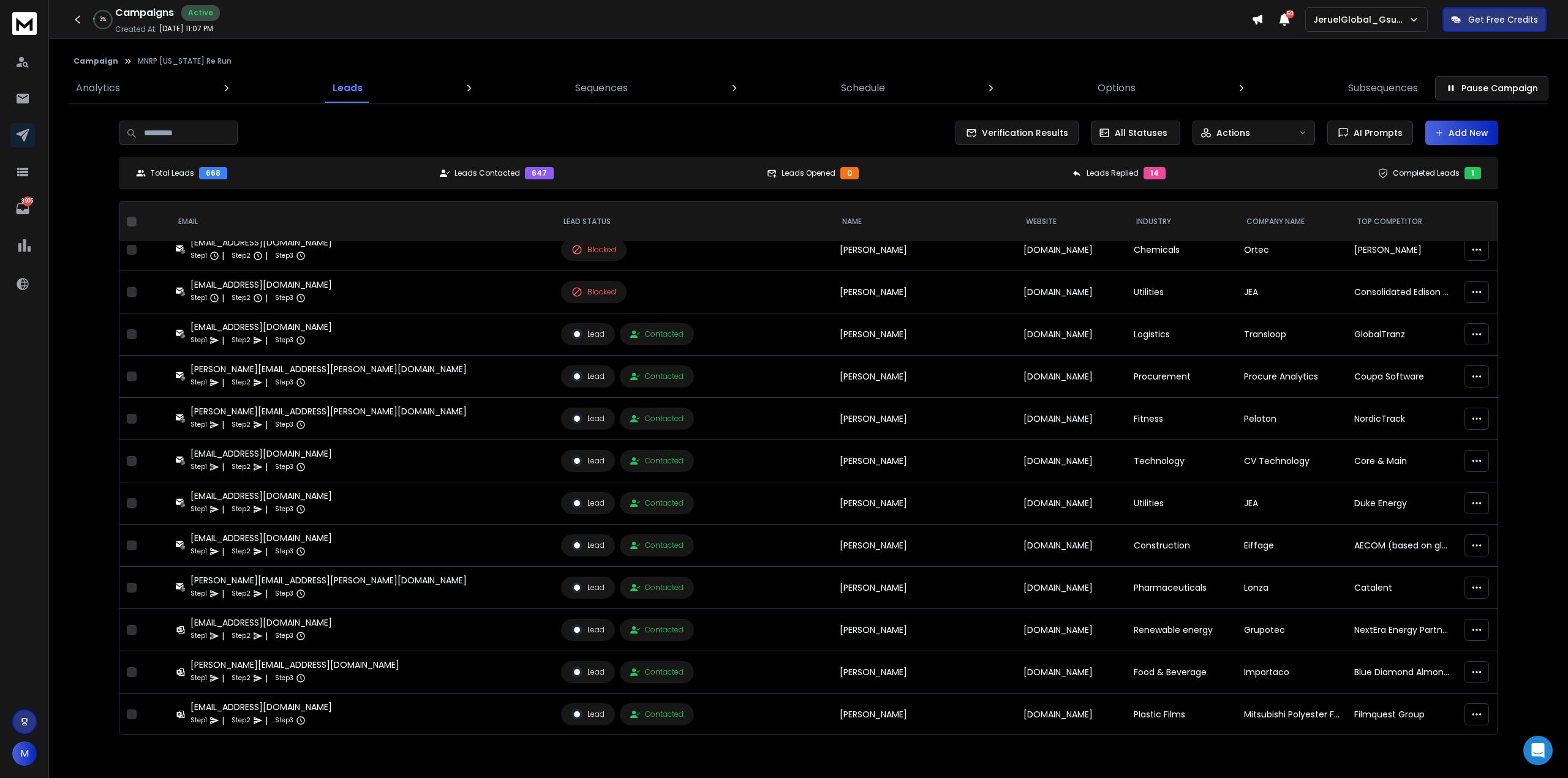
scroll to position [1924, 0]
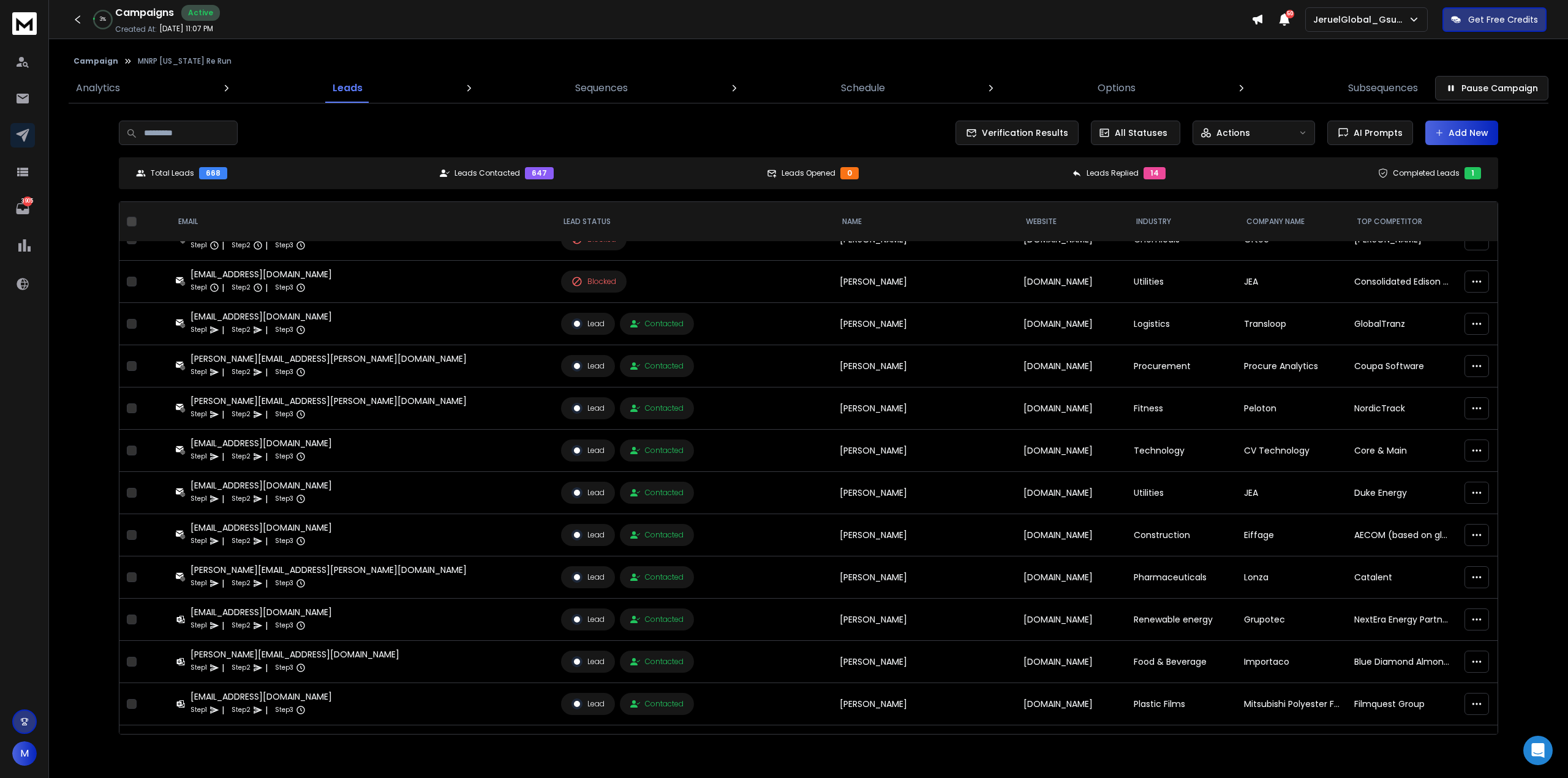
click at [775, 135] on icon at bounding box center [1439, 133] width 9 height 9
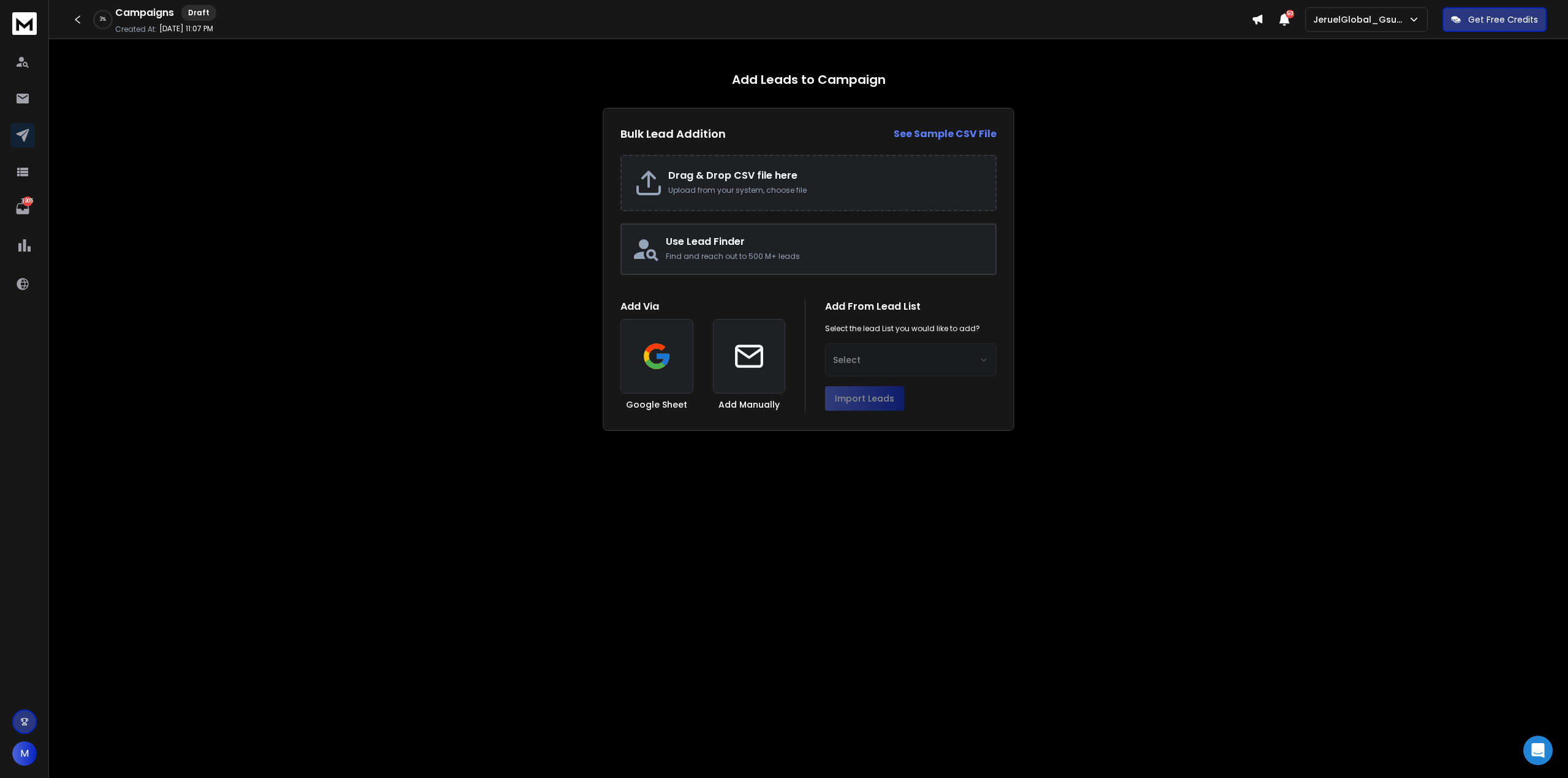
click at [763, 178] on h2 "Drag & Drop CSV file here" at bounding box center [826, 176] width 315 height 14
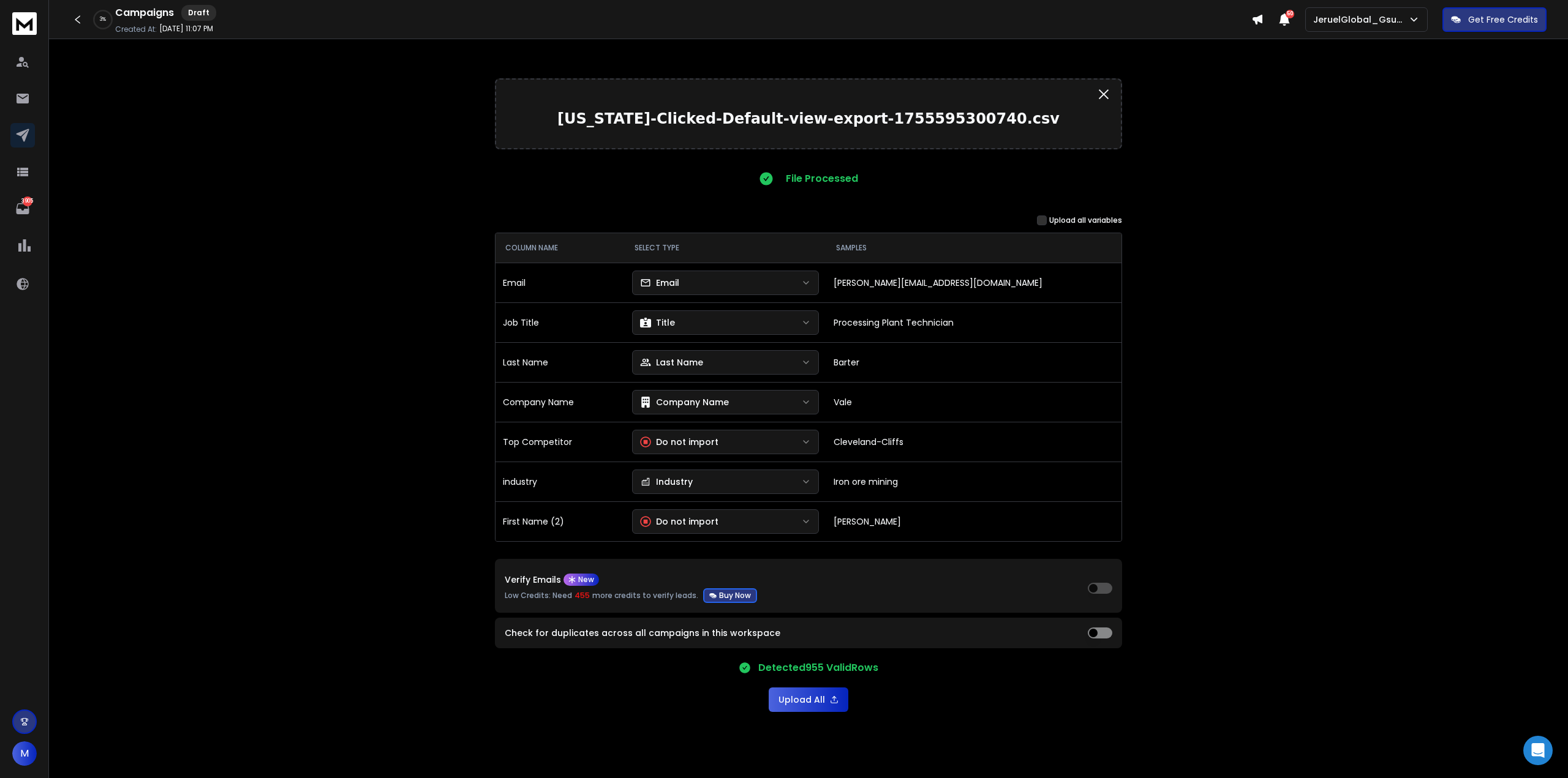
click at [775, 220] on div "Upload all variables" at bounding box center [1079, 220] width 85 height 10
click at [775, 222] on button "Upload all variables" at bounding box center [1042, 220] width 10 height 10
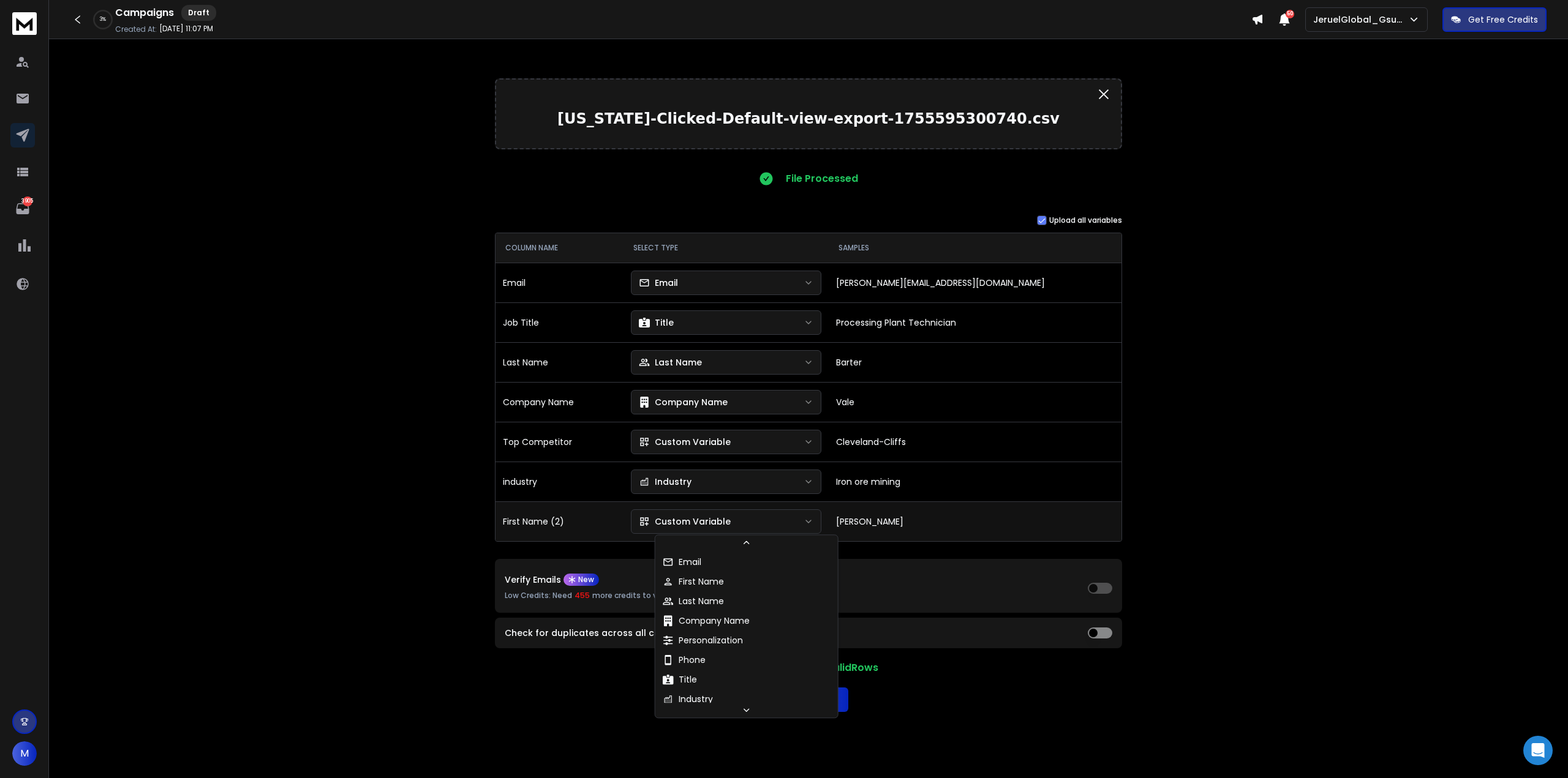
click at [701, 516] on div "Custom Variable" at bounding box center [685, 521] width 92 height 12
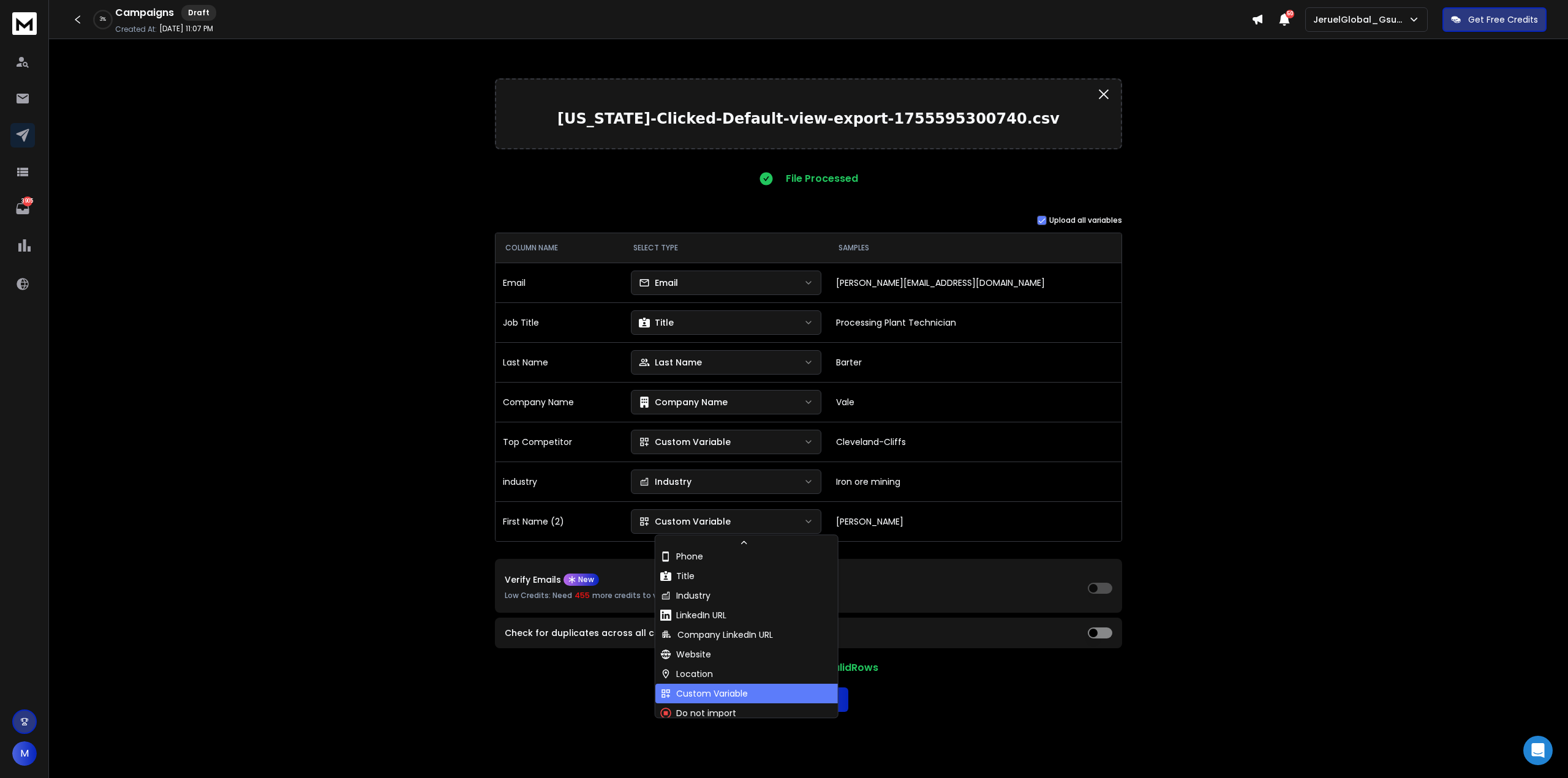
scroll to position [110, 0]
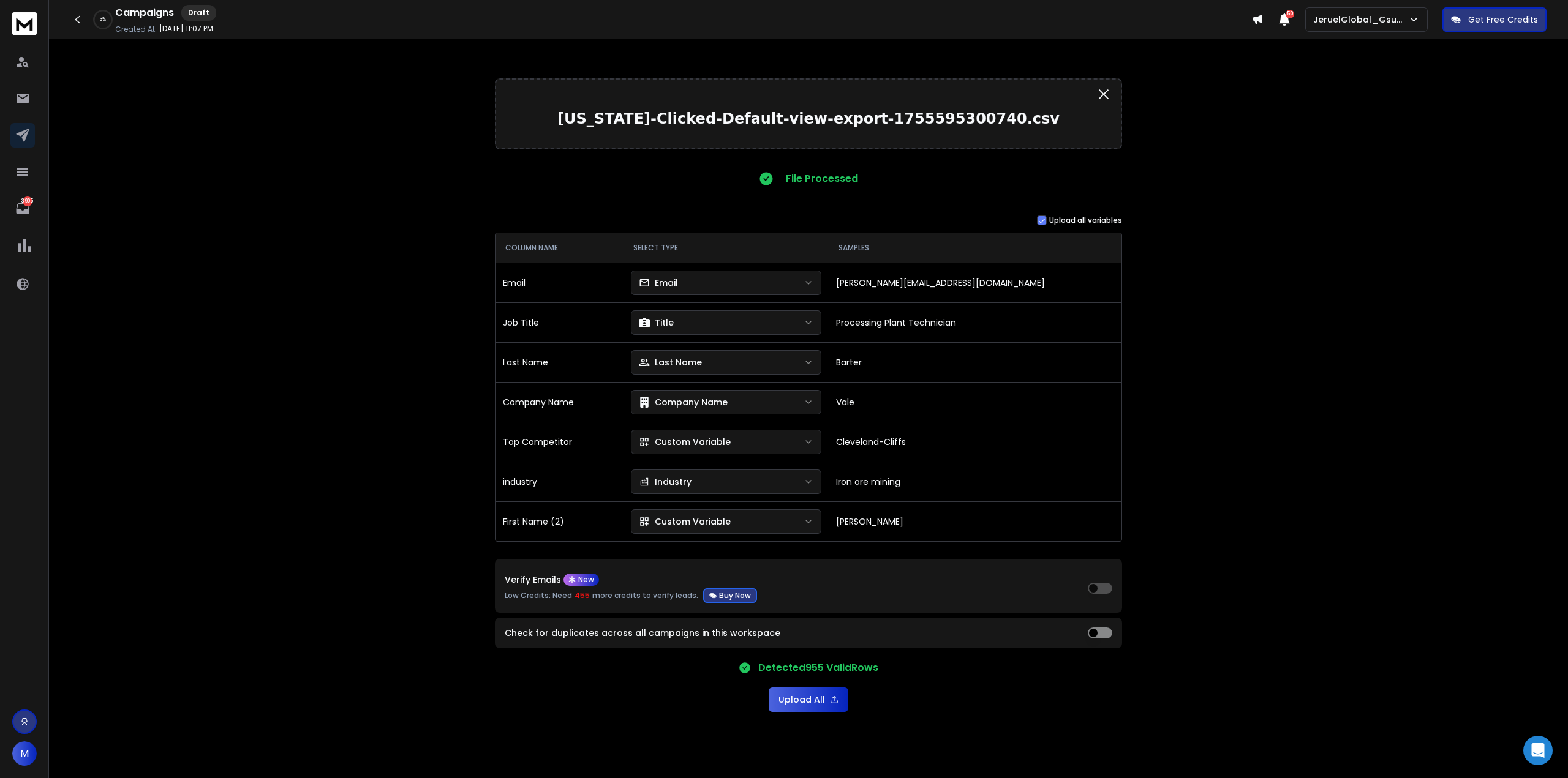
click at [775, 473] on div "Florida-Clicked-Default-view-export-1755595300740.csv File Processed Upload all…" at bounding box center [784, 366] width 1568 height 732
click at [775, 91] on icon at bounding box center [1104, 94] width 14 height 14
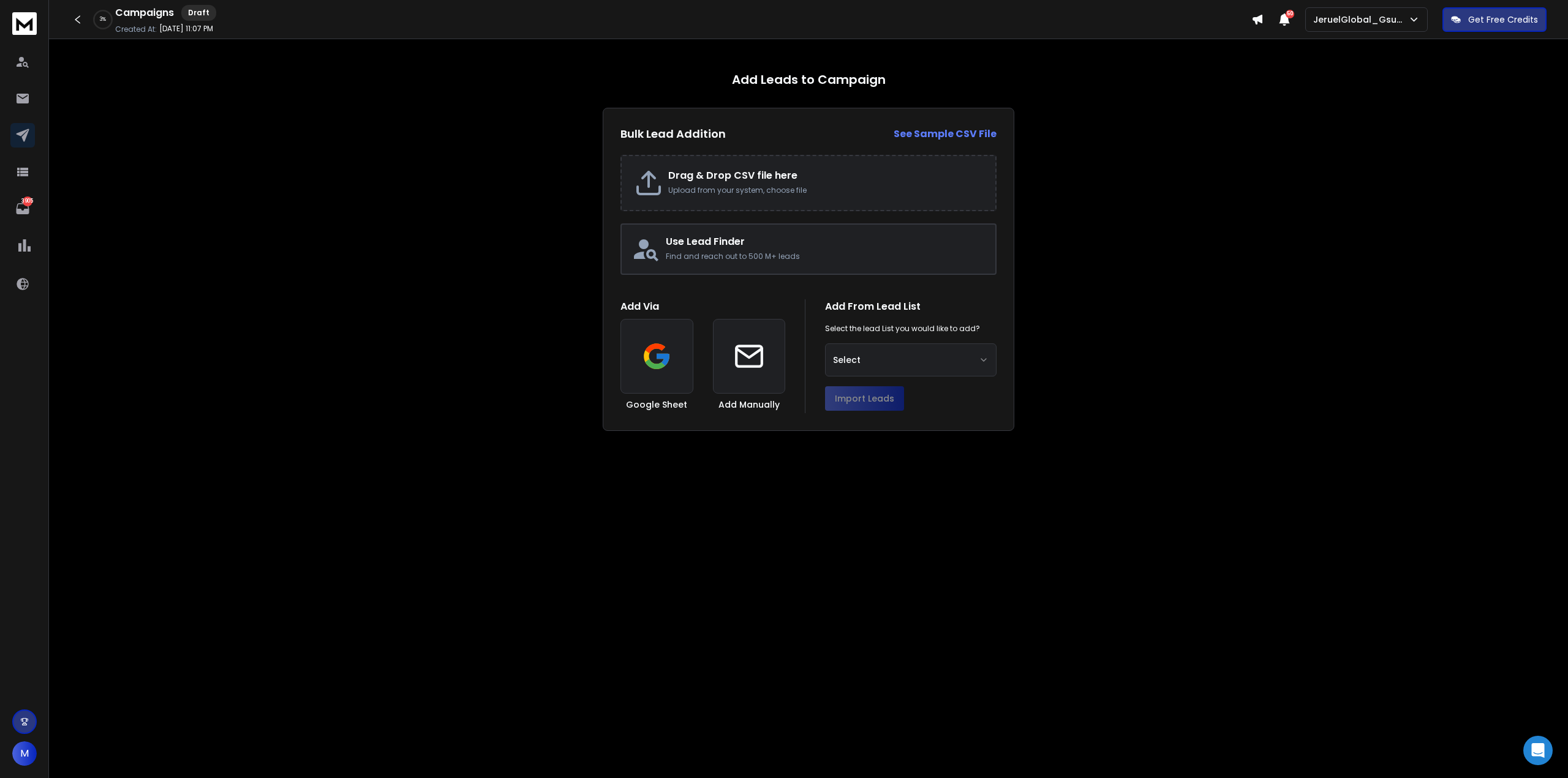
click at [775, 284] on div "Add Leads to Campaign Bulk Lead Addition See Sample CSV File Drag & Drop CSV fi…" at bounding box center [784, 215] width 1568 height 431
click at [79, 20] on icon at bounding box center [78, 20] width 11 height 11
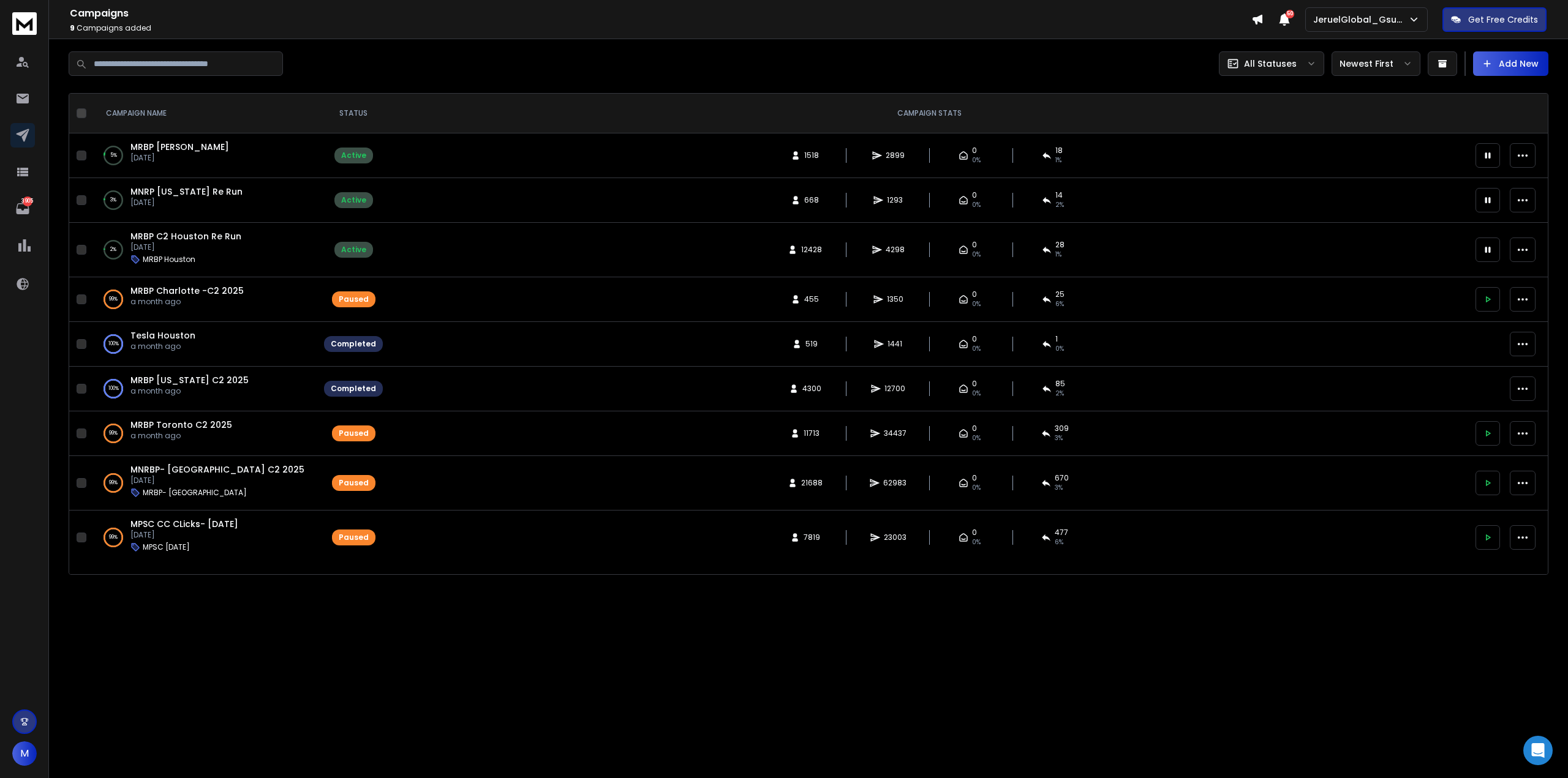
click at [231, 198] on div "3 % MNRP Florida Re Run 5 days ago" at bounding box center [204, 199] width 201 height 29
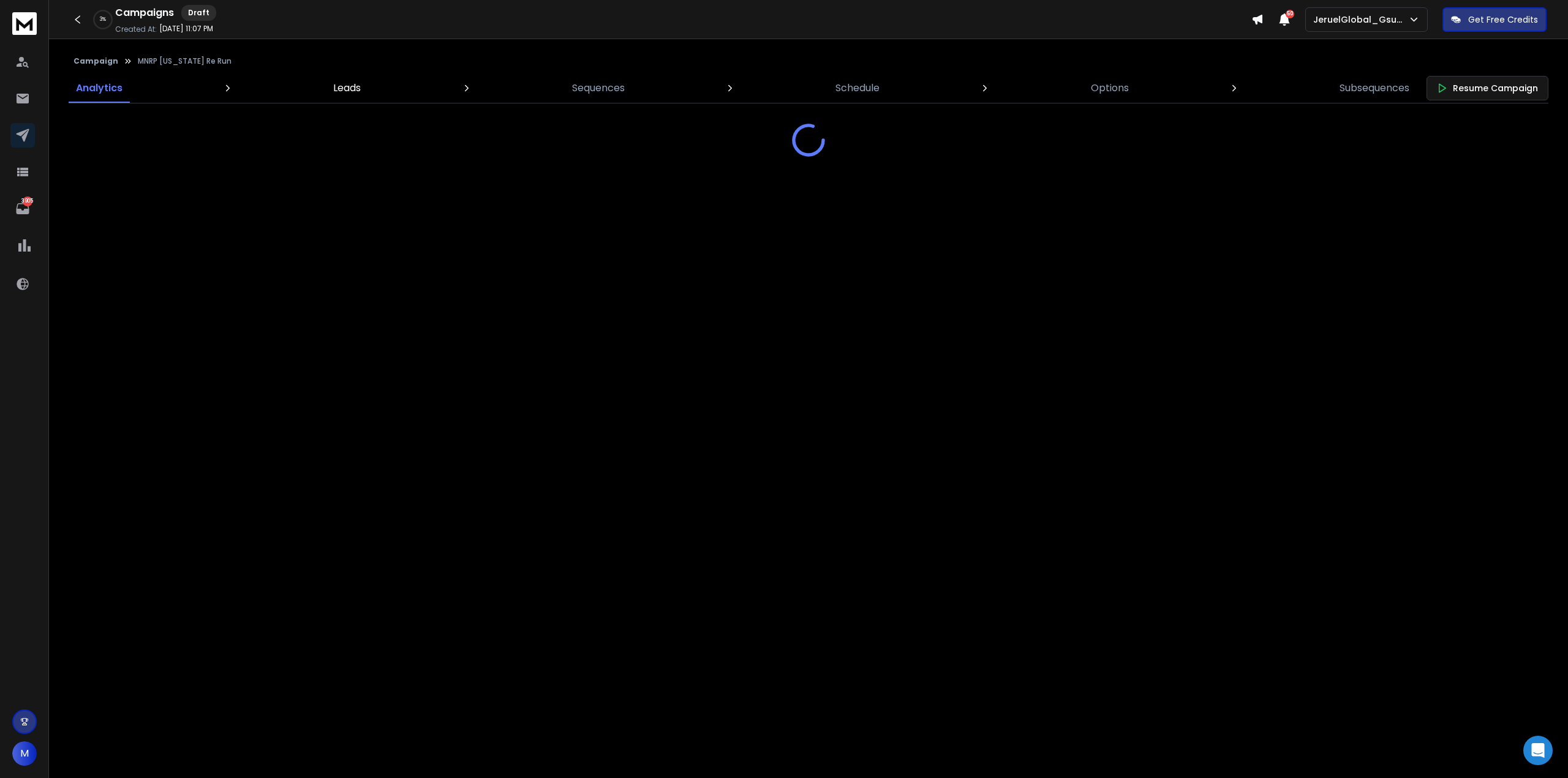
click at [359, 94] on p "Leads" at bounding box center [347, 88] width 28 height 14
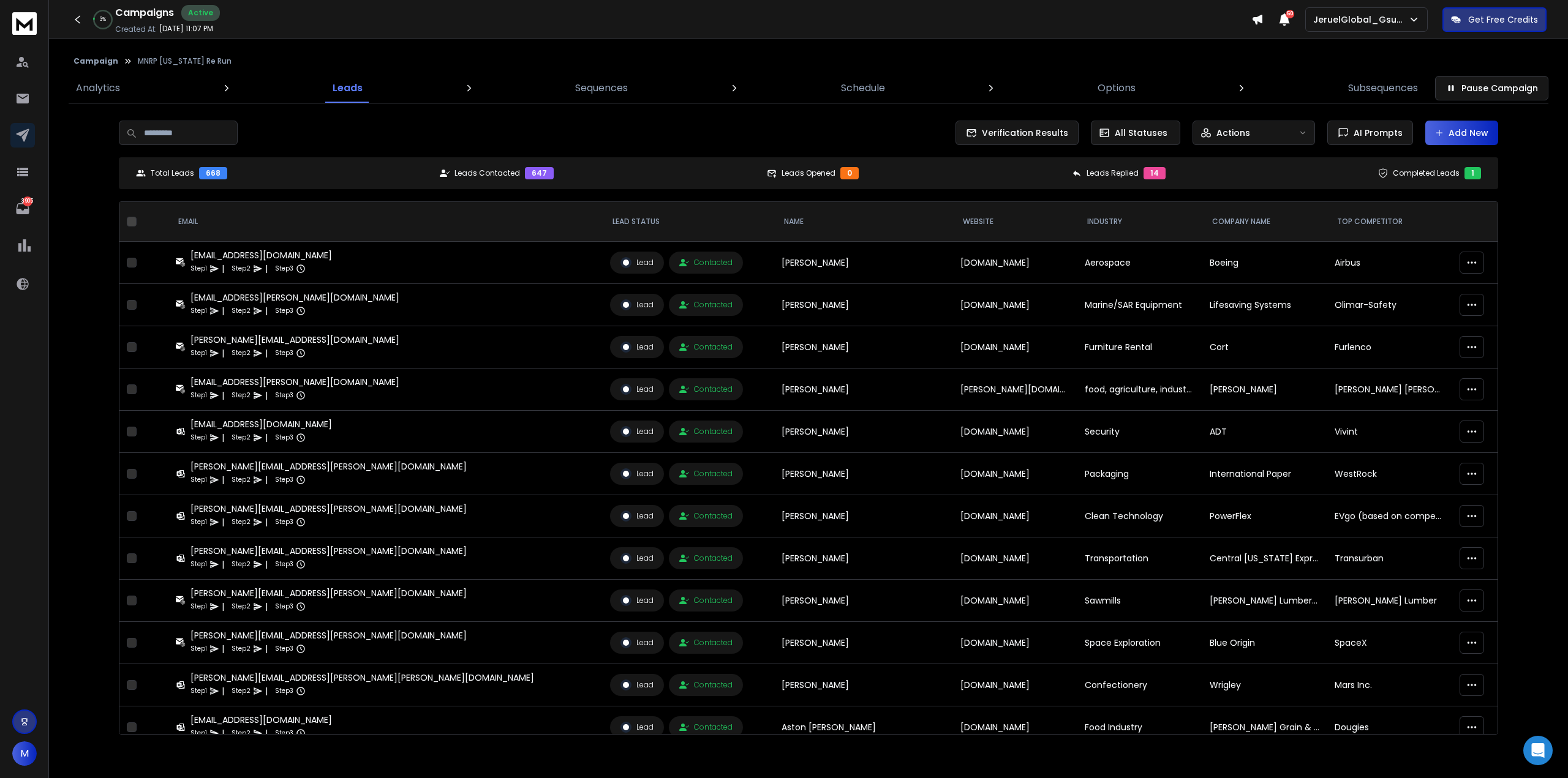
click at [775, 130] on button "Add New" at bounding box center [1462, 133] width 73 height 25
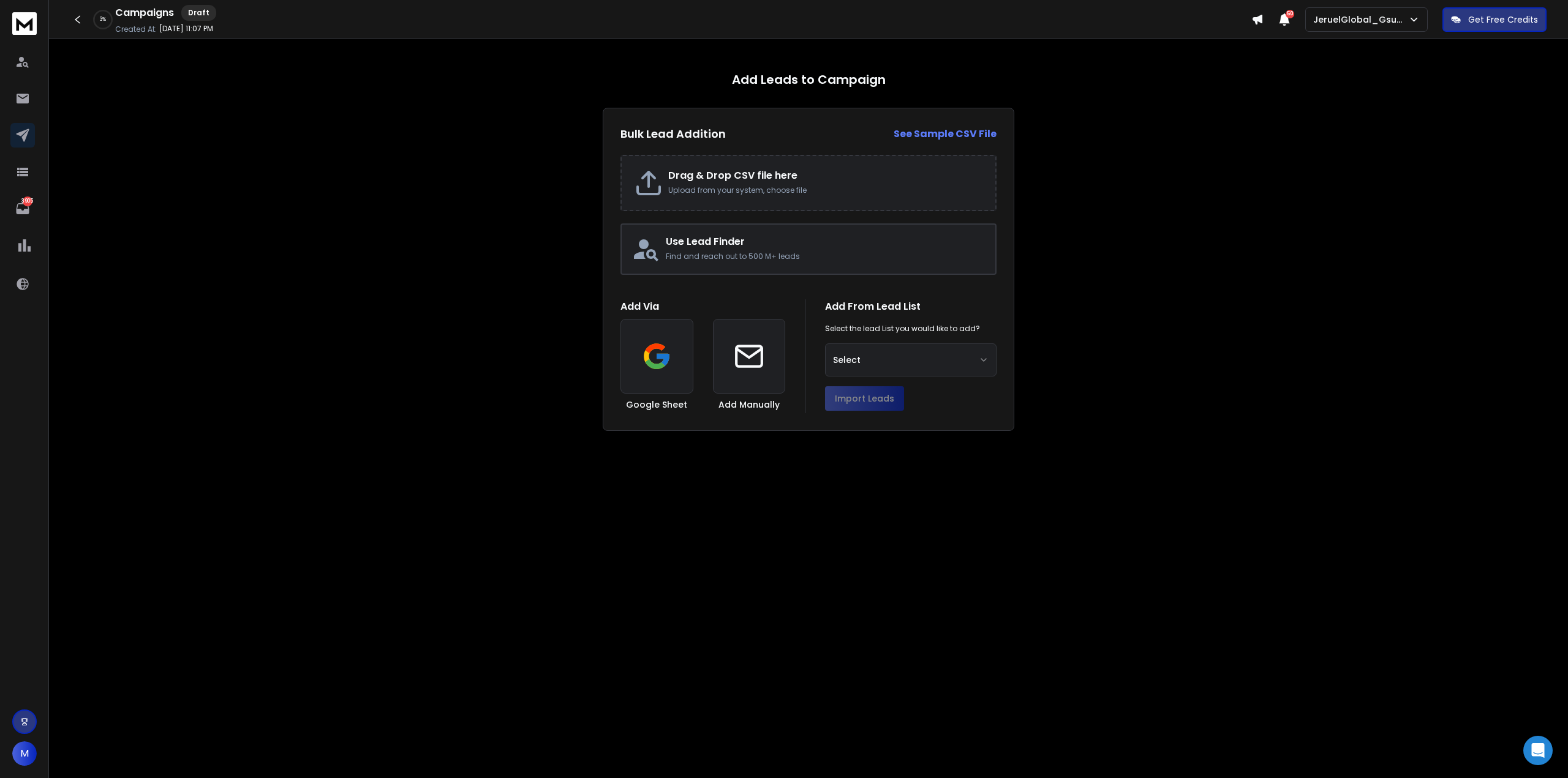
click at [653, 180] on icon at bounding box center [648, 183] width 29 height 29
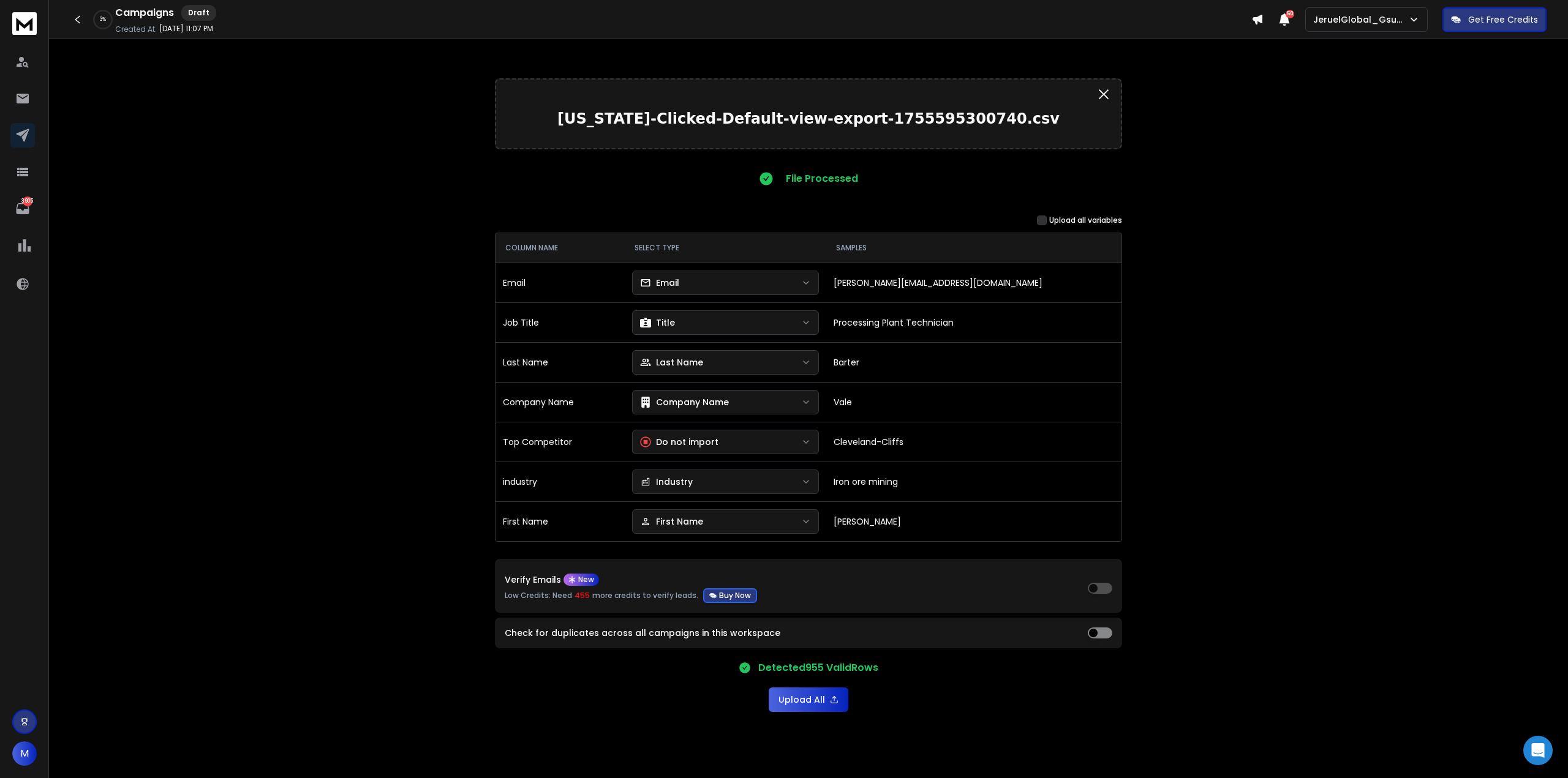
click at [775, 219] on button "Upload all variables" at bounding box center [1042, 220] width 10 height 10
click at [775, 698] on button "Upload All" at bounding box center [809, 699] width 80 height 25
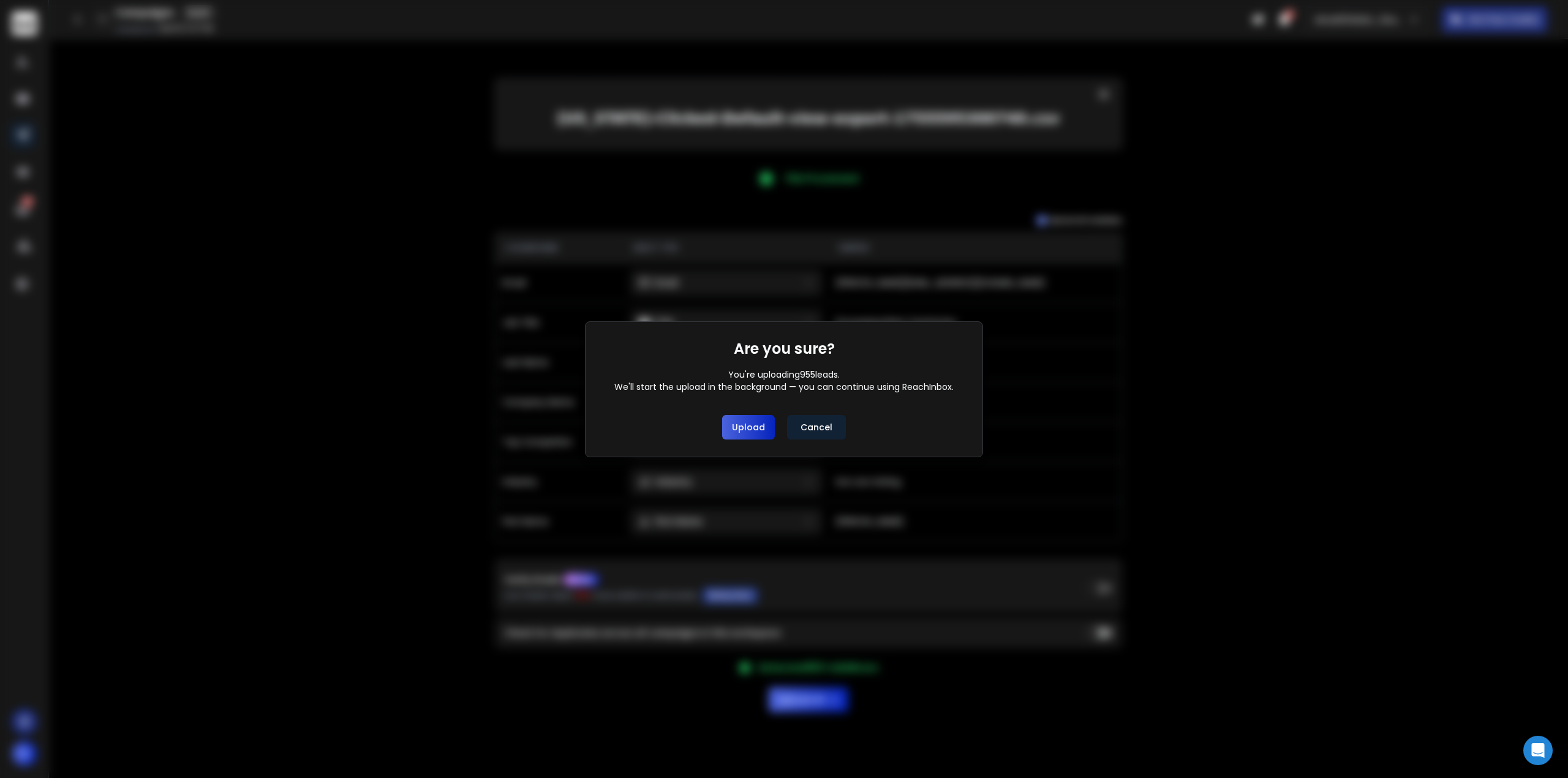
click at [747, 428] on button "Upload" at bounding box center [748, 427] width 52 height 25
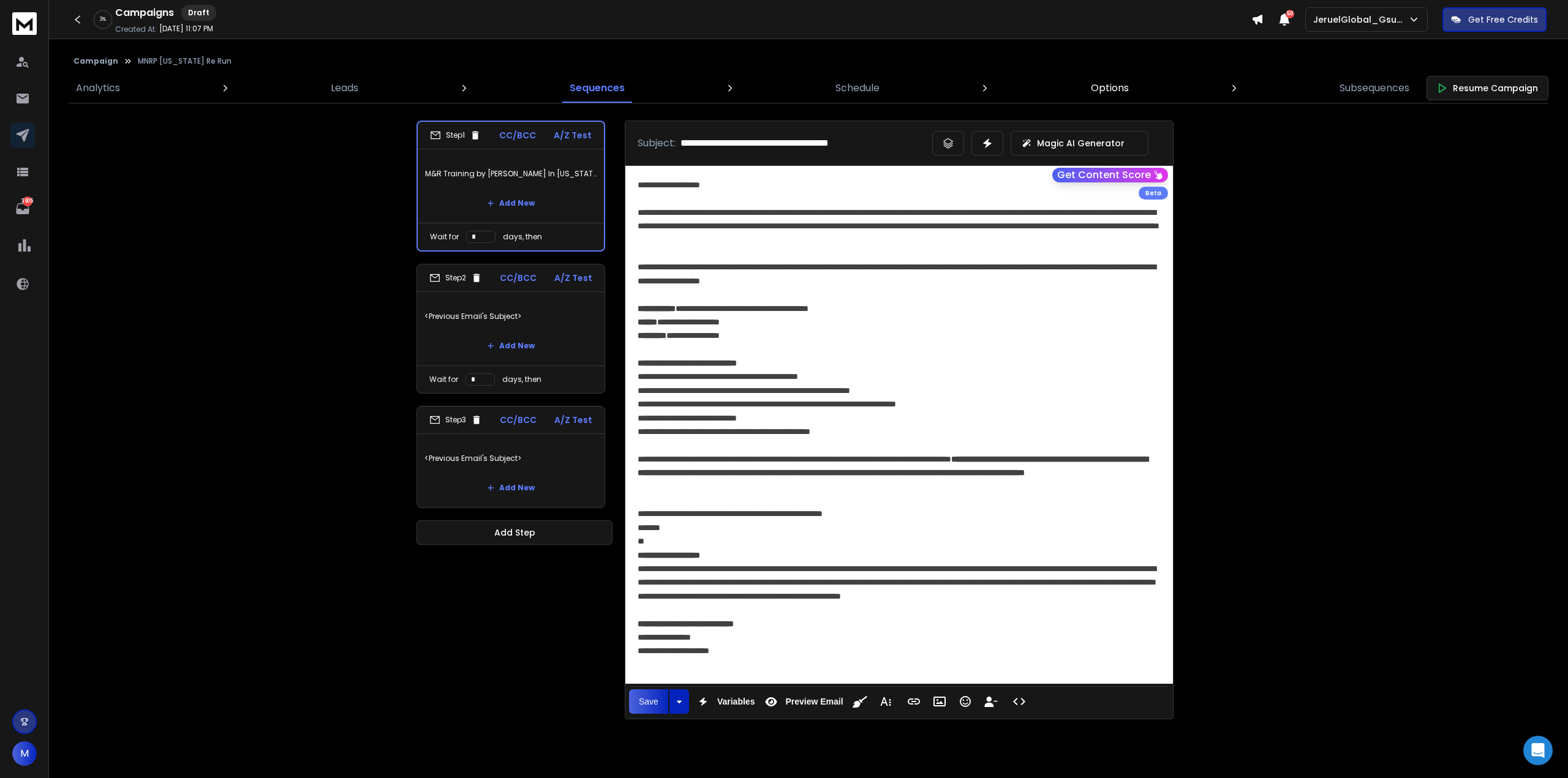
click at [775, 89] on p "Options" at bounding box center [1110, 88] width 38 height 14
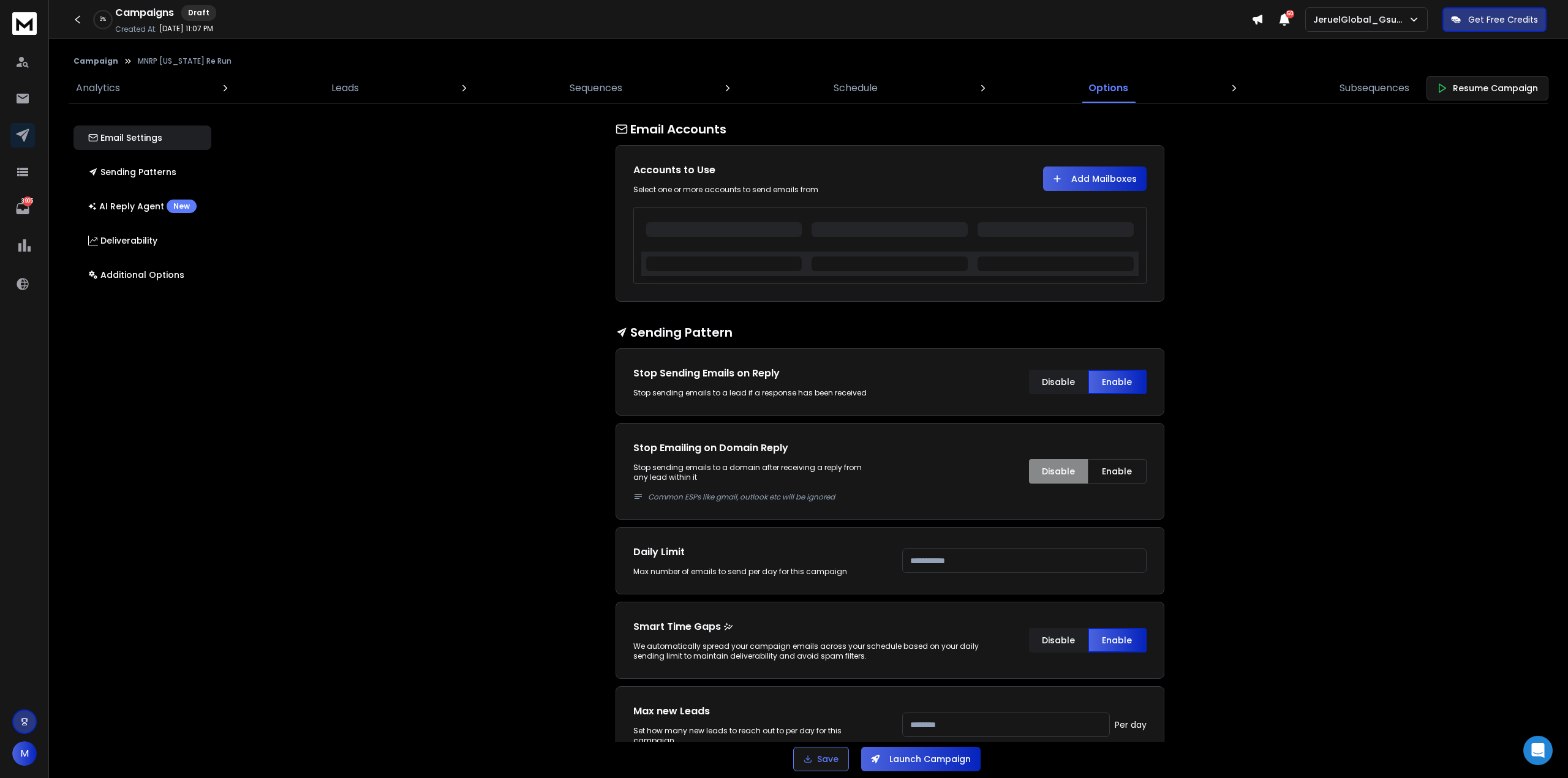
click at [775, 764] on button "Launch Campaign" at bounding box center [921, 759] width 119 height 25
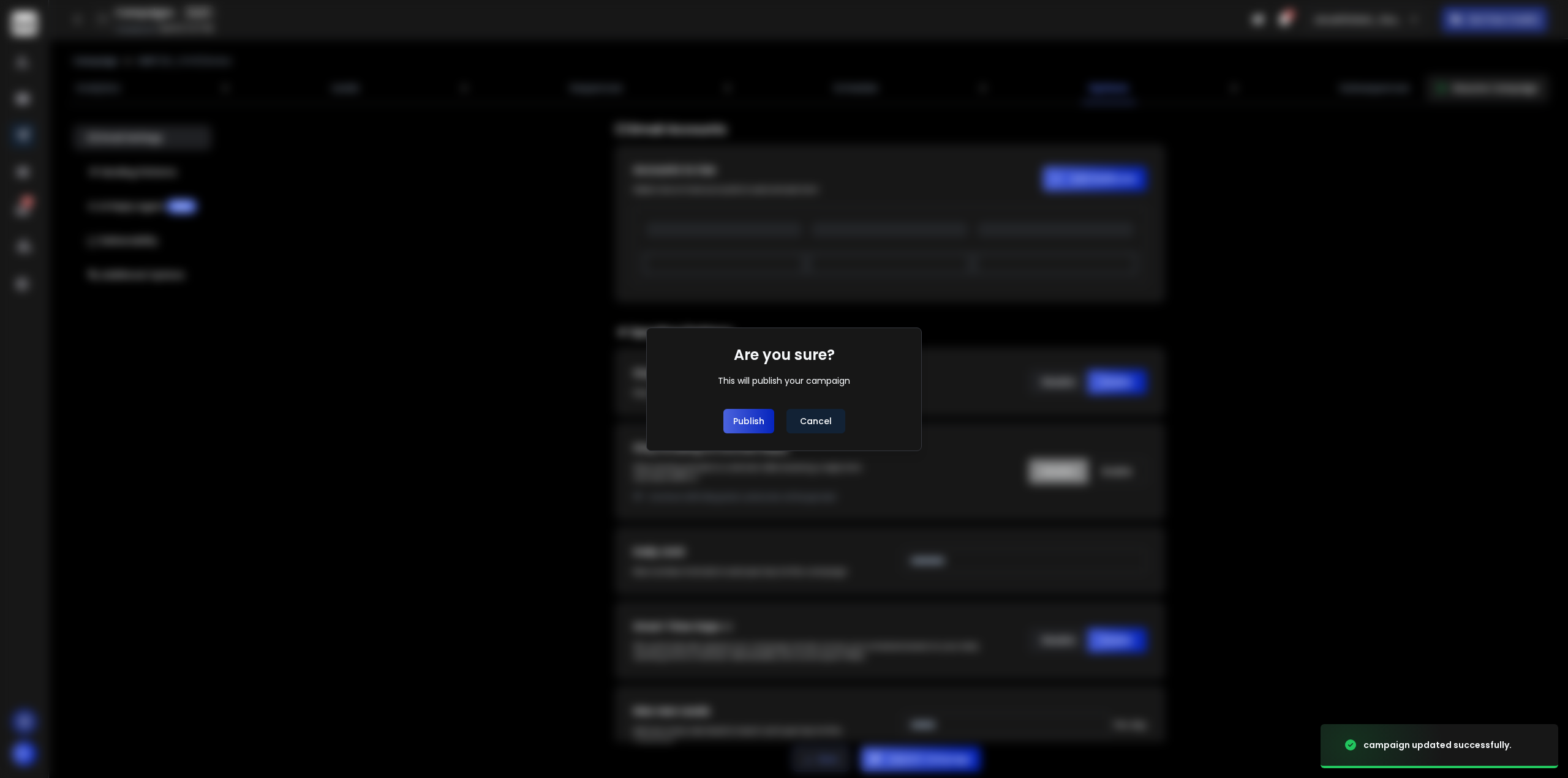
click at [739, 415] on button "Publish" at bounding box center [749, 421] width 51 height 25
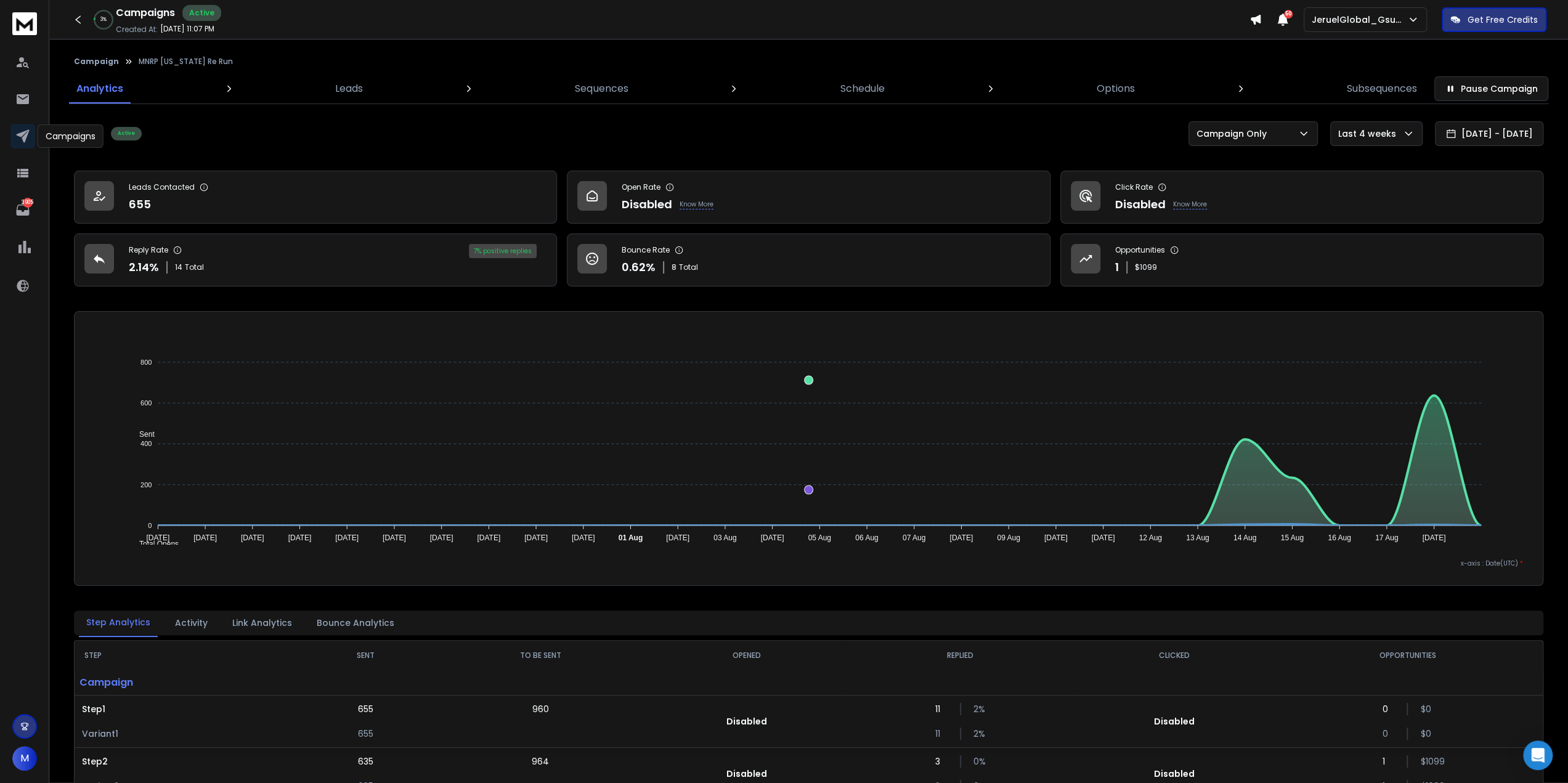
click at [25, 134] on icon at bounding box center [22, 136] width 14 height 14
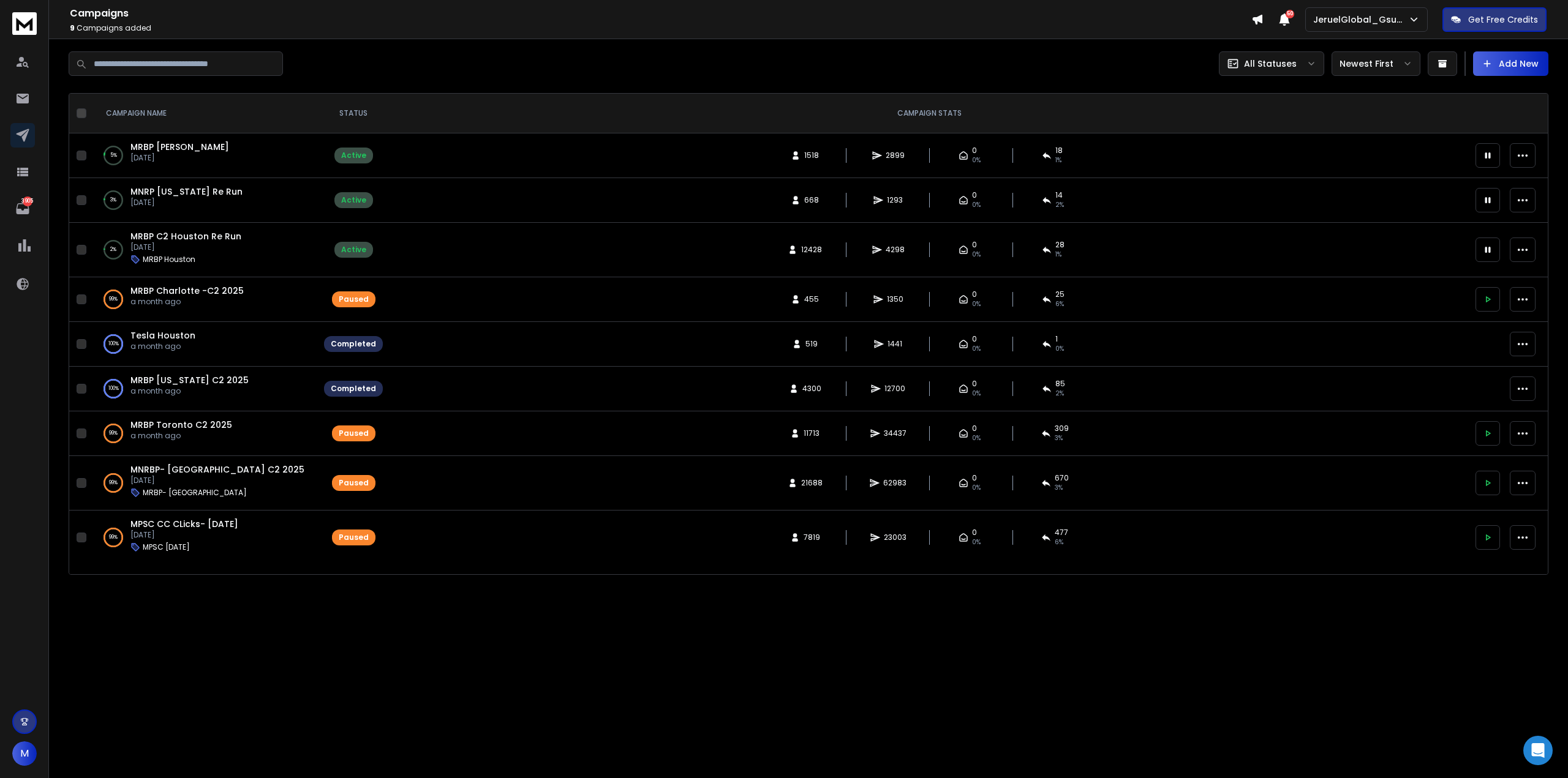
click at [193, 194] on span "MNRP [US_STATE] Re Run" at bounding box center [186, 191] width 112 height 12
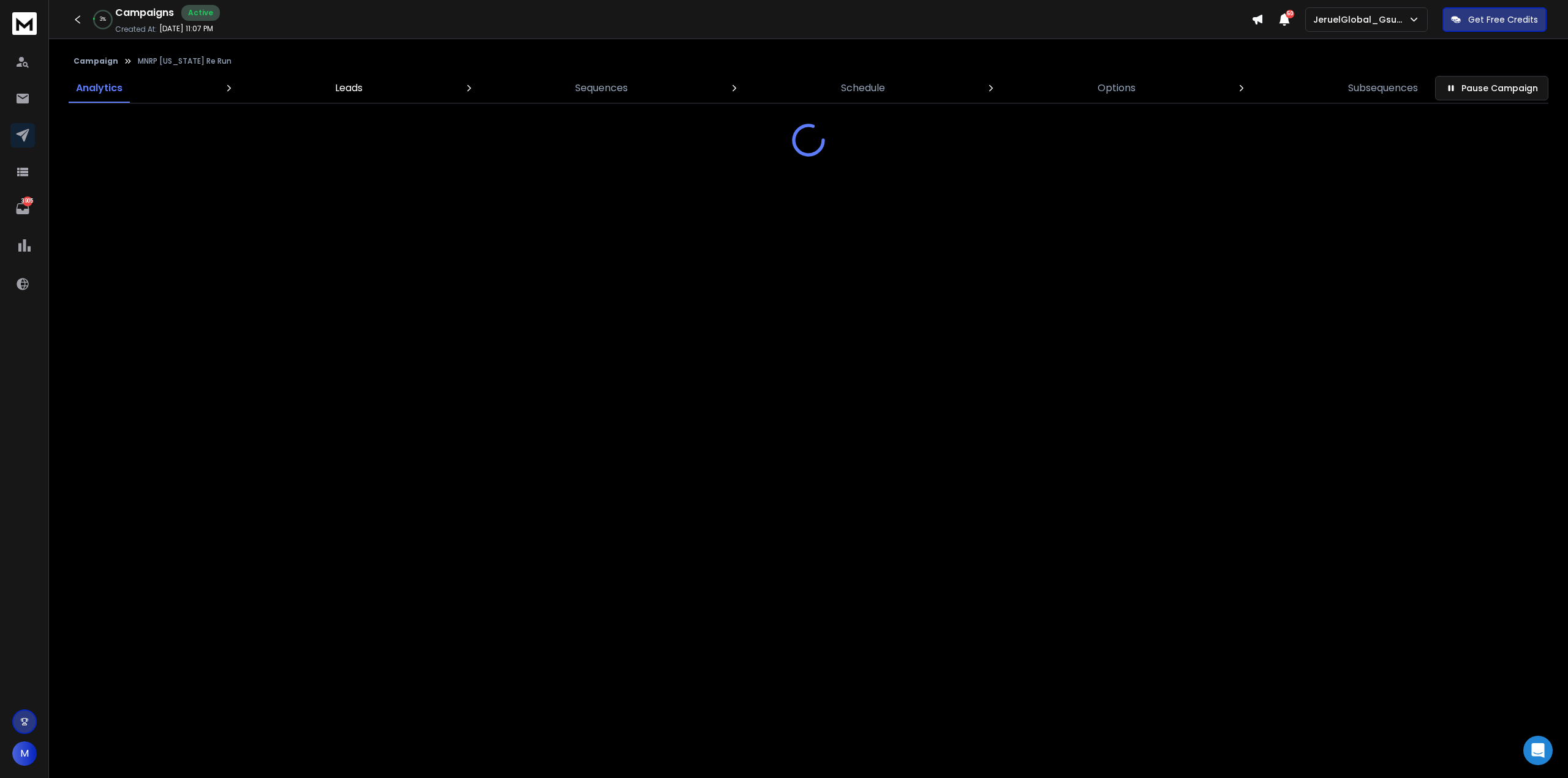
click at [343, 87] on p "Leads" at bounding box center [348, 88] width 28 height 14
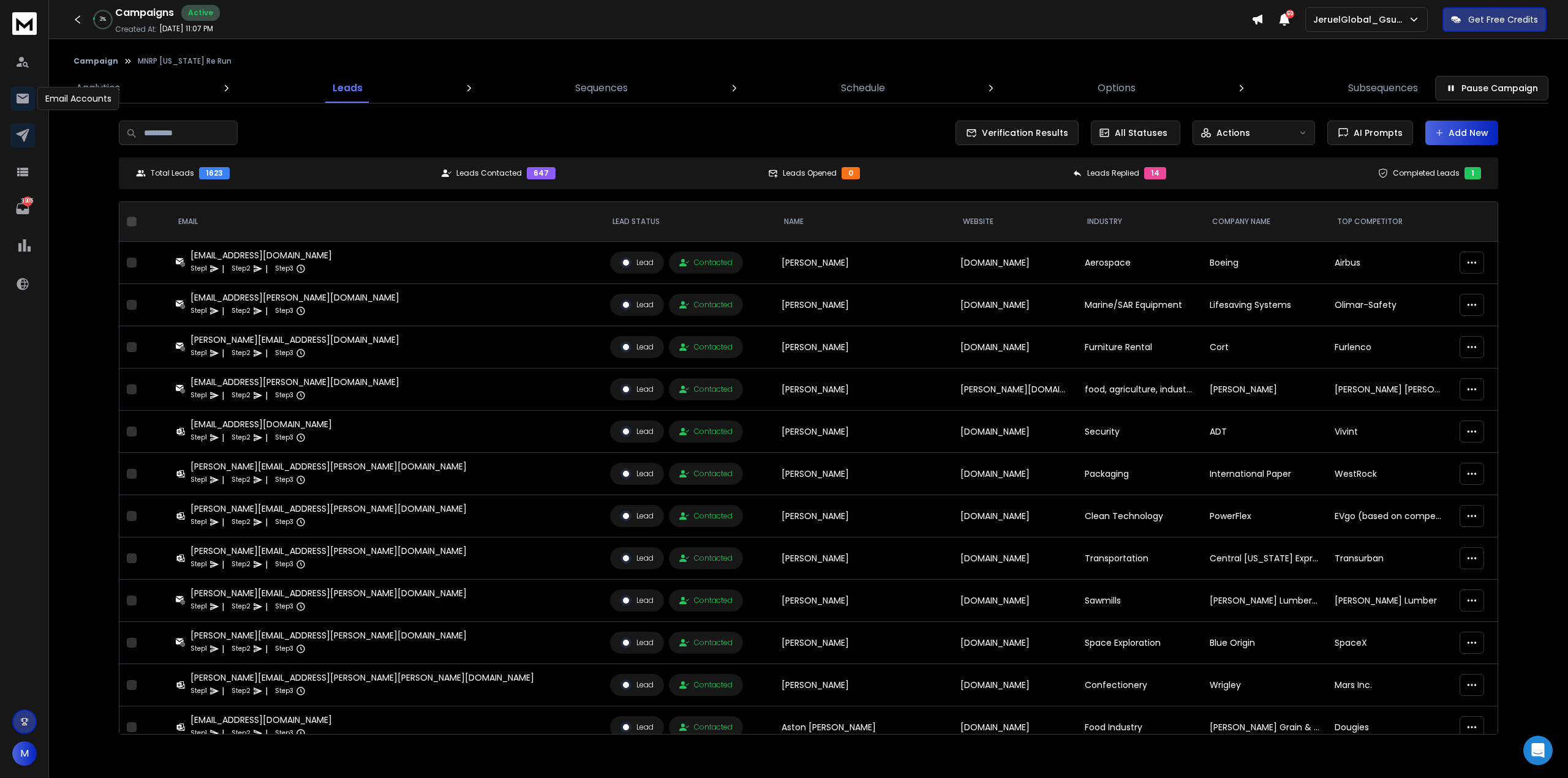
click at [24, 99] on icon at bounding box center [22, 99] width 12 height 10
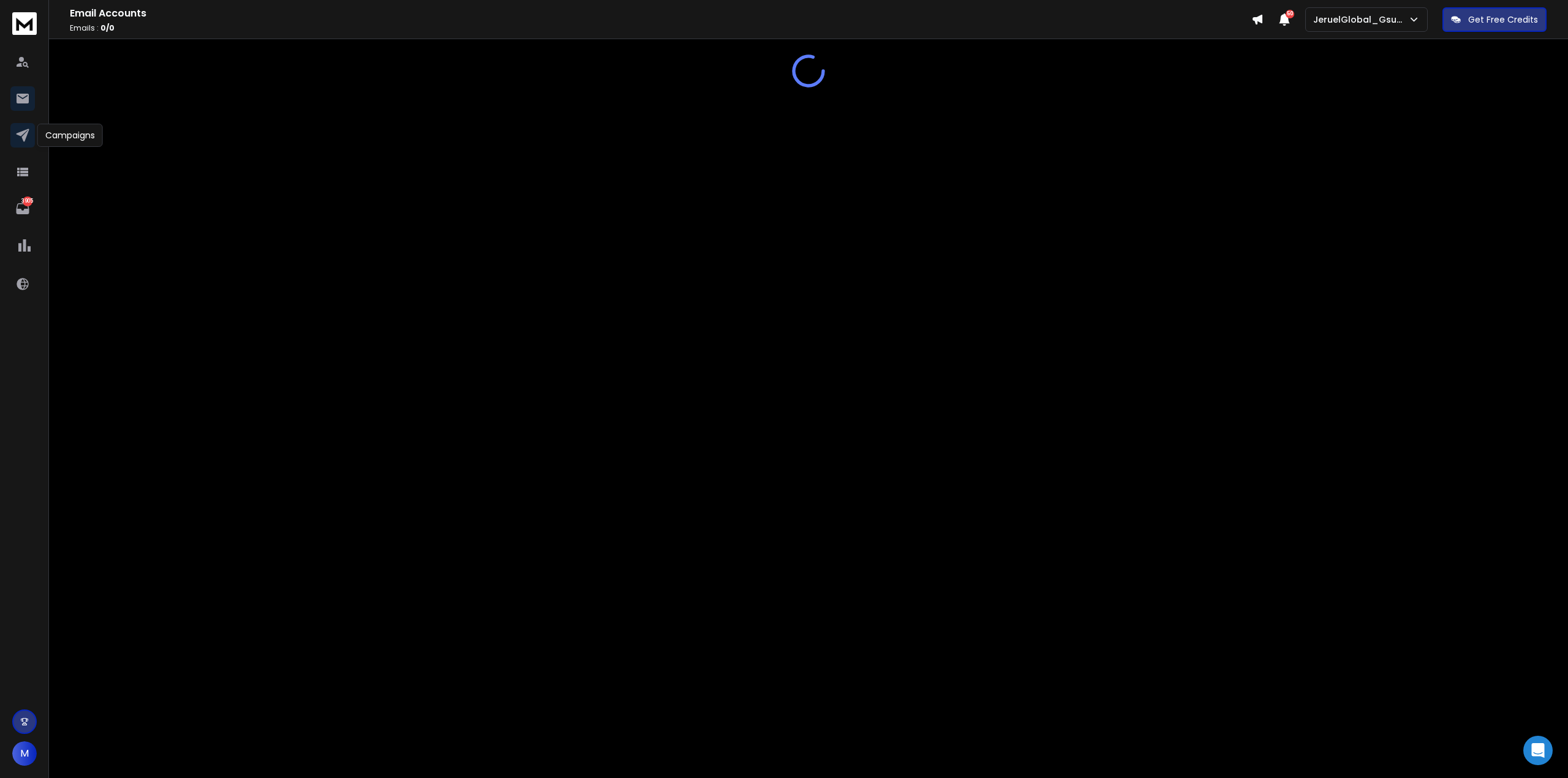
click at [28, 136] on icon at bounding box center [22, 135] width 14 height 14
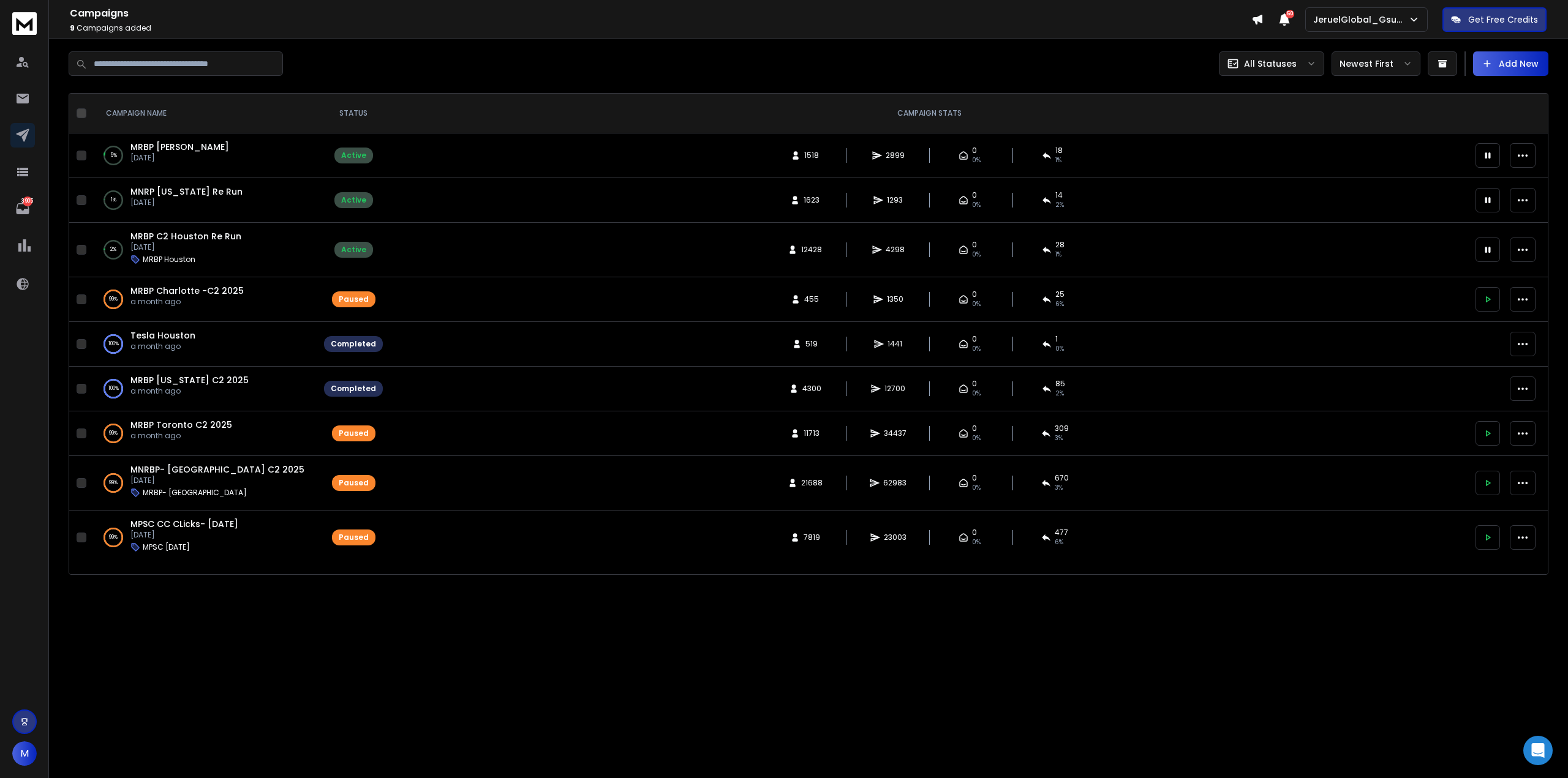
click at [209, 145] on span "MRBP [PERSON_NAME]" at bounding box center [180, 146] width 99 height 12
